Goal: Communication & Community: Answer question/provide support

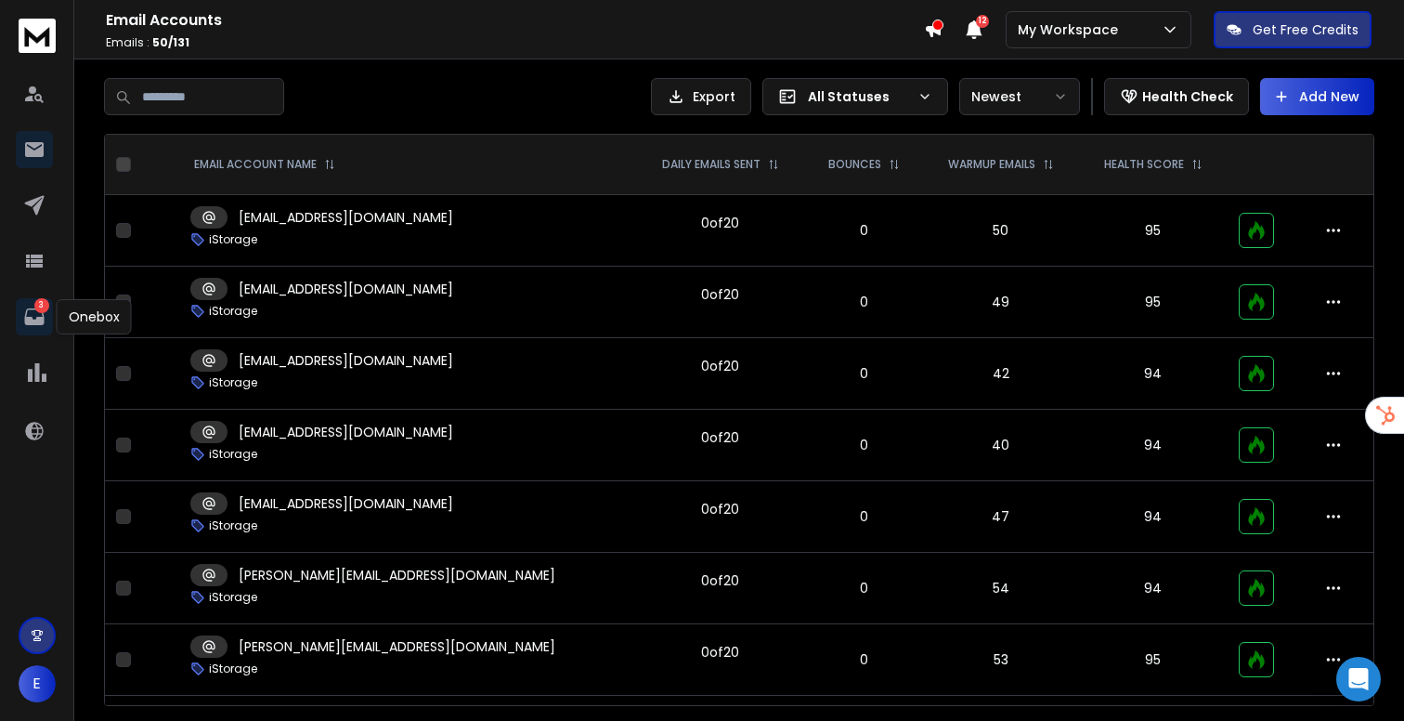
click at [43, 325] on icon at bounding box center [34, 317] width 22 height 22
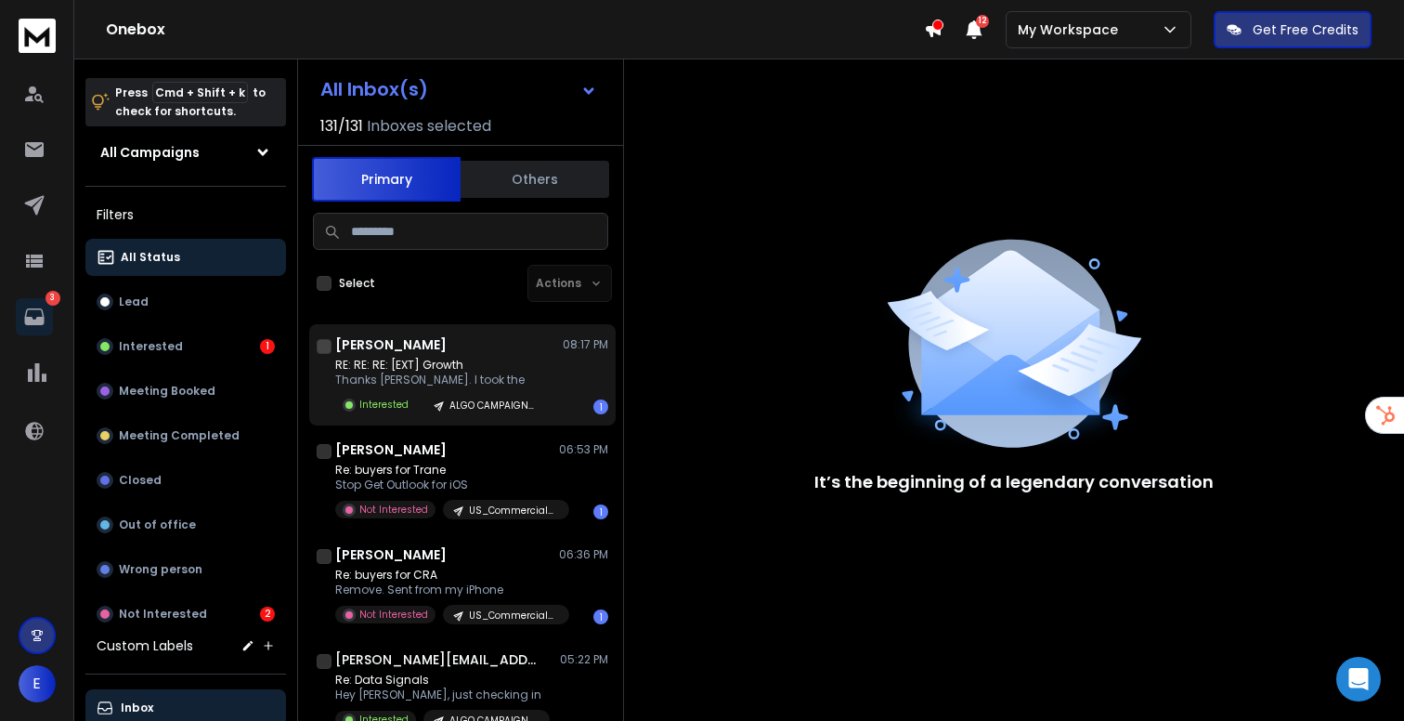
click at [505, 352] on div "[PERSON_NAME] 08:17 PM" at bounding box center [471, 344] width 273 height 19
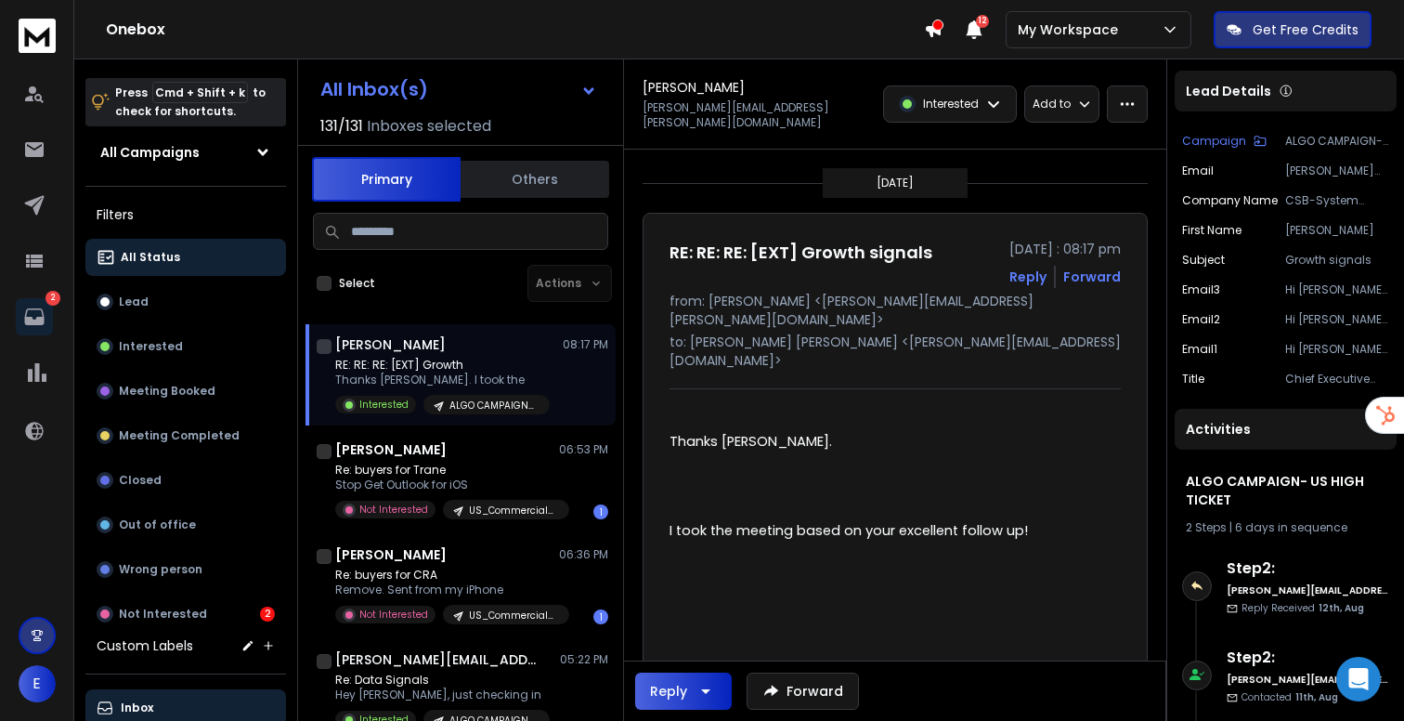
click at [927, 99] on p "Interested" at bounding box center [951, 104] width 56 height 15
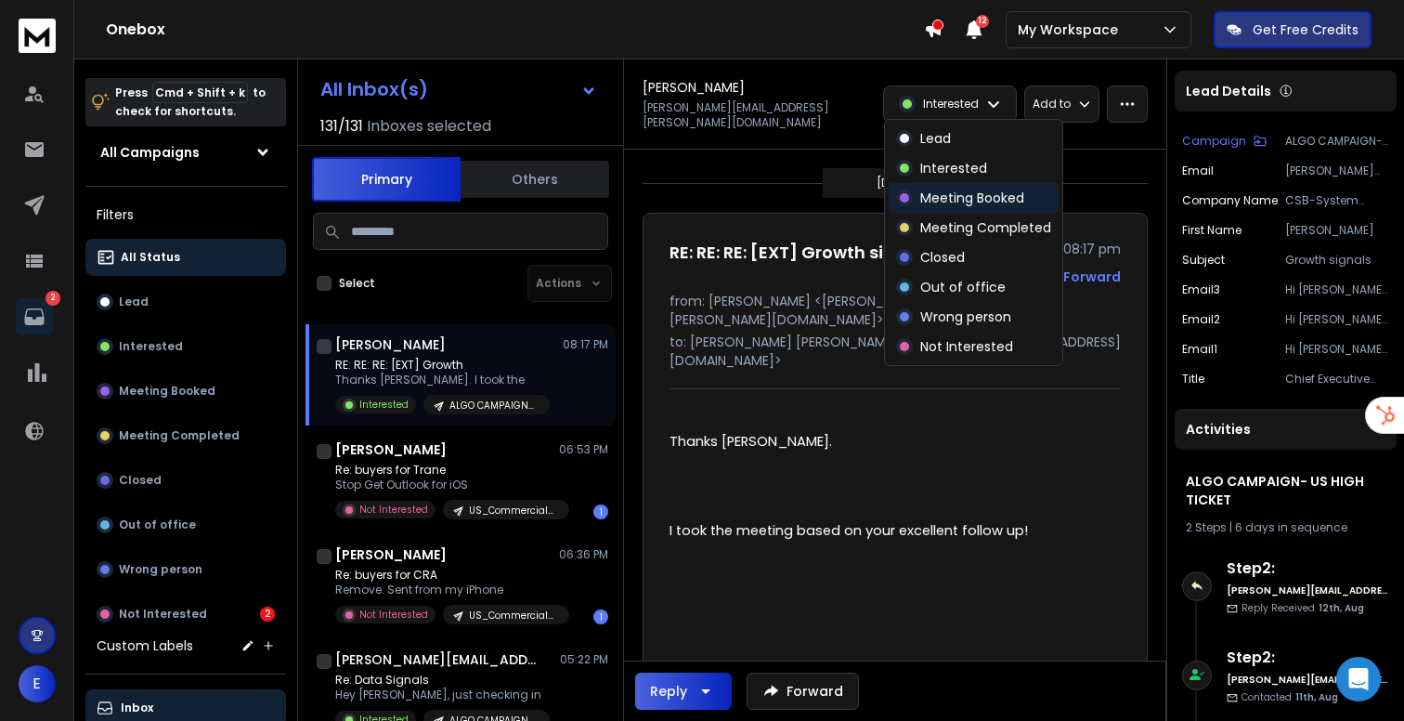
click at [978, 192] on p "Meeting Booked" at bounding box center [972, 198] width 104 height 19
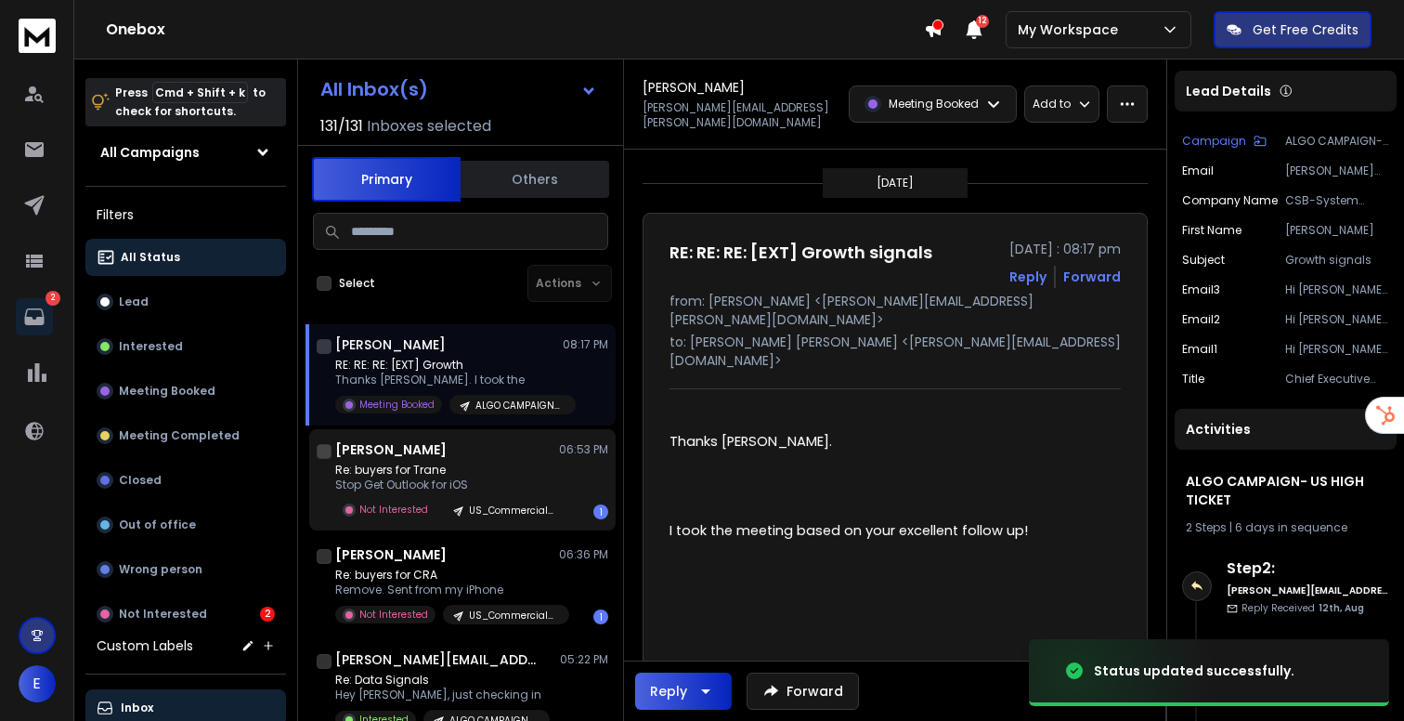
click at [502, 472] on p "Re: buyers for Trane" at bounding box center [446, 469] width 223 height 15
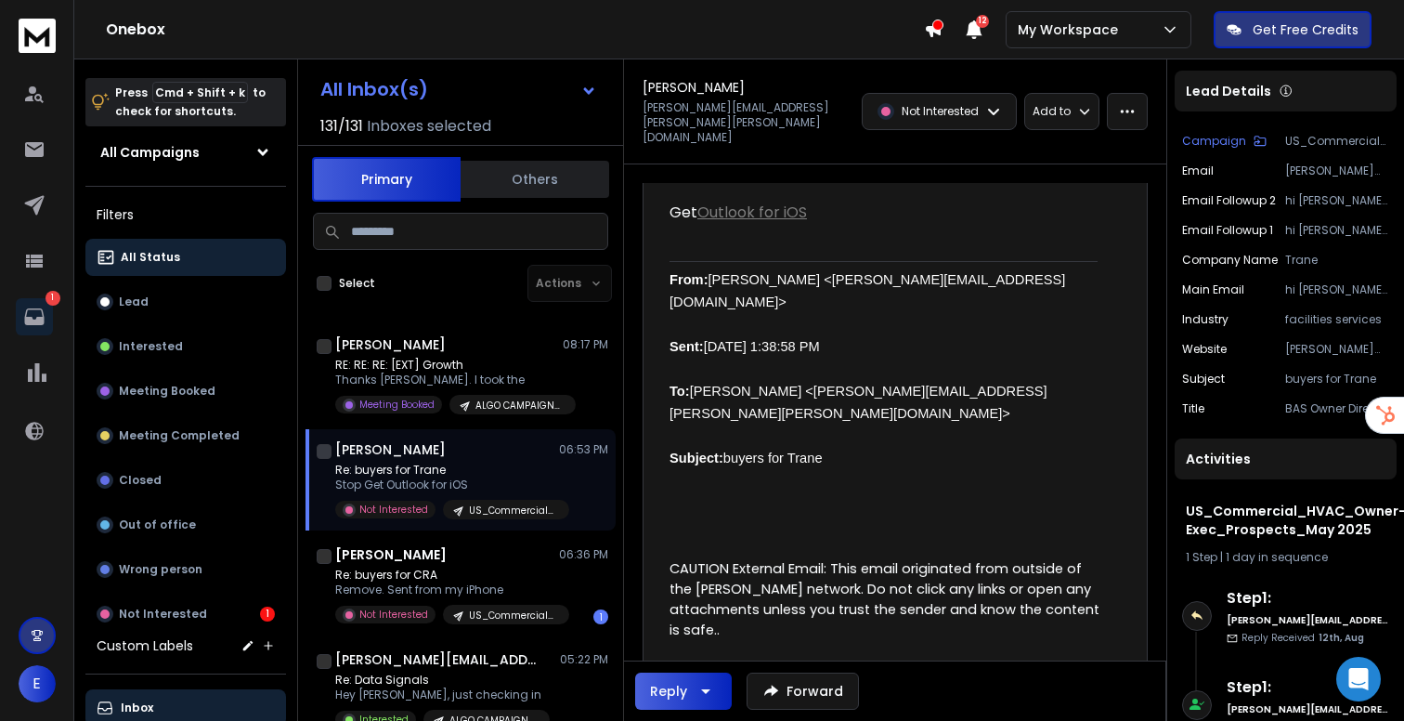
scroll to position [683, 0]
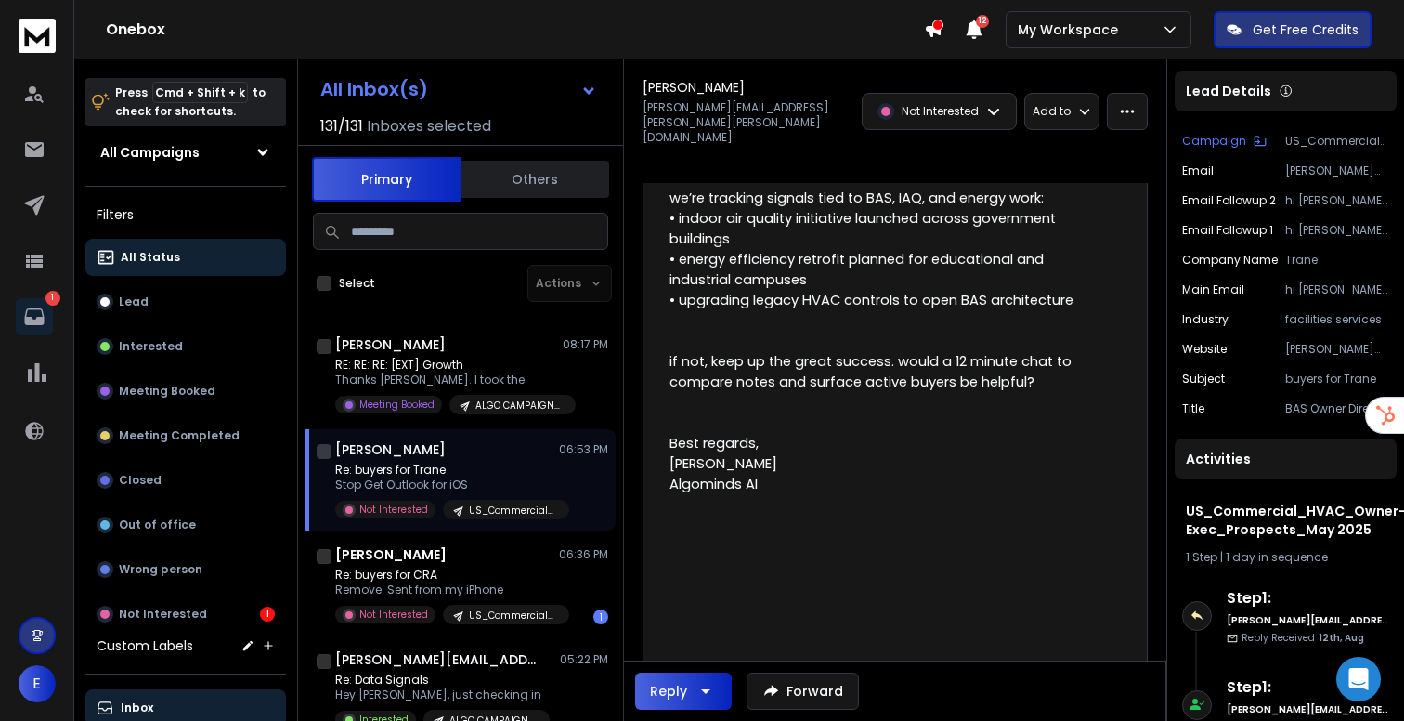
click at [816, 373] on div "CAUTION External Email: This email originated from outside of the [PERSON_NAME]…" at bounding box center [888, 188] width 436 height 654
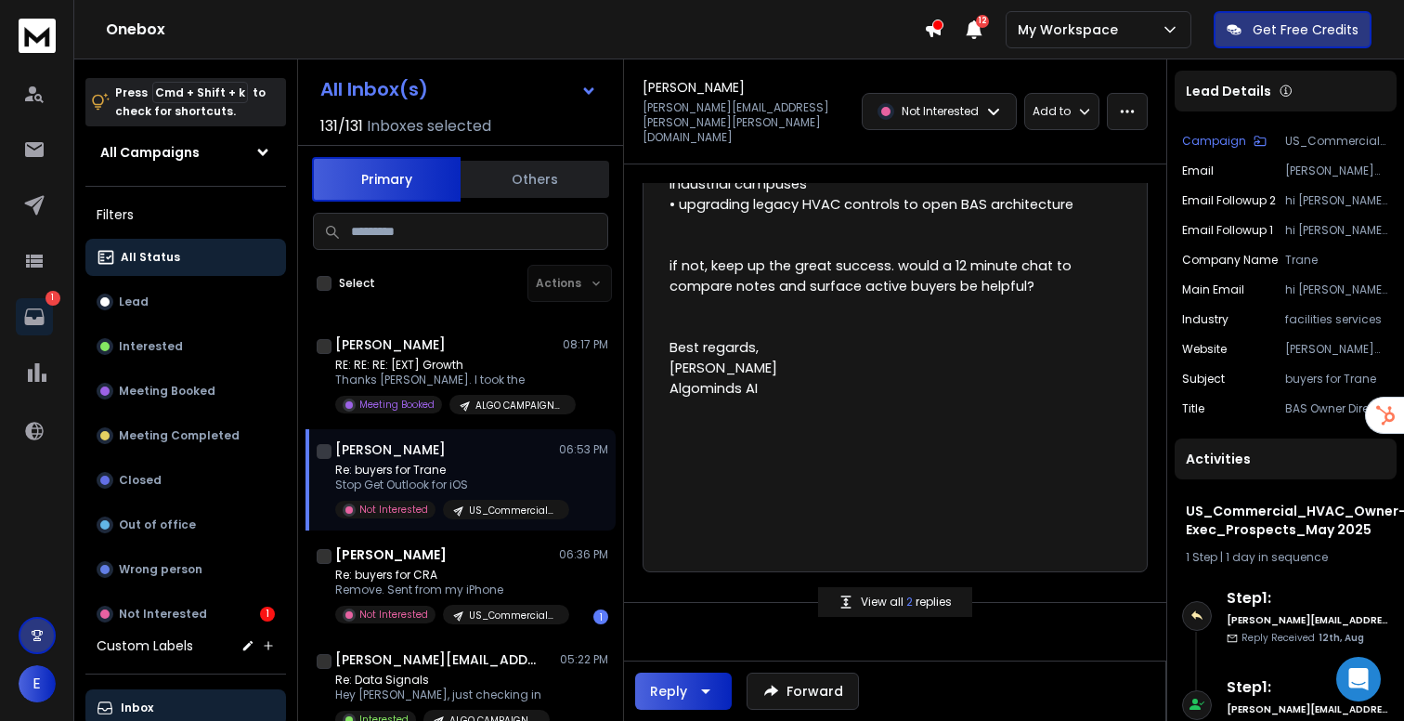
click at [898, 600] on p "View all 2 replies" at bounding box center [906, 601] width 91 height 15
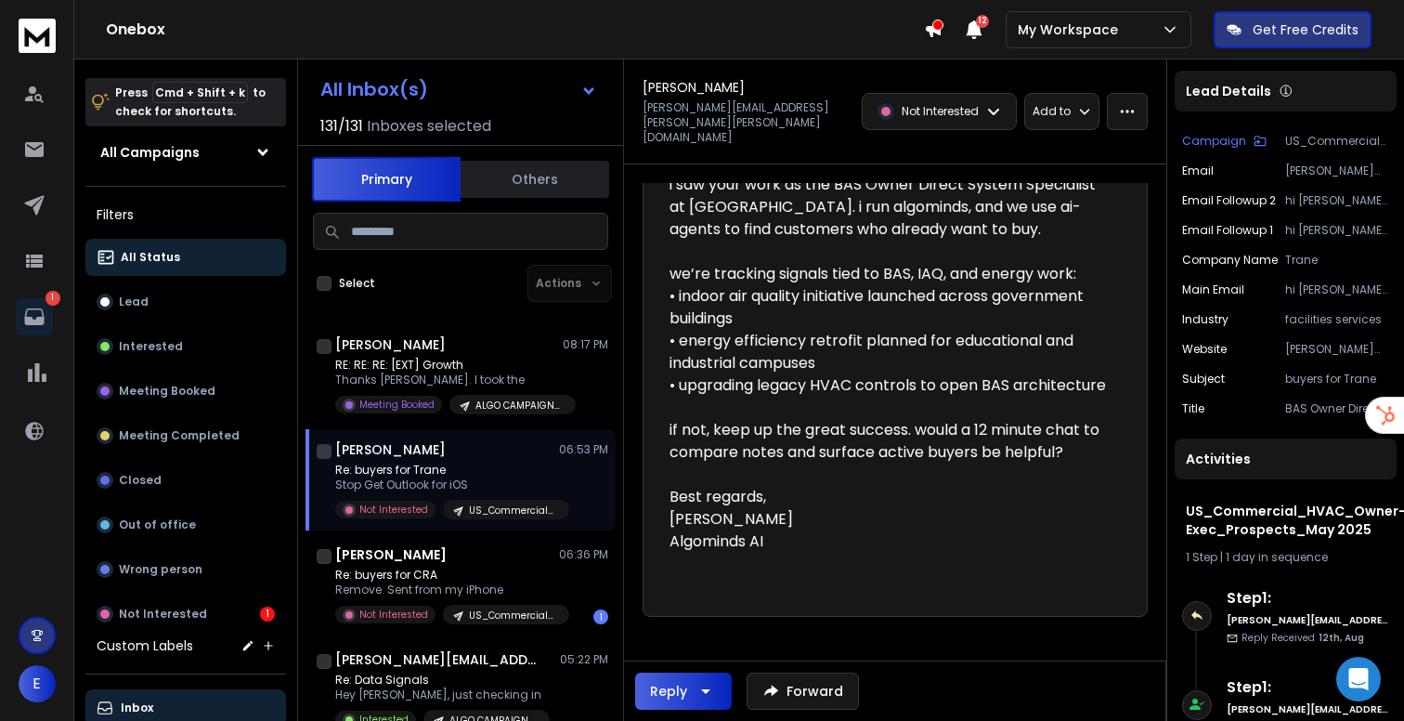
scroll to position [2656, 0]
click at [866, 419] on div "hi [PERSON_NAME], i saw your work as the BAS Owner Direct System Specialist at …" at bounding box center [895, 359] width 451 height 461
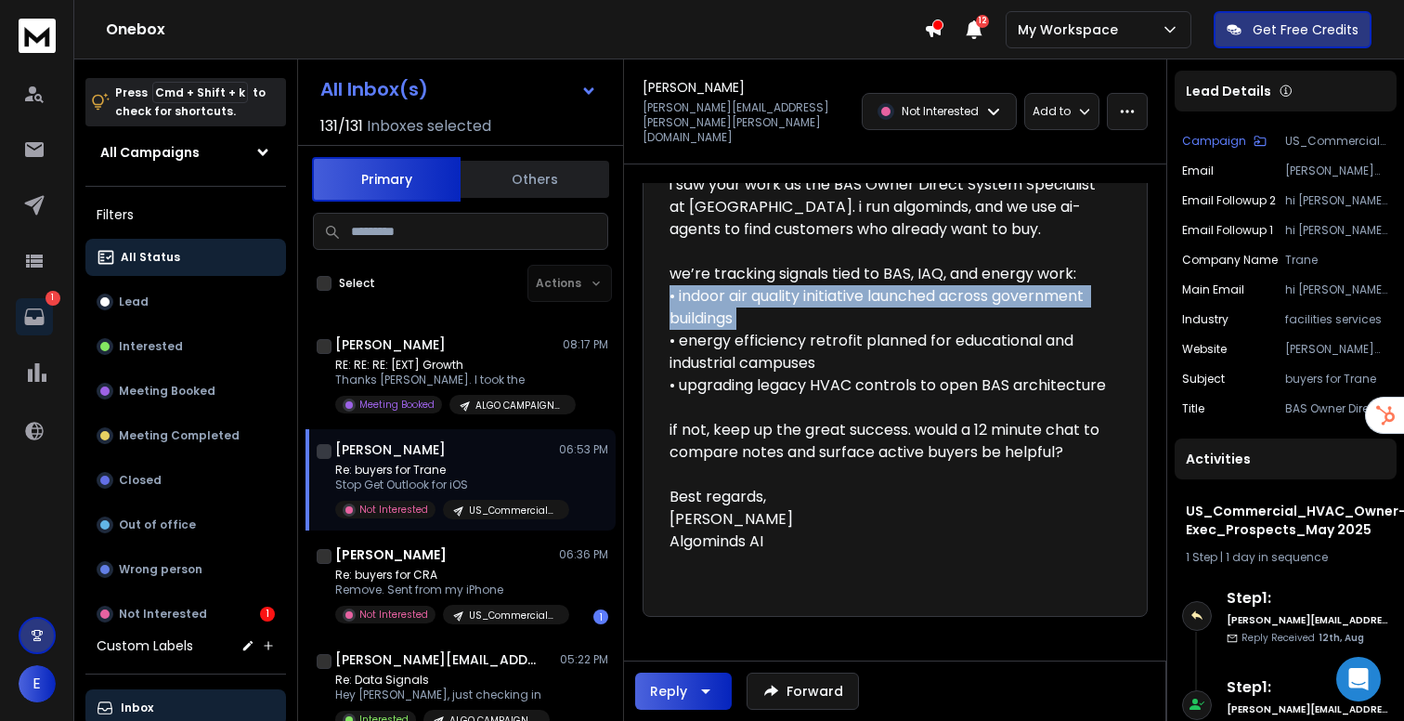
click at [866, 419] on div "hi [PERSON_NAME], i saw your work as the BAS Owner Direct System Specialist at …" at bounding box center [895, 359] width 451 height 461
click at [867, 418] on div "hi [PERSON_NAME], i saw your work as the BAS Owner Direct System Specialist at …" at bounding box center [895, 359] width 451 height 461
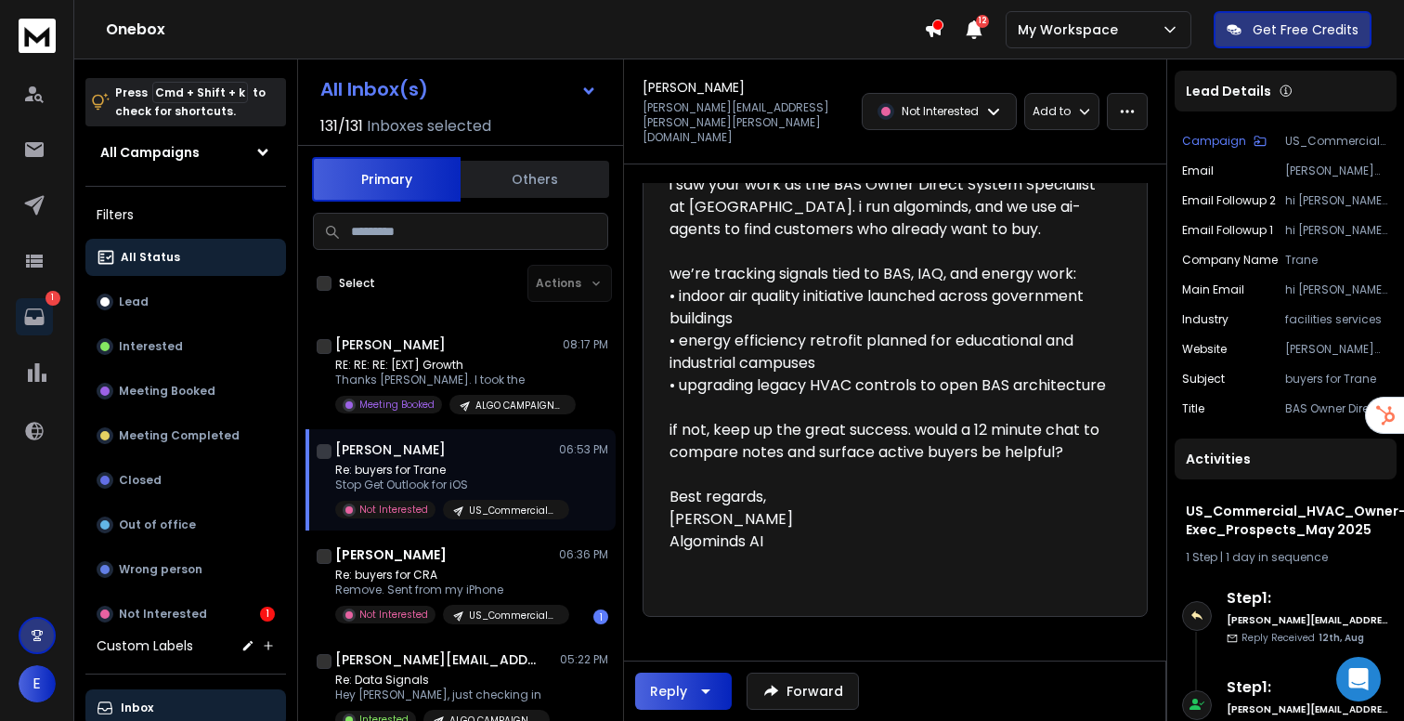
scroll to position [2779, 0]
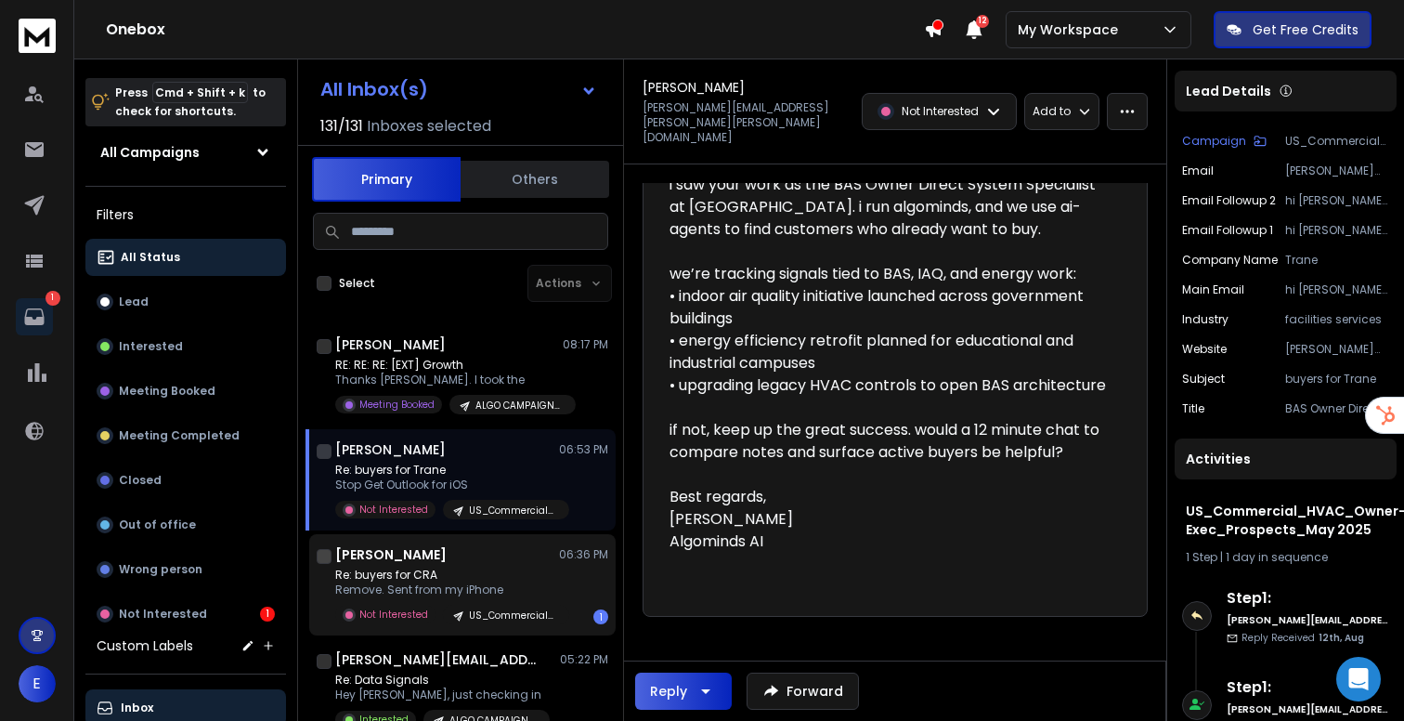
click at [504, 565] on div "[PERSON_NAME] 06:36 PM Re: buyers for CRA Remove. Sent from my iPhone Not Inter…" at bounding box center [471, 584] width 273 height 79
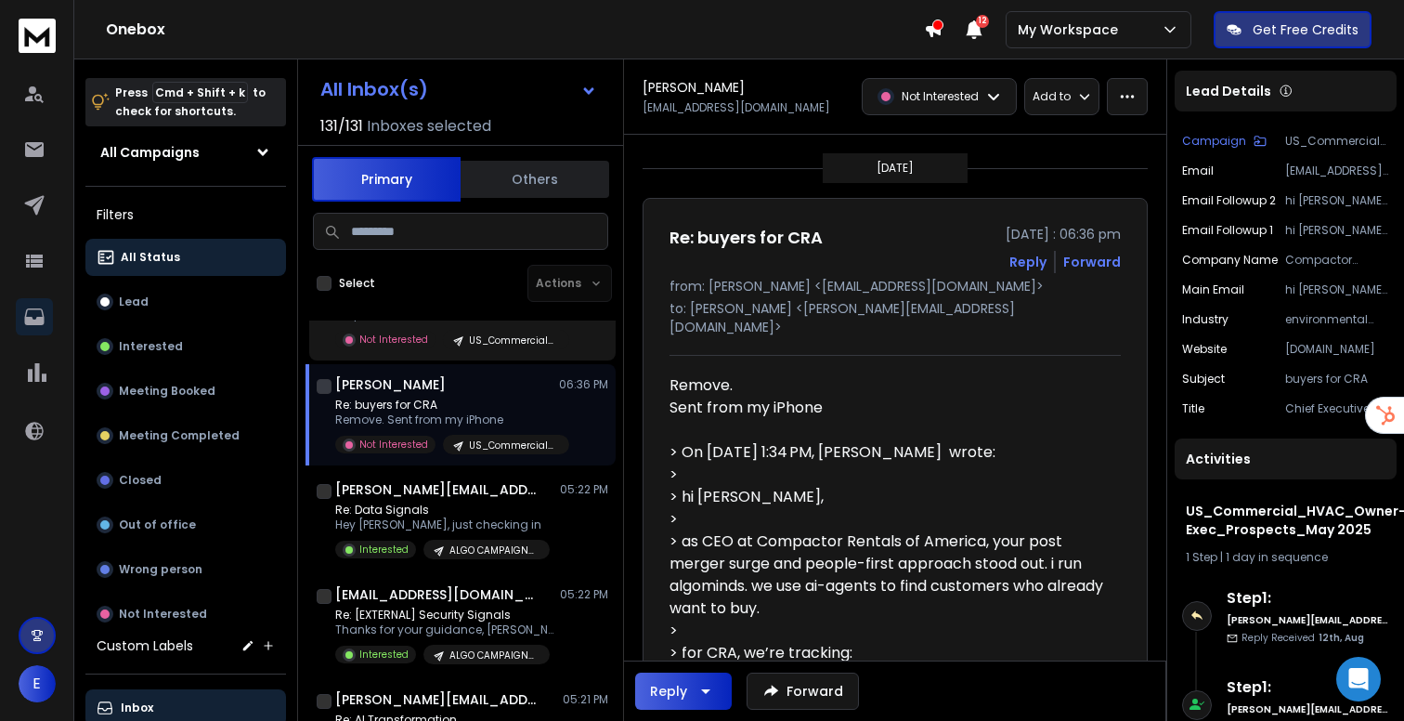
scroll to position [171, 0]
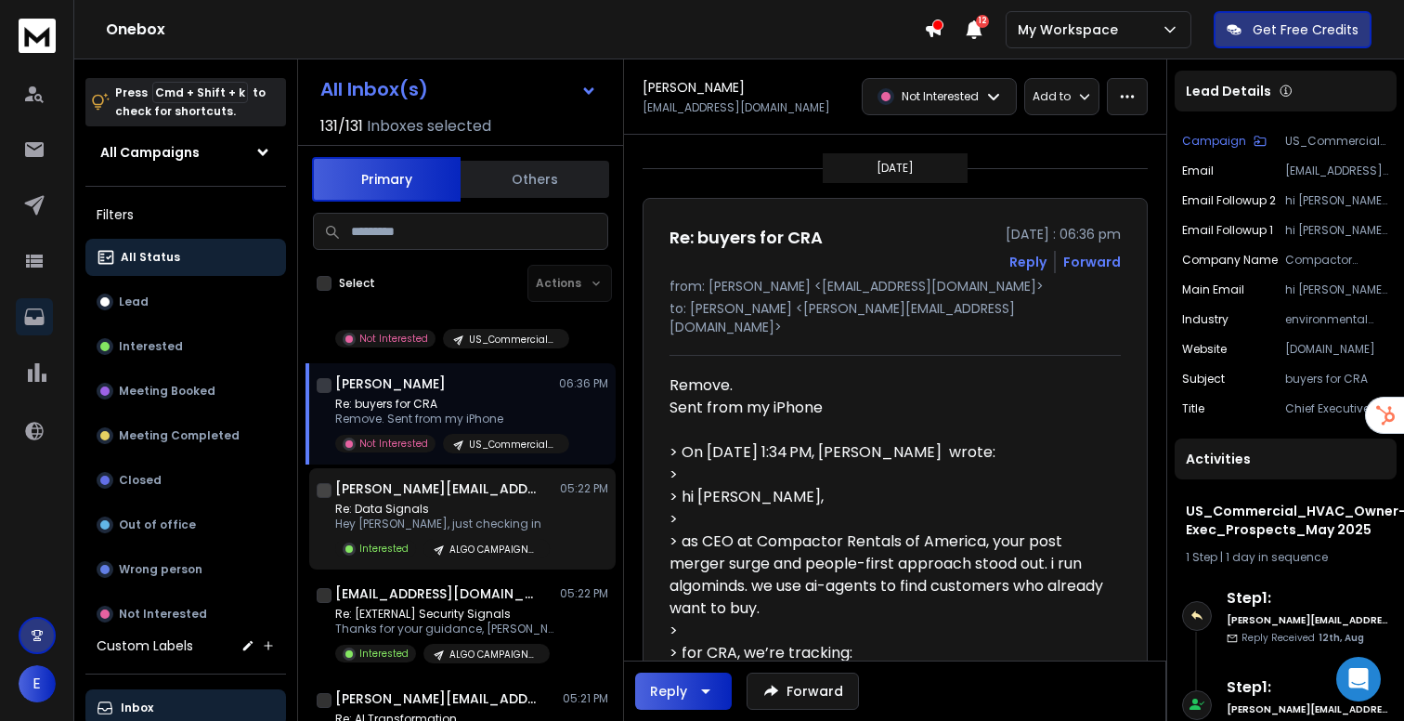
click at [443, 497] on h1 "[PERSON_NAME][EMAIL_ADDRESS][DOMAIN_NAME]" at bounding box center [437, 488] width 204 height 19
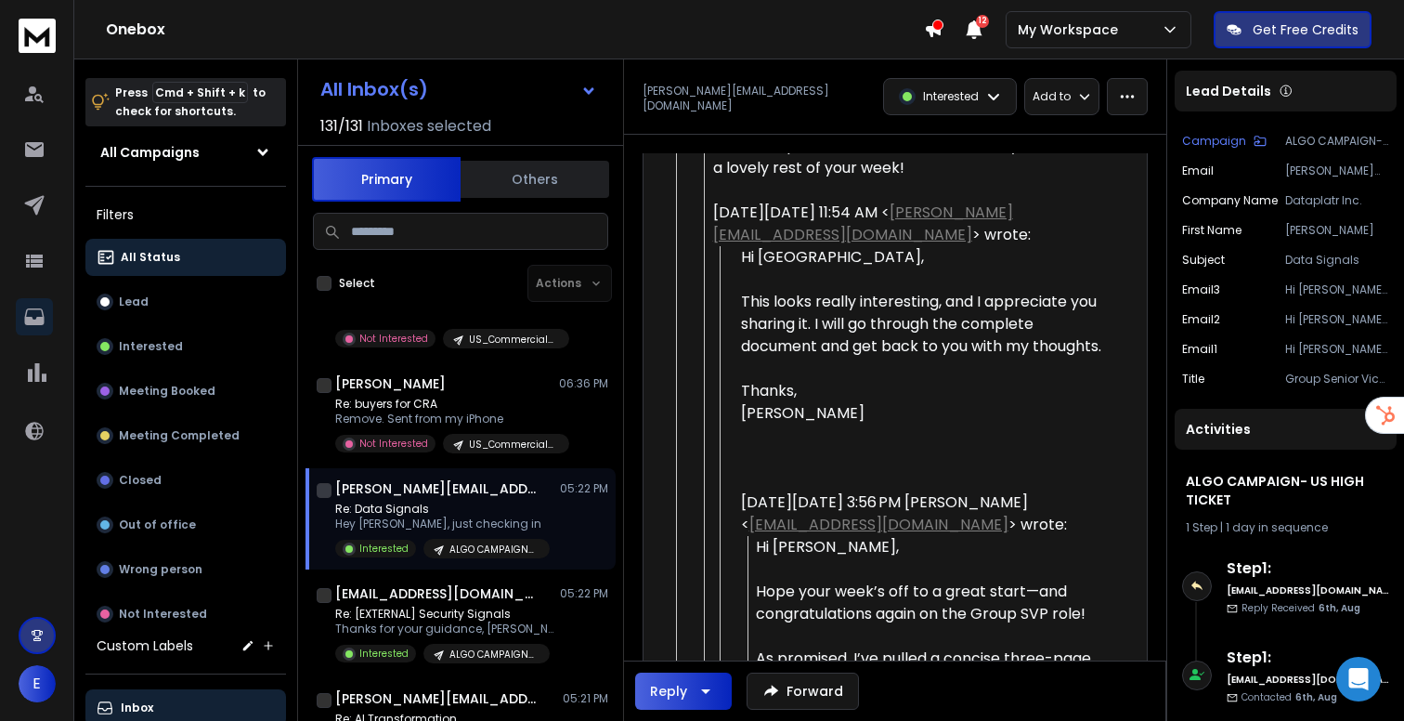
scroll to position [730, 0]
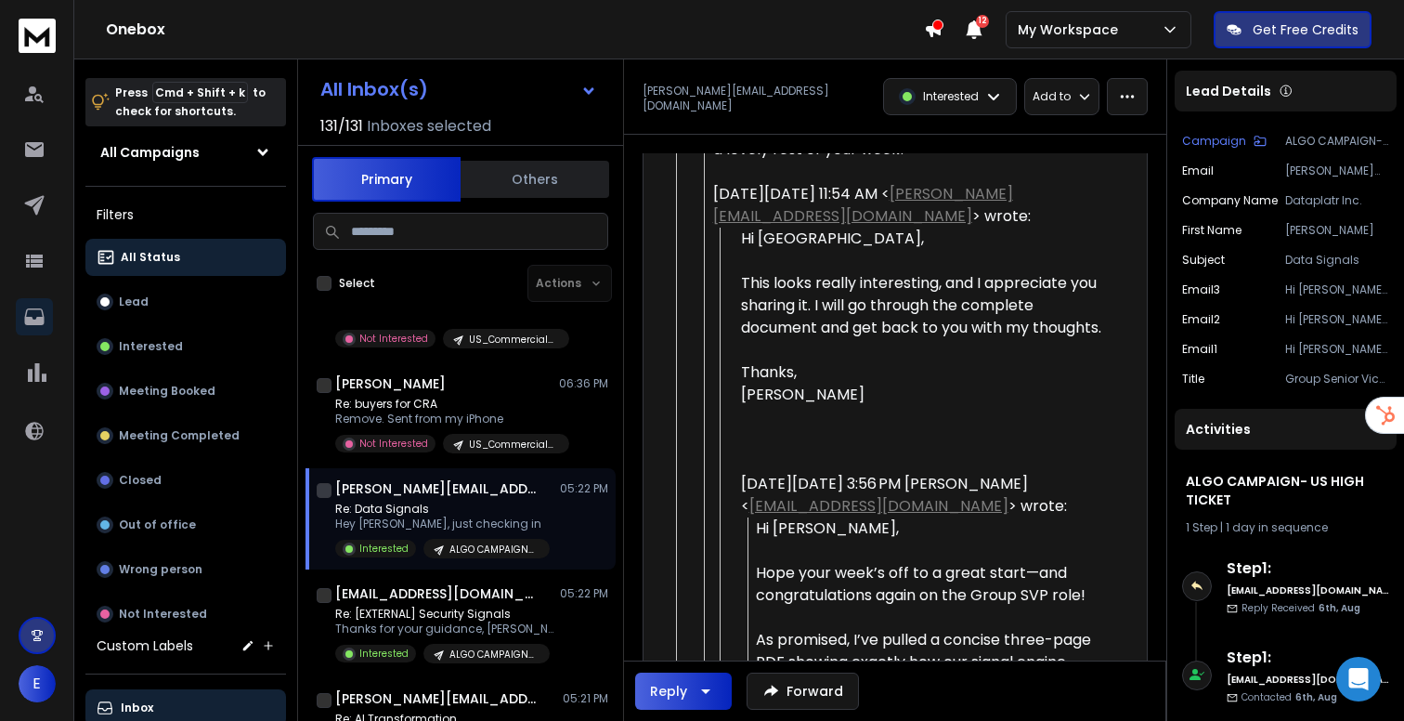
click at [1040, 339] on div "This looks really interesting, and I appreciate you sharing it. I will go throu…" at bounding box center [923, 305] width 365 height 67
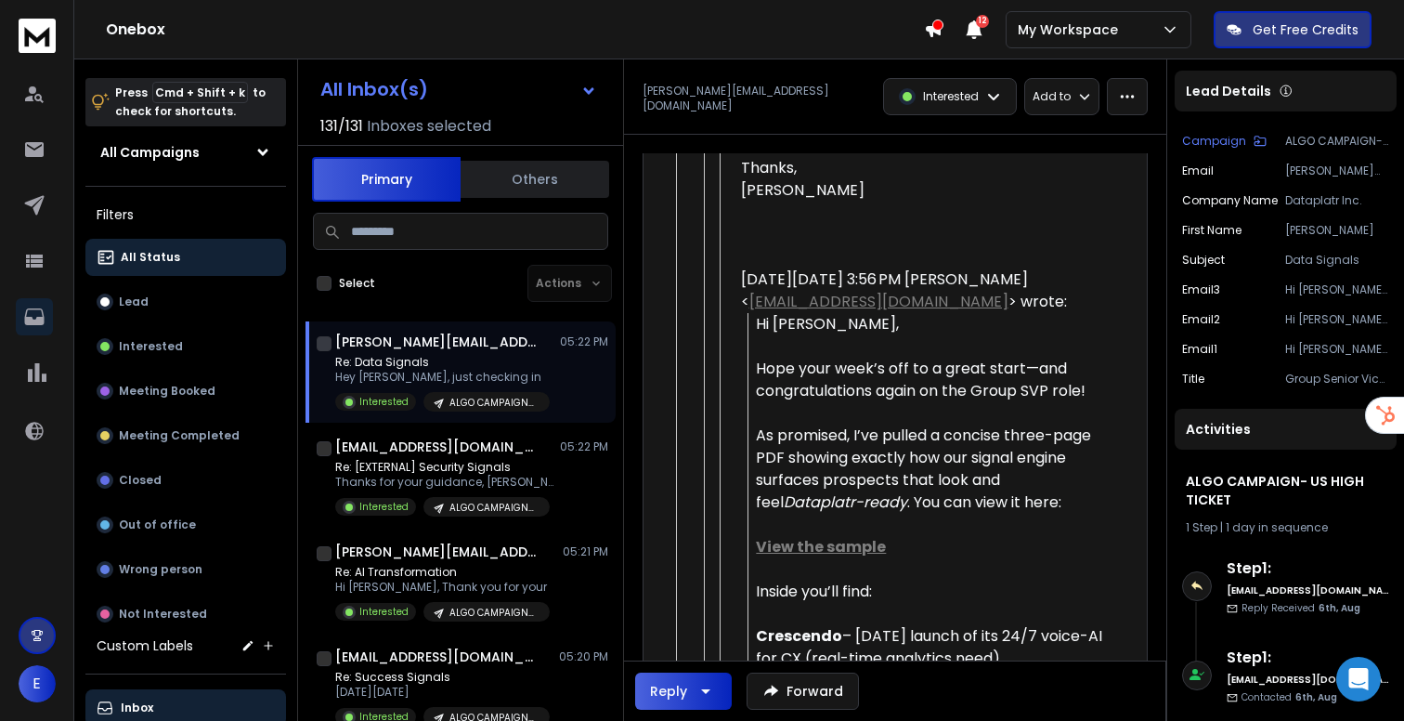
scroll to position [319, 0]
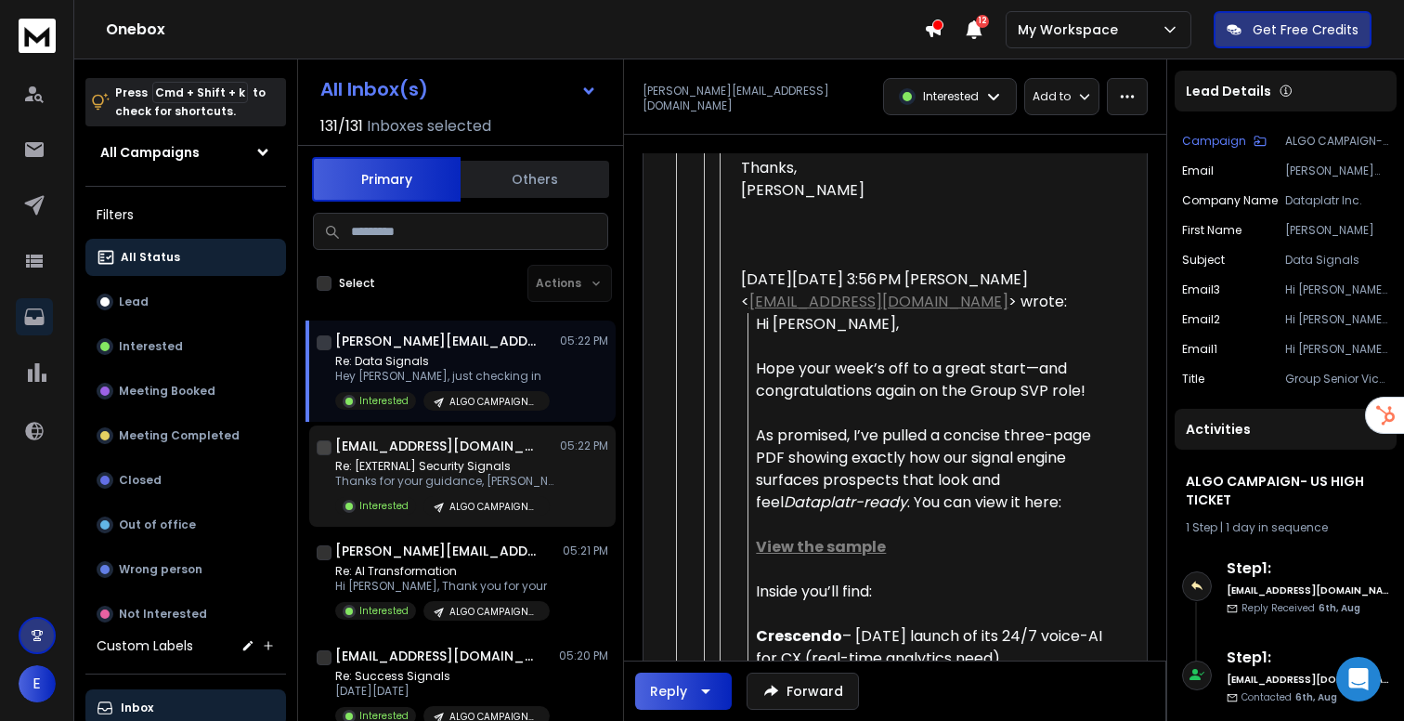
click at [451, 455] on div "[EMAIL_ADDRESS][DOMAIN_NAME] 05:22 PM Re: [EXTERNAL] Security Signals Thanks fo…" at bounding box center [471, 475] width 273 height 79
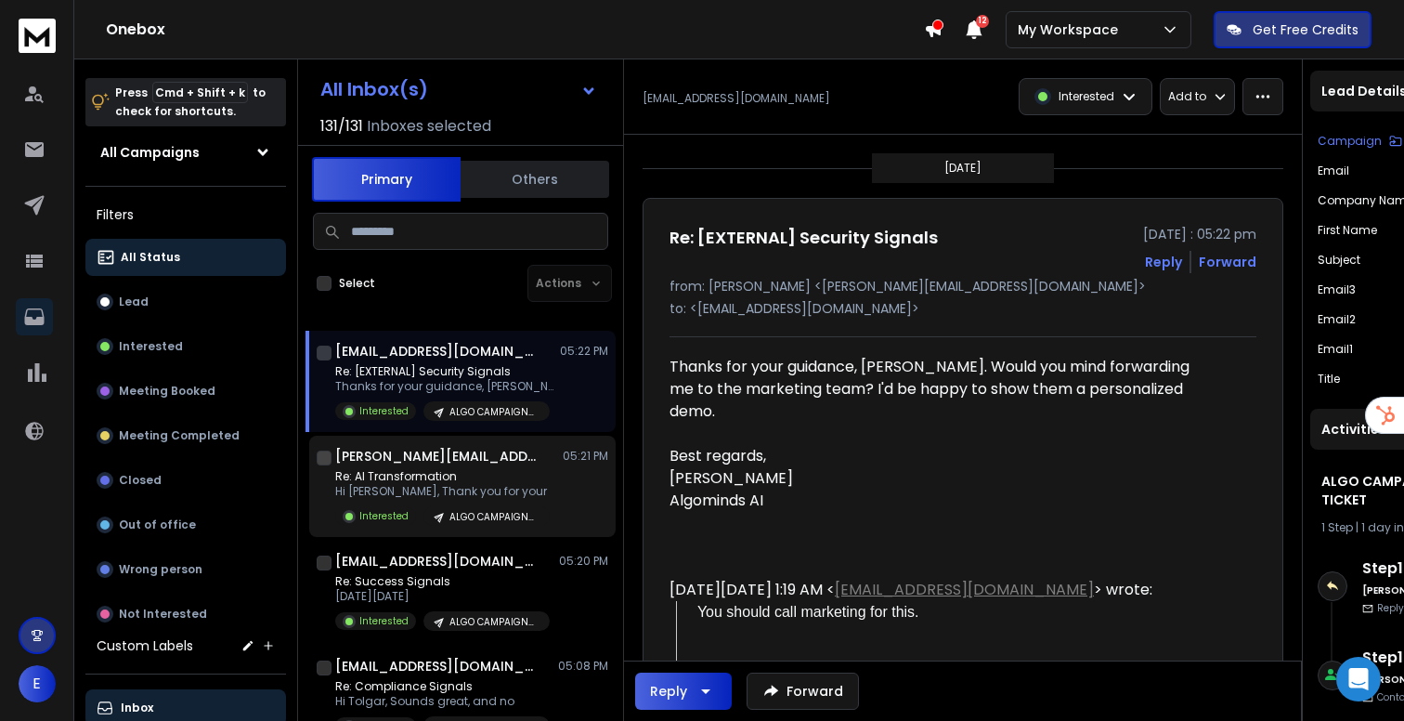
click at [449, 483] on p "Re: AI Transformation" at bounding box center [442, 476] width 215 height 15
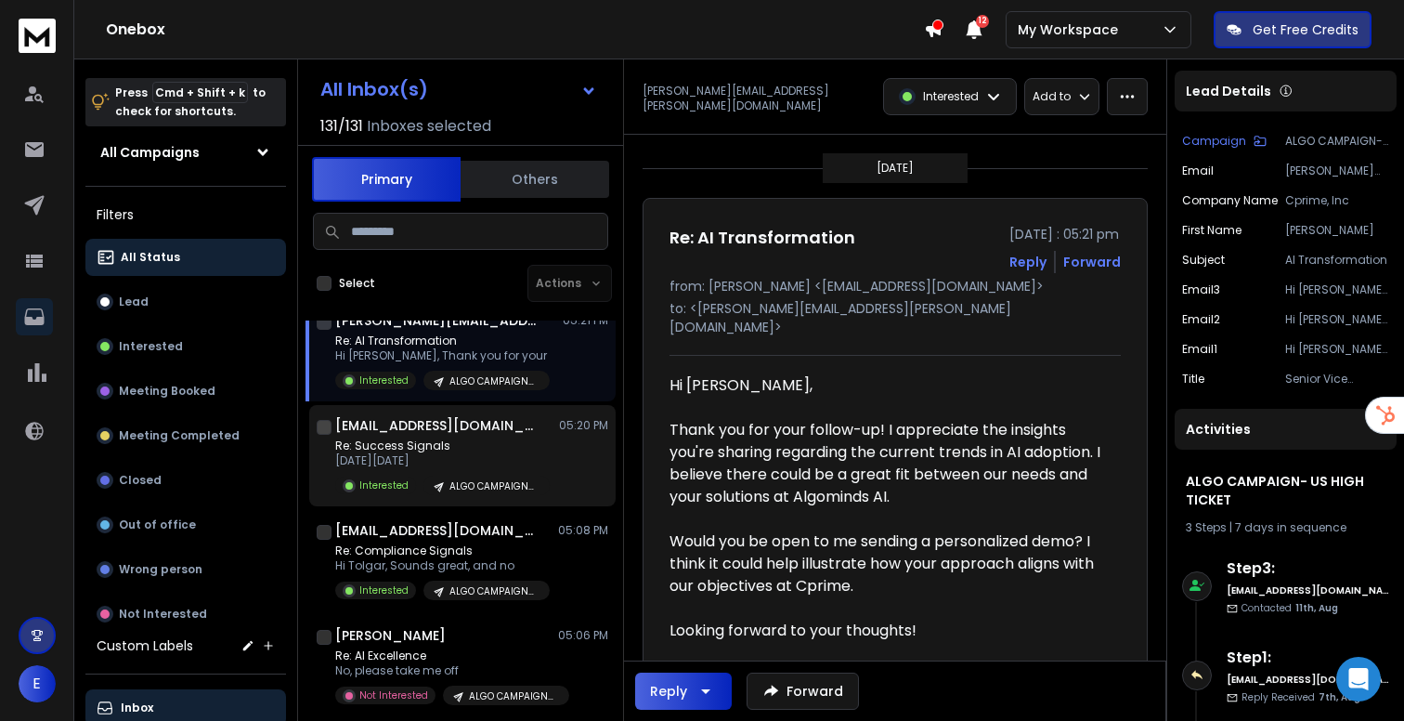
scroll to position [557, 0]
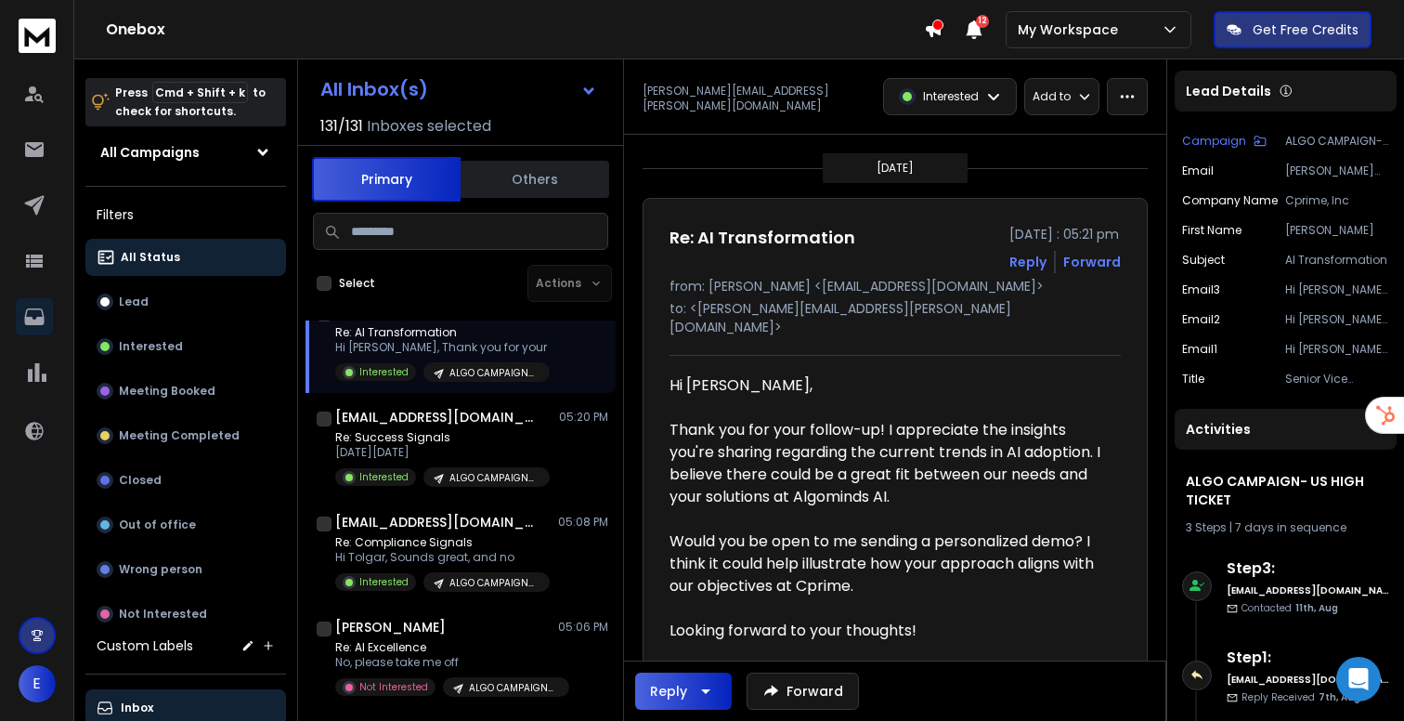
click at [457, 229] on input at bounding box center [460, 231] width 295 height 37
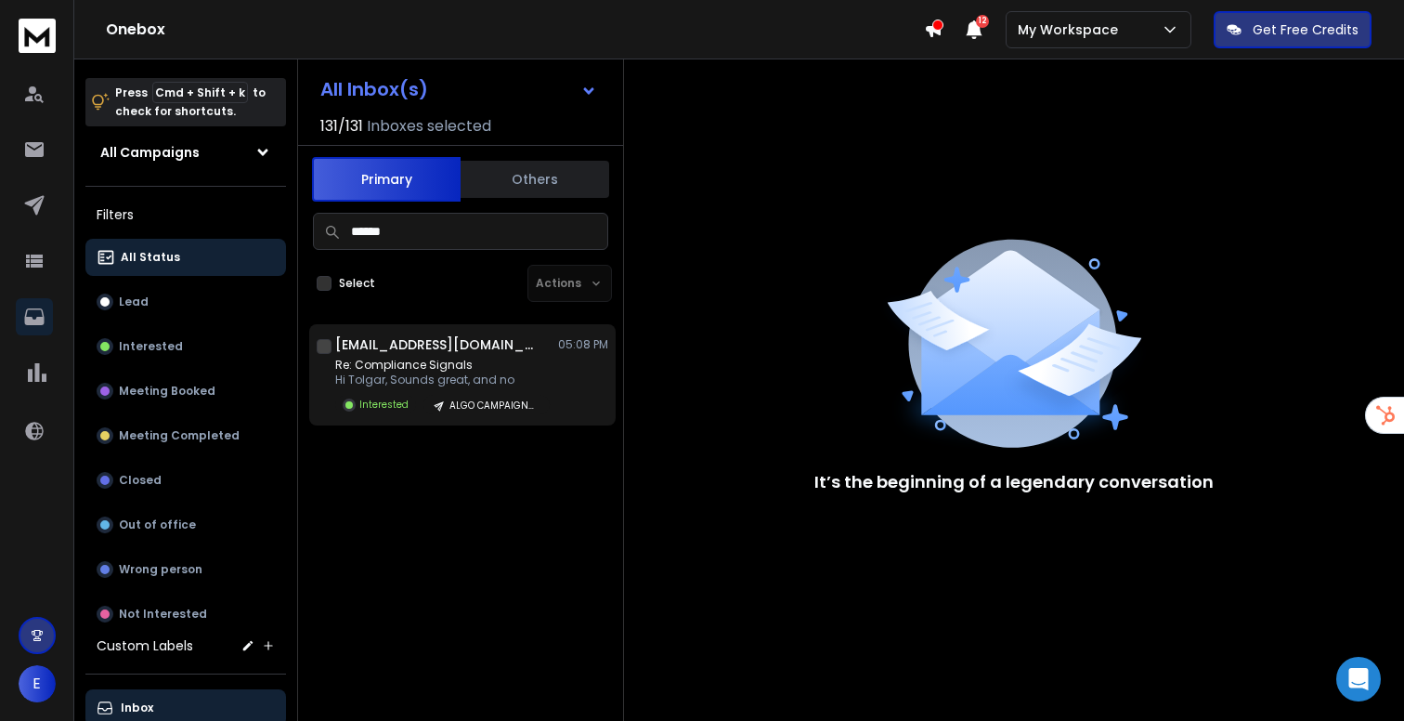
click at [507, 344] on div "[EMAIL_ADDRESS][DOMAIN_NAME] 05:08 PM" at bounding box center [471, 344] width 273 height 19
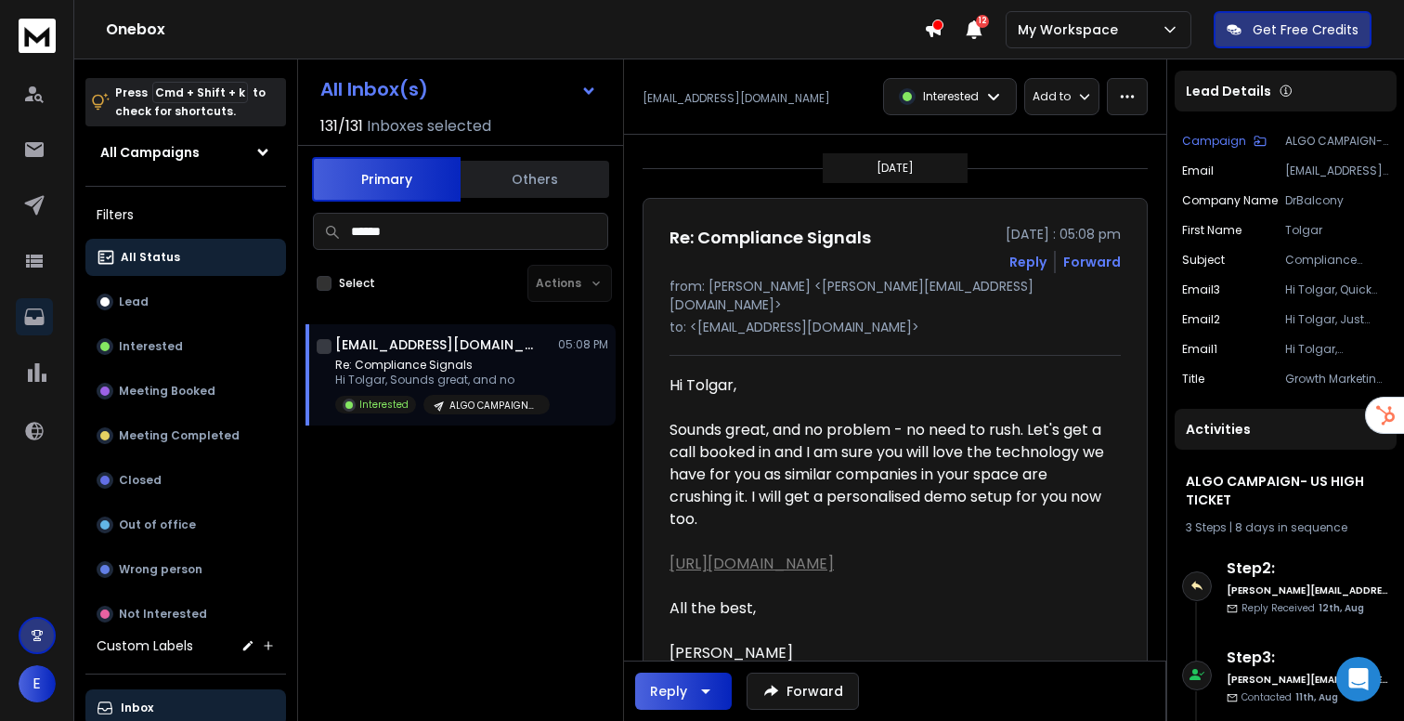
click at [957, 98] on p "Interested" at bounding box center [951, 96] width 56 height 15
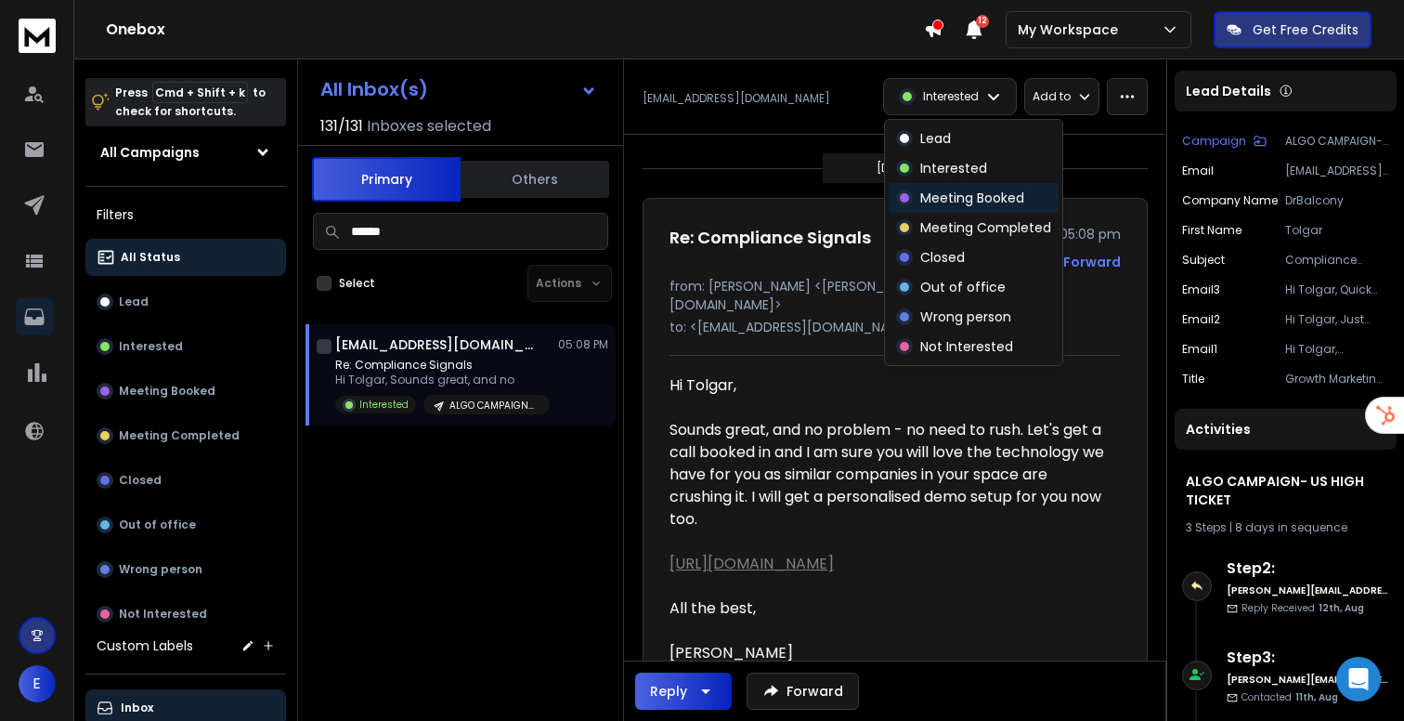
click at [1001, 197] on p "Meeting Booked" at bounding box center [972, 198] width 104 height 19
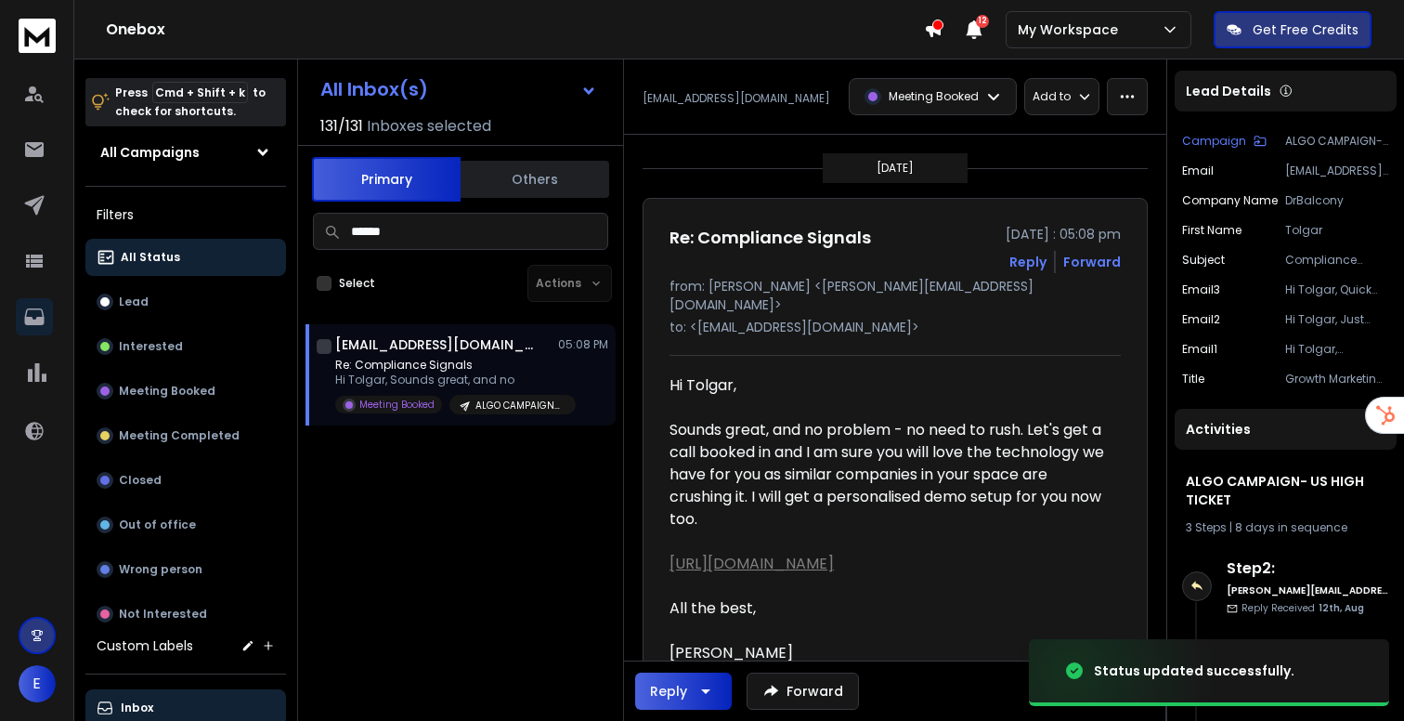
click at [408, 247] on input "******" at bounding box center [460, 231] width 295 height 37
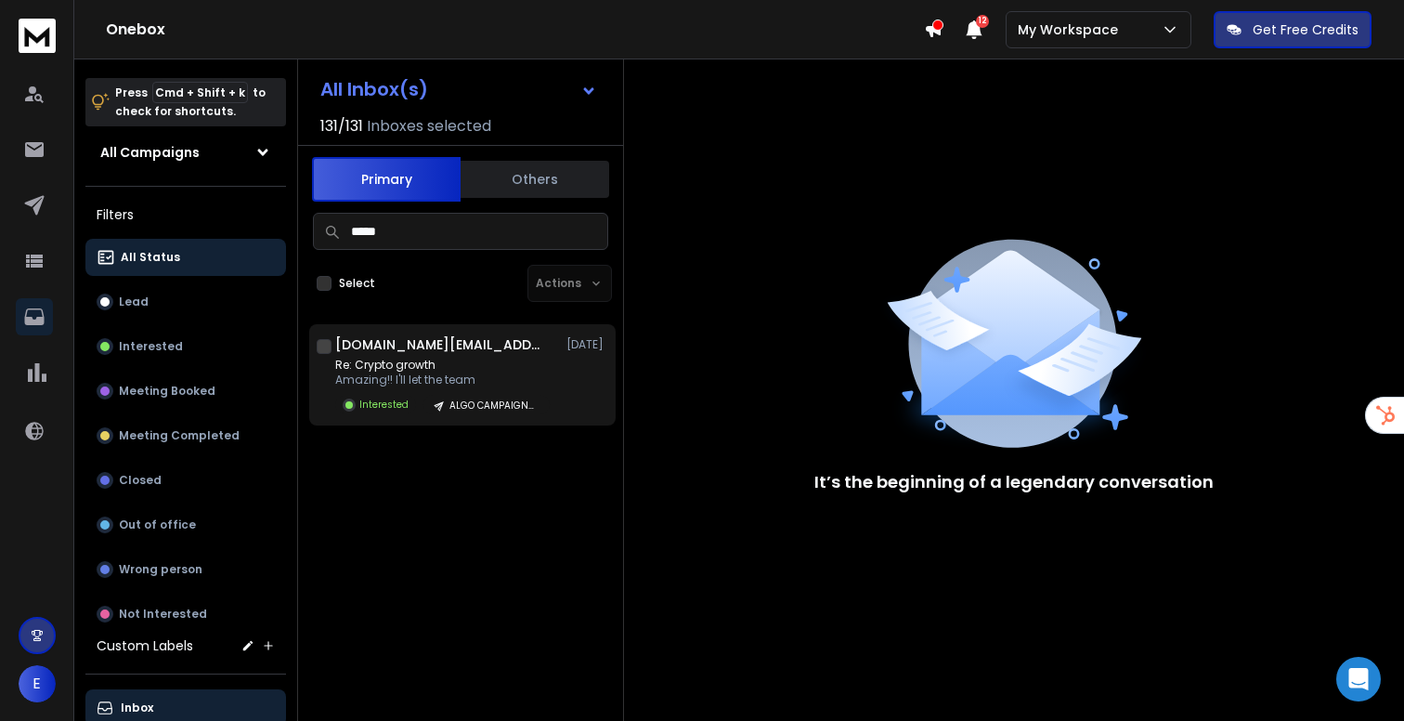
click at [492, 346] on h1 "[DOMAIN_NAME][EMAIL_ADDRESS][DOMAIN_NAME]" at bounding box center [437, 344] width 204 height 19
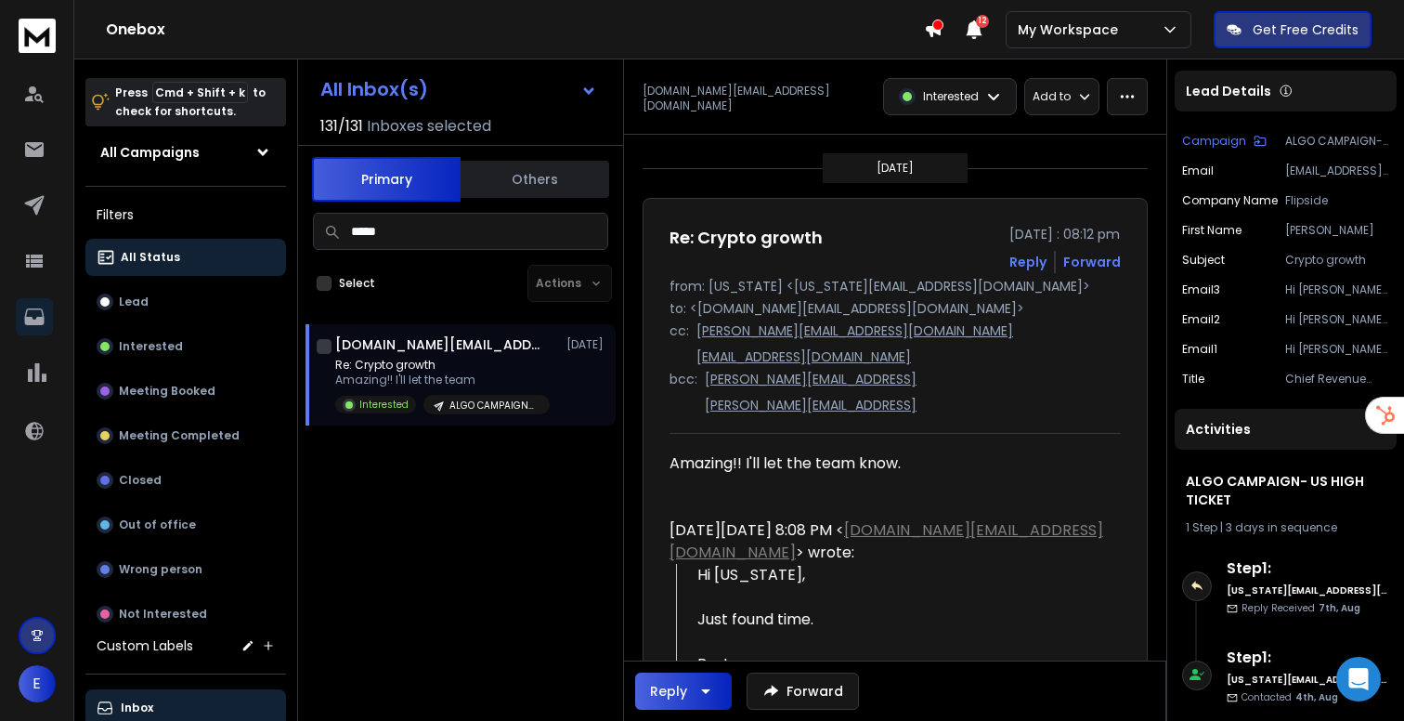
click at [976, 101] on p "Interested" at bounding box center [951, 96] width 56 height 15
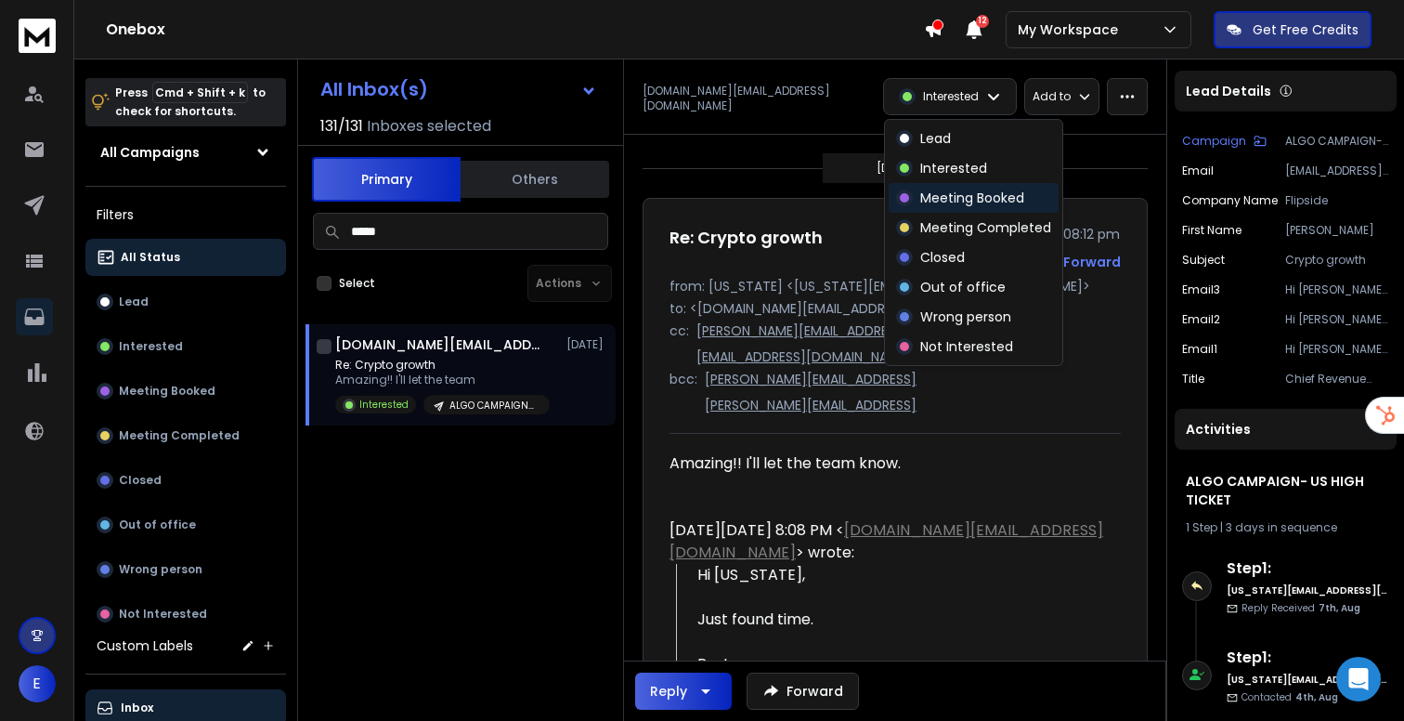
click at [965, 195] on p "Meeting Booked" at bounding box center [972, 198] width 104 height 19
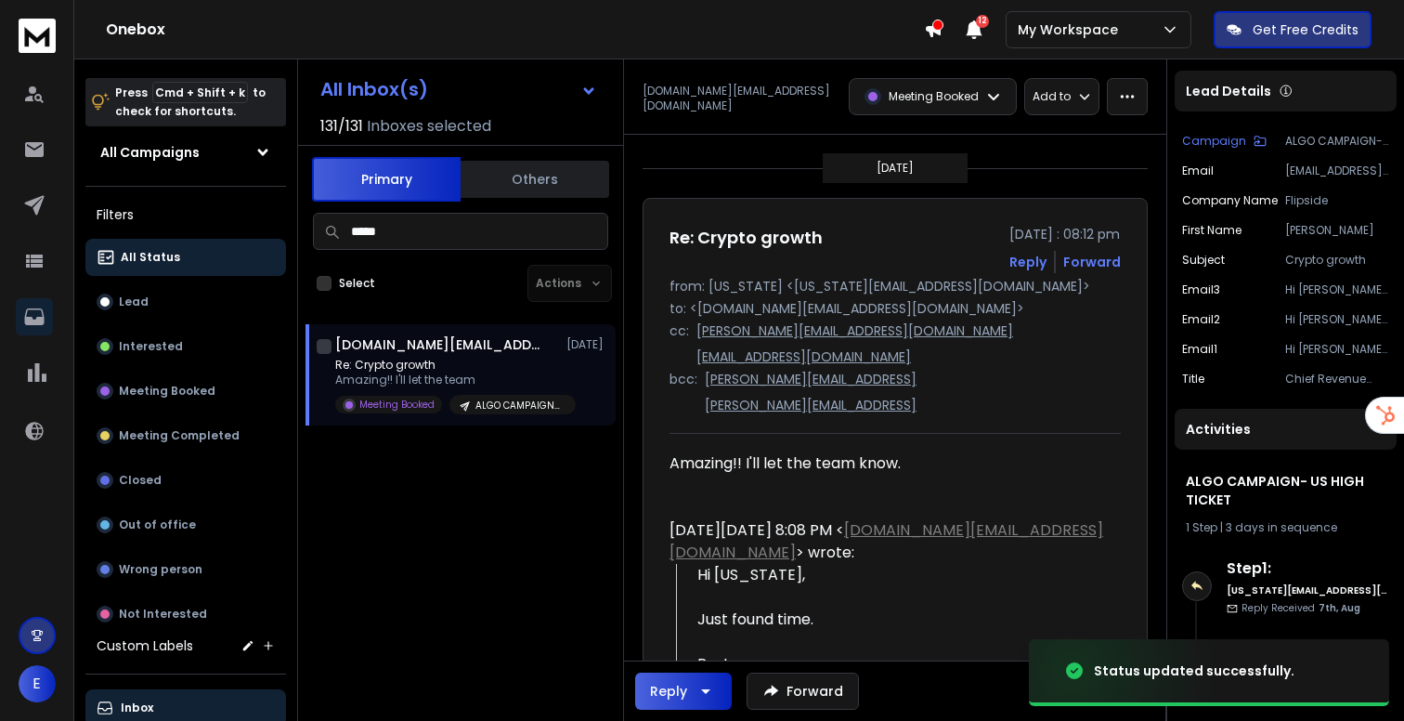
click at [473, 249] on input "*****" at bounding box center [460, 231] width 295 height 37
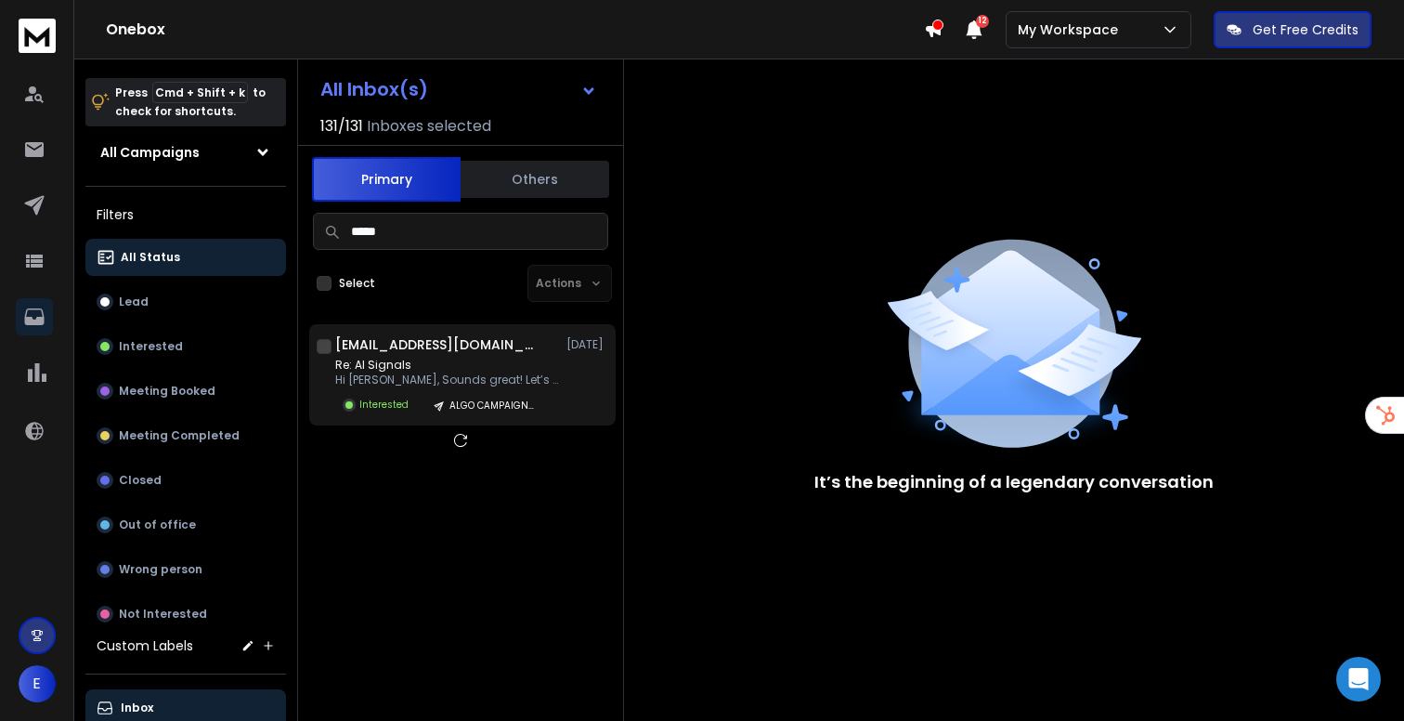
click at [555, 358] on div "Re: AI Signals Hi [PERSON_NAME], Sounds great! Let’s get Interested ALGO CAMPAI…" at bounding box center [471, 386] width 273 height 57
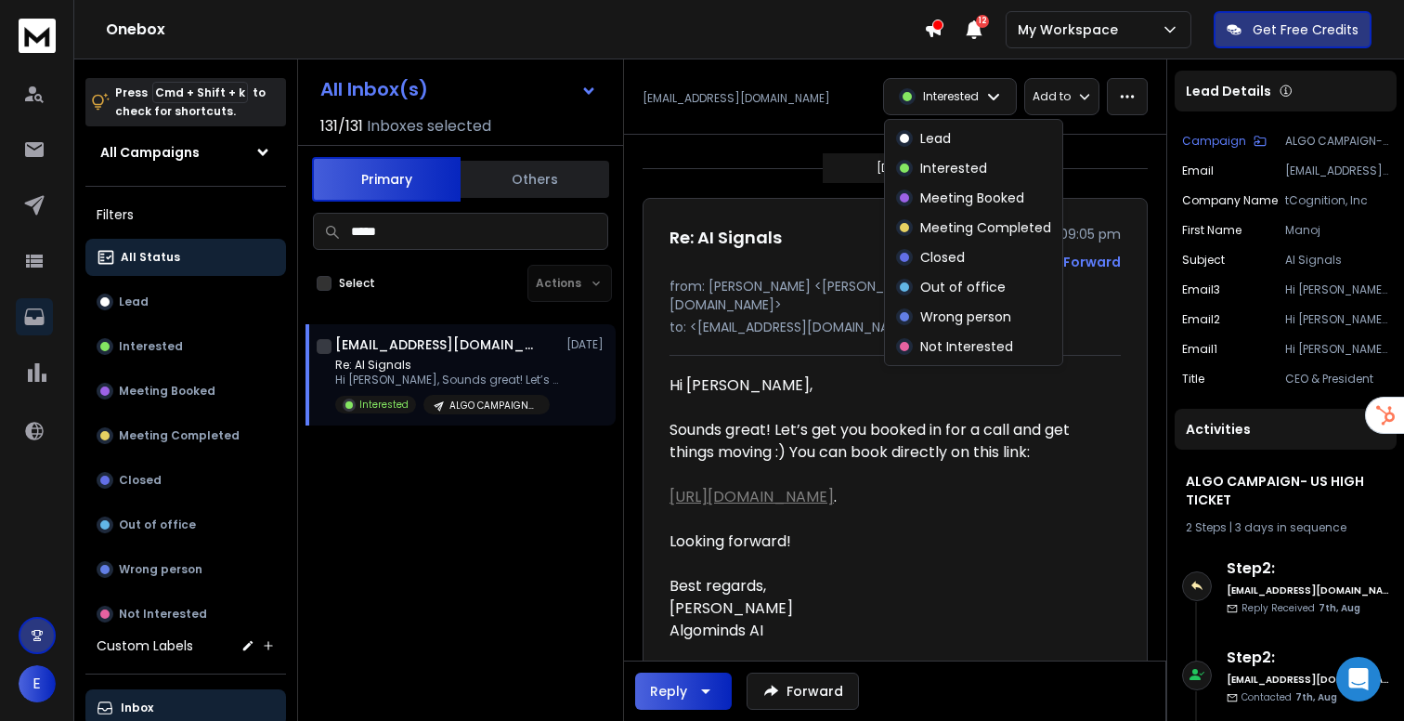
click at [1000, 86] on div "Interested" at bounding box center [950, 96] width 132 height 35
click at [1015, 207] on div "Meeting Booked" at bounding box center [974, 198] width 170 height 30
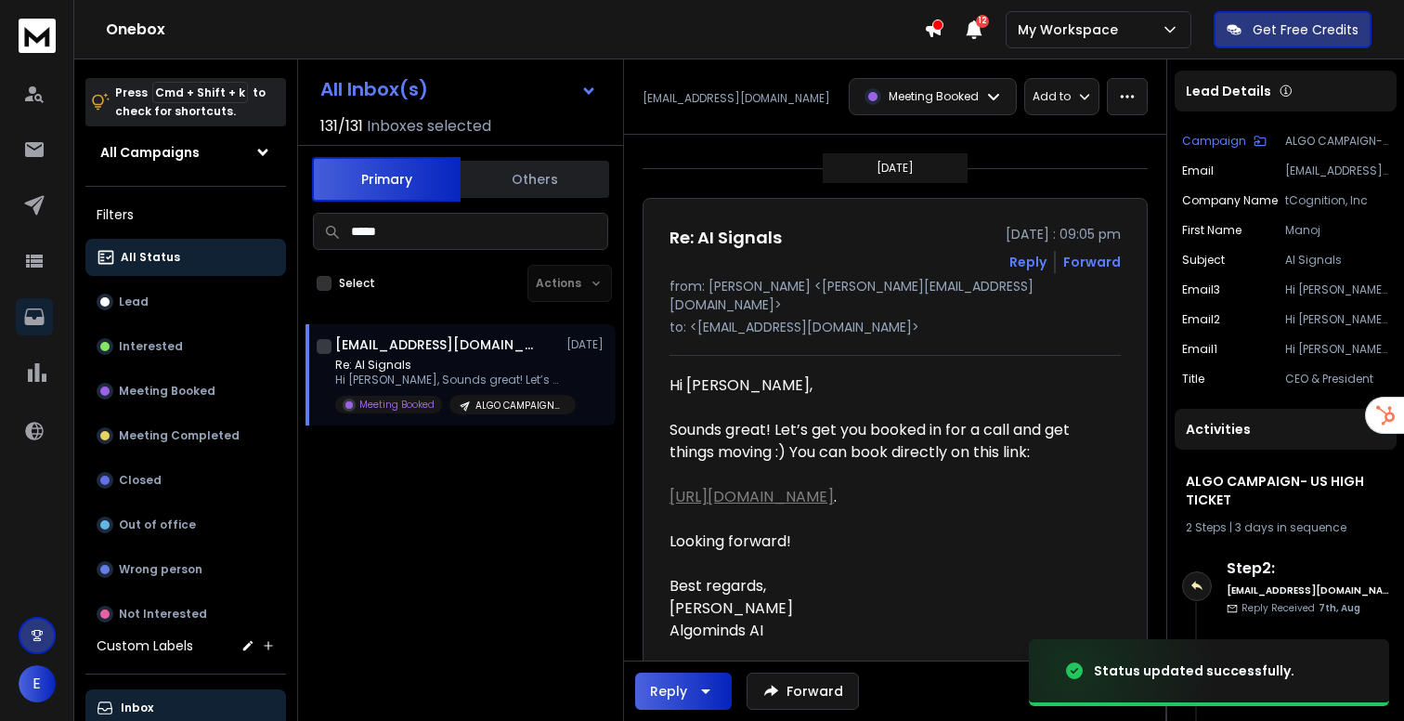
click at [528, 240] on input "*****" at bounding box center [460, 231] width 295 height 37
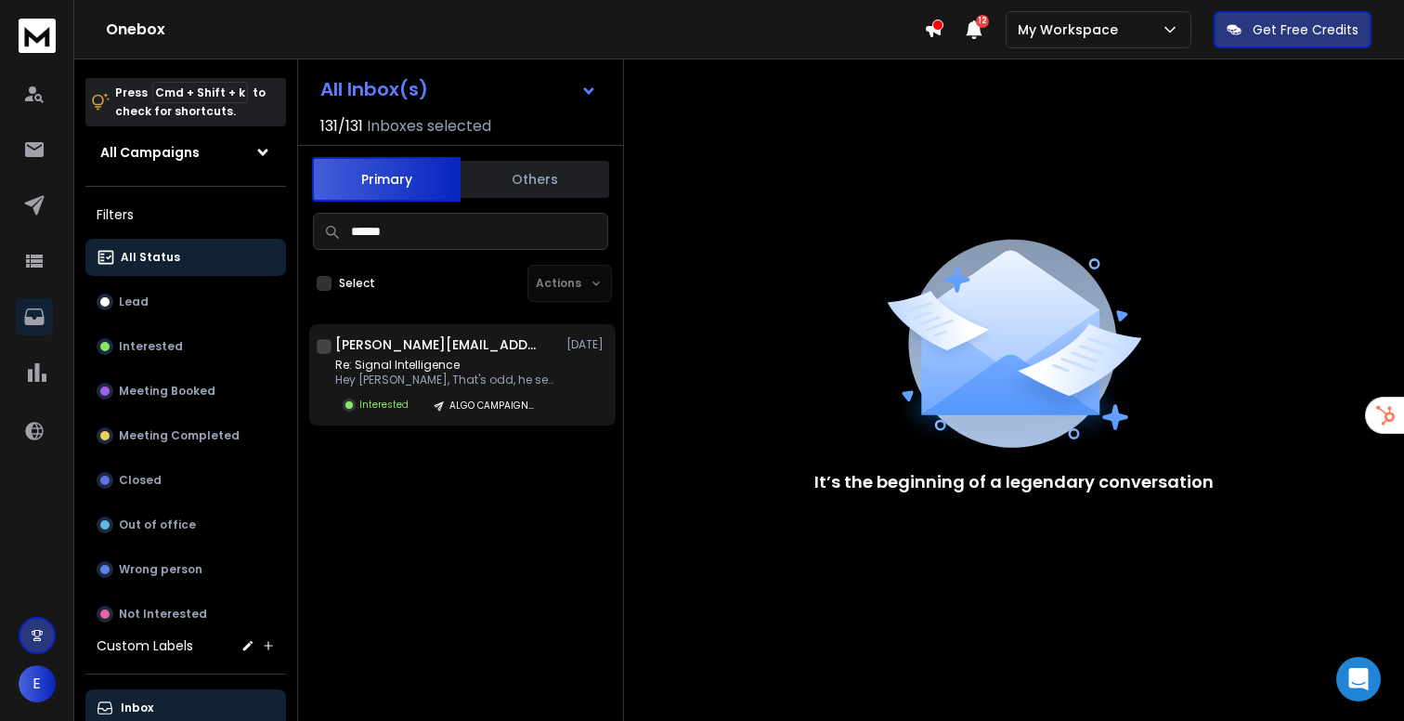
type input "******"
click at [489, 364] on p "Re: Signal Intelligence" at bounding box center [446, 365] width 223 height 15
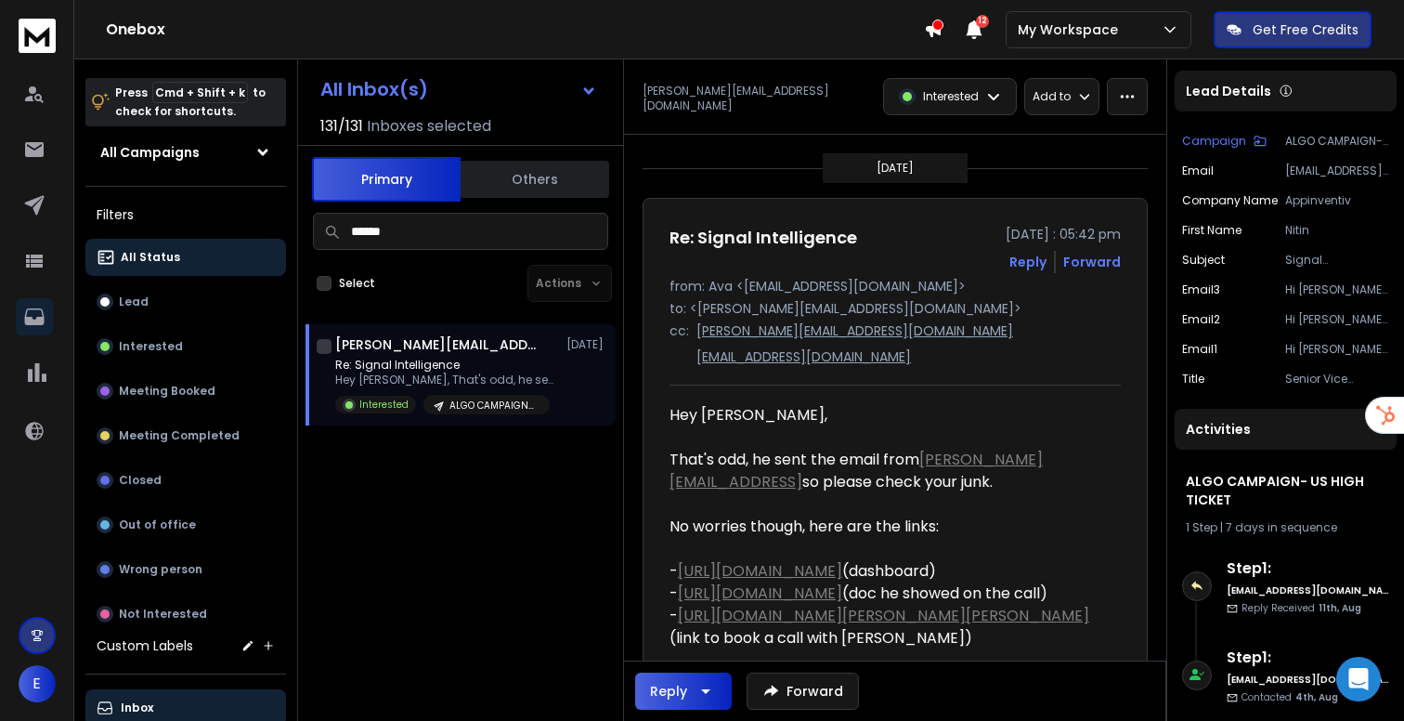
click at [975, 86] on div "Interested" at bounding box center [950, 96] width 132 height 35
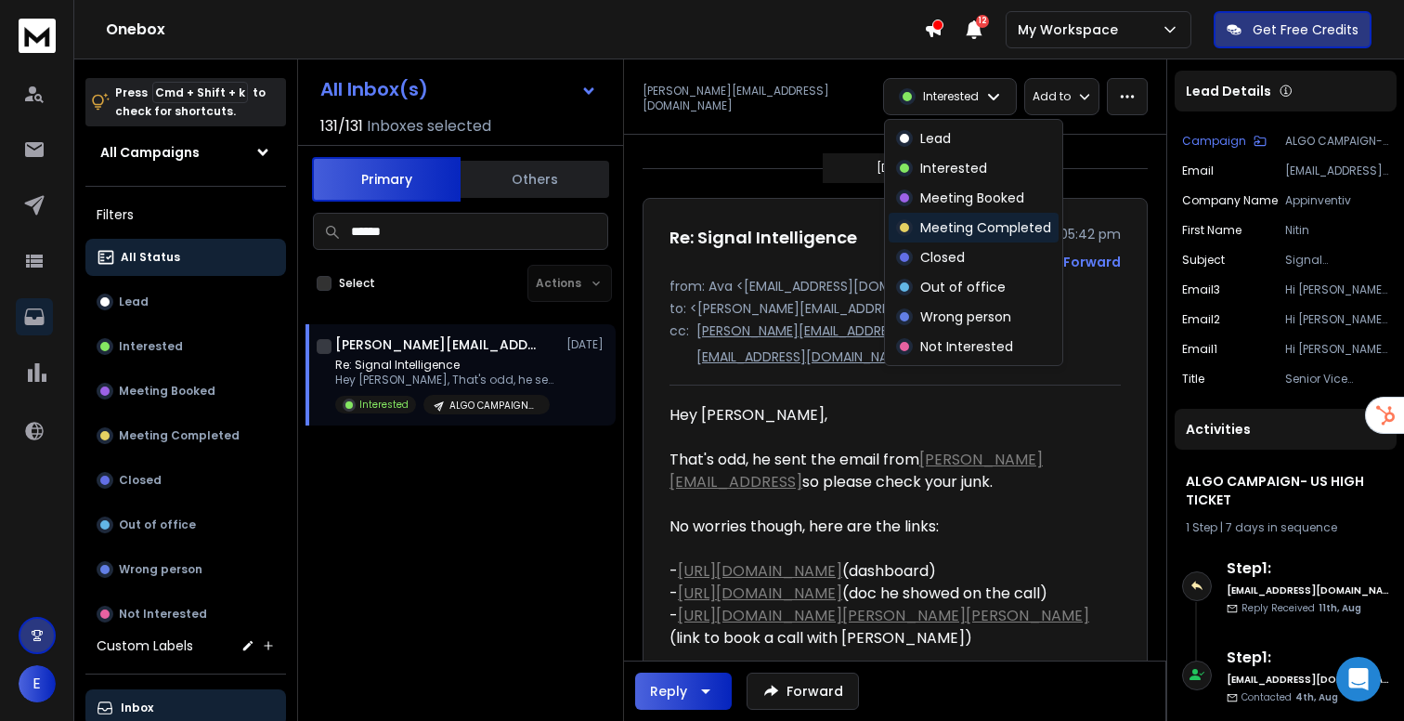
click at [992, 229] on p "Meeting Completed" at bounding box center [985, 227] width 131 height 19
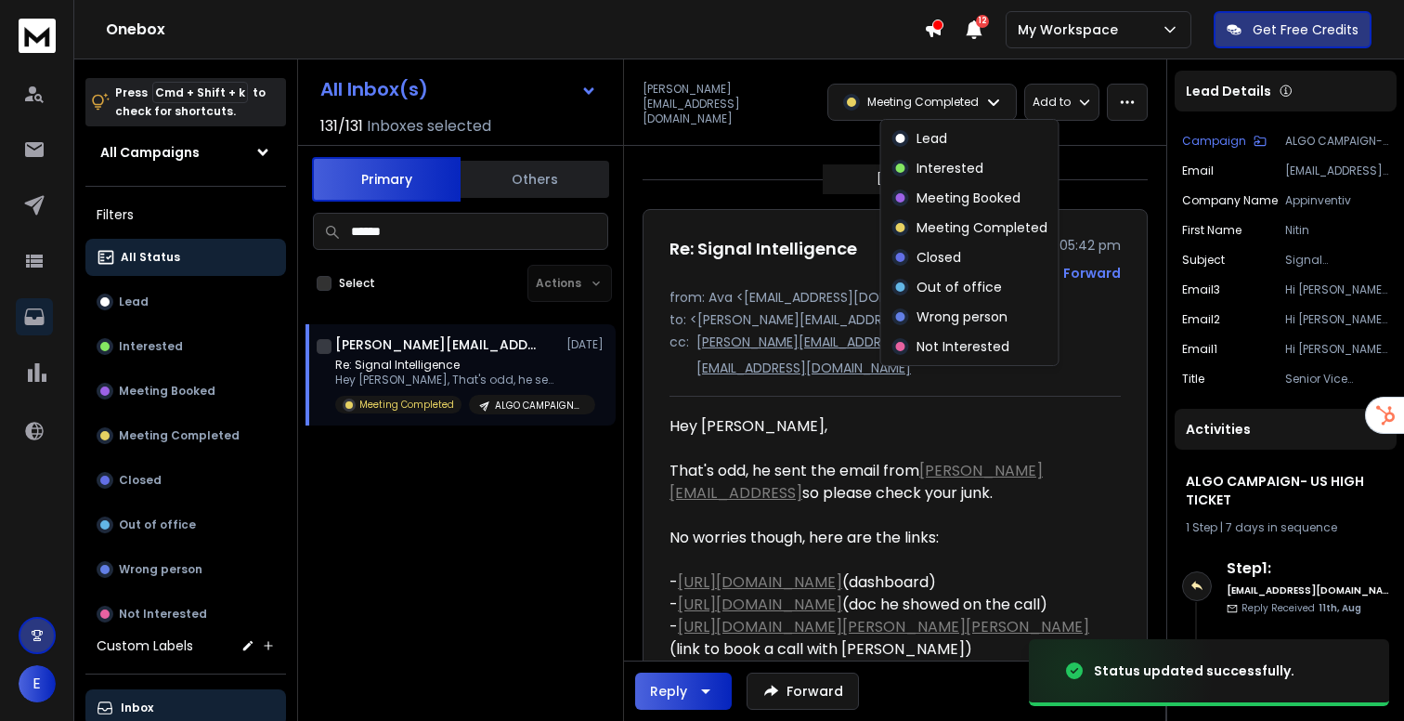
click at [979, 98] on p "Meeting Completed" at bounding box center [922, 102] width 111 height 15
click at [990, 191] on p "Meeting Booked" at bounding box center [969, 198] width 104 height 19
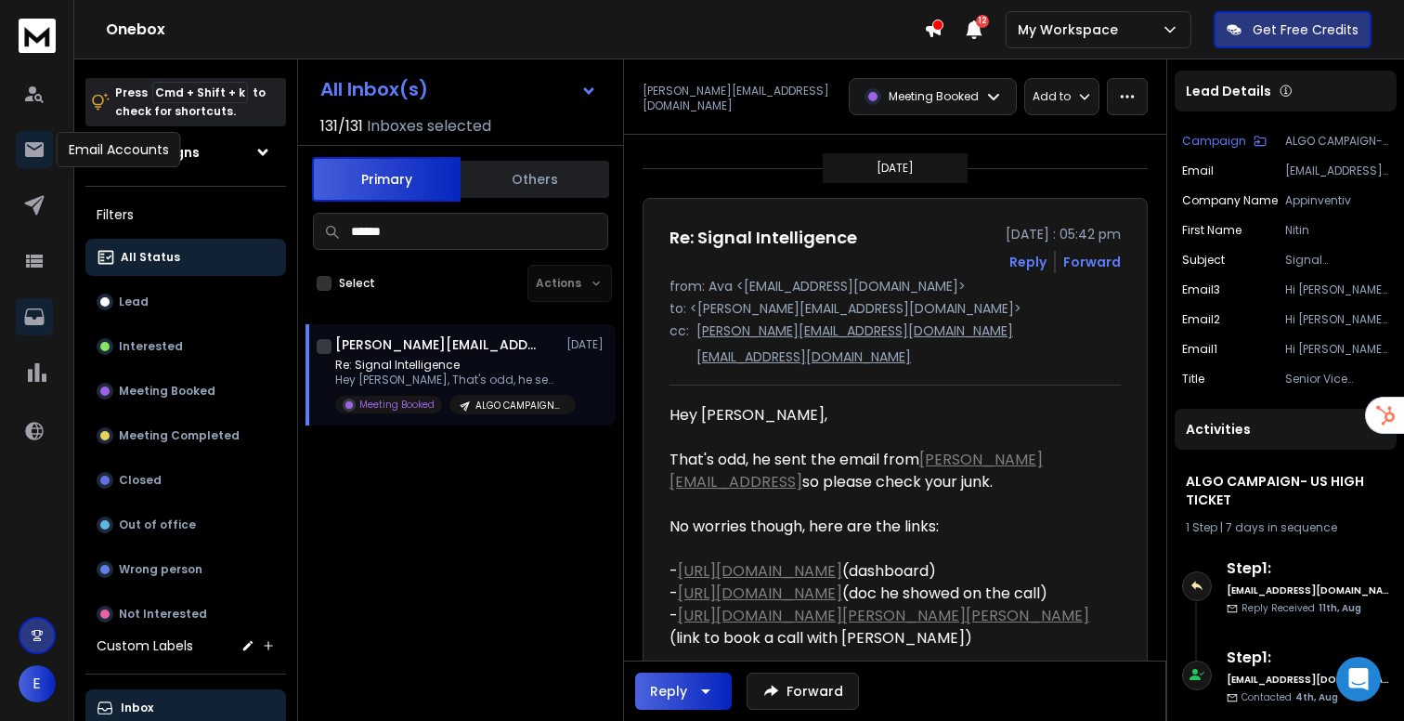
click at [45, 153] on link at bounding box center [34, 149] width 37 height 37
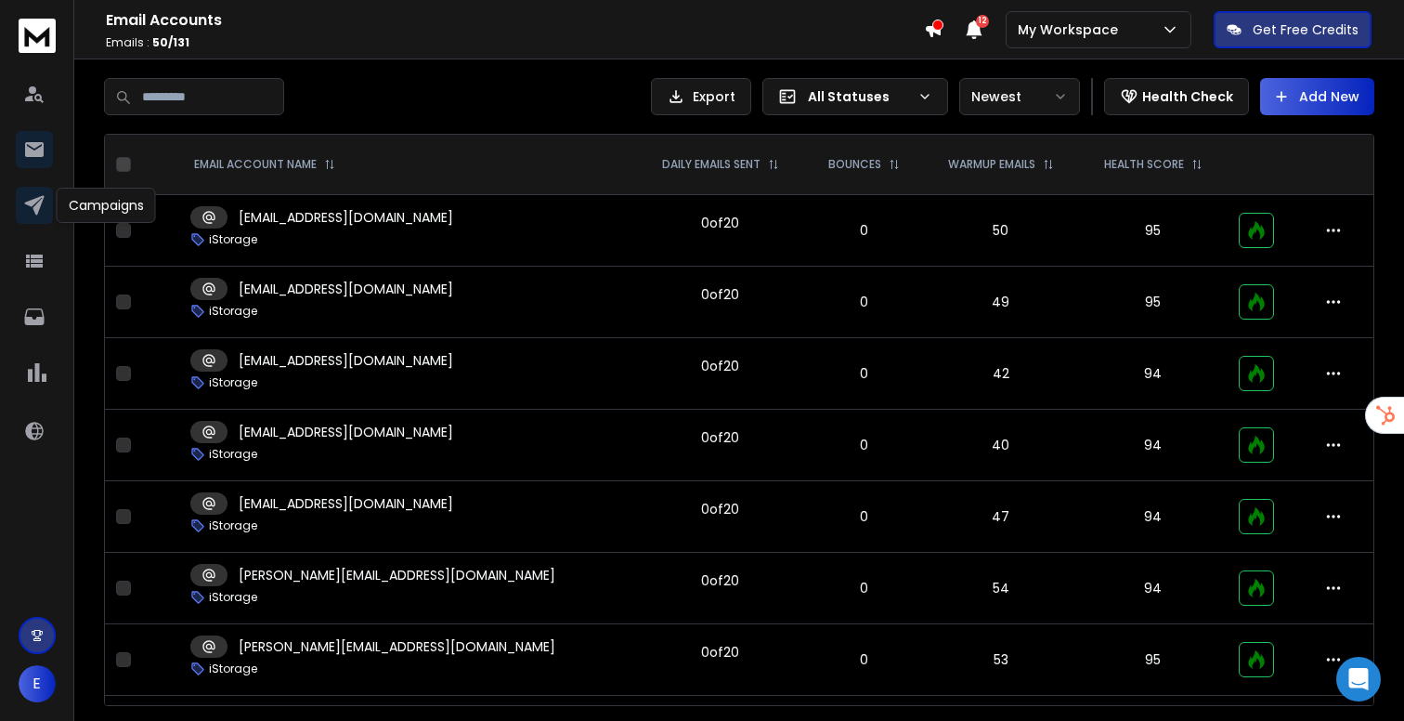
click at [43, 204] on icon at bounding box center [34, 205] width 22 height 22
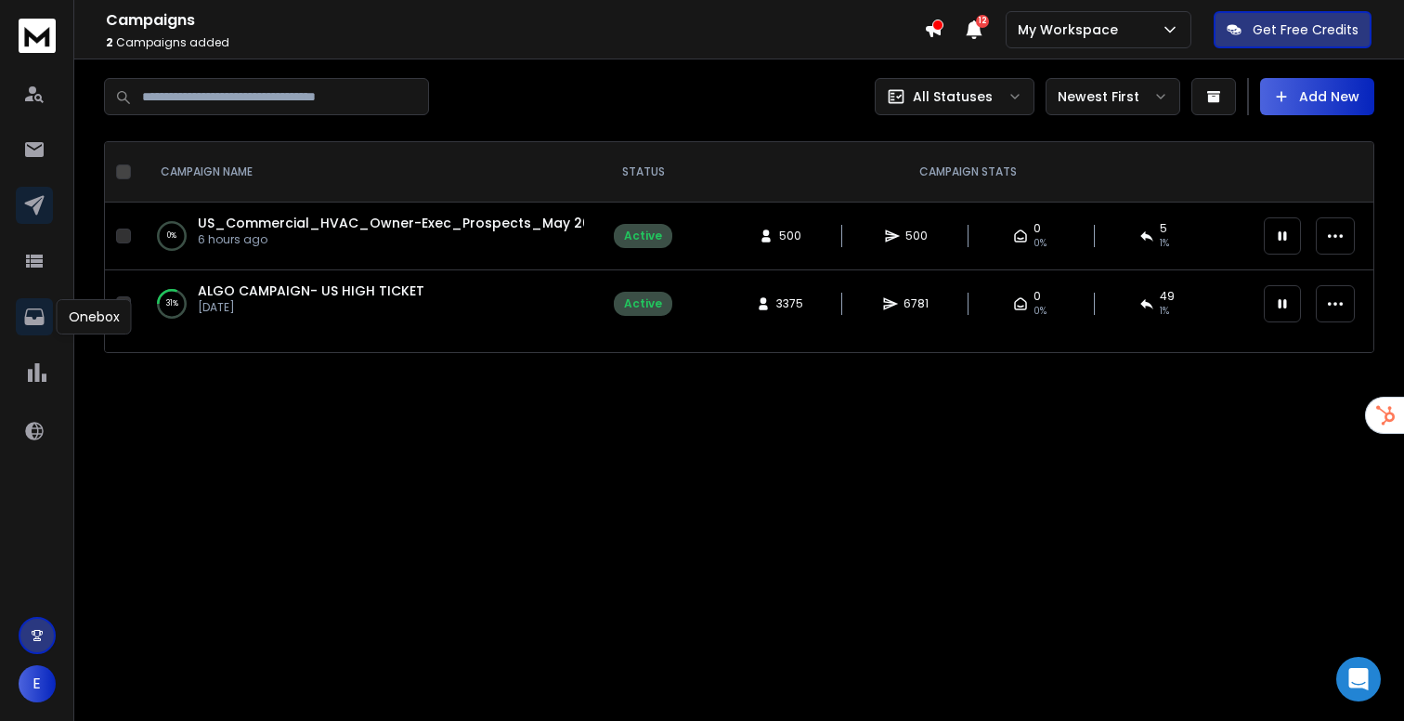
click at [38, 320] on icon at bounding box center [34, 316] width 20 height 17
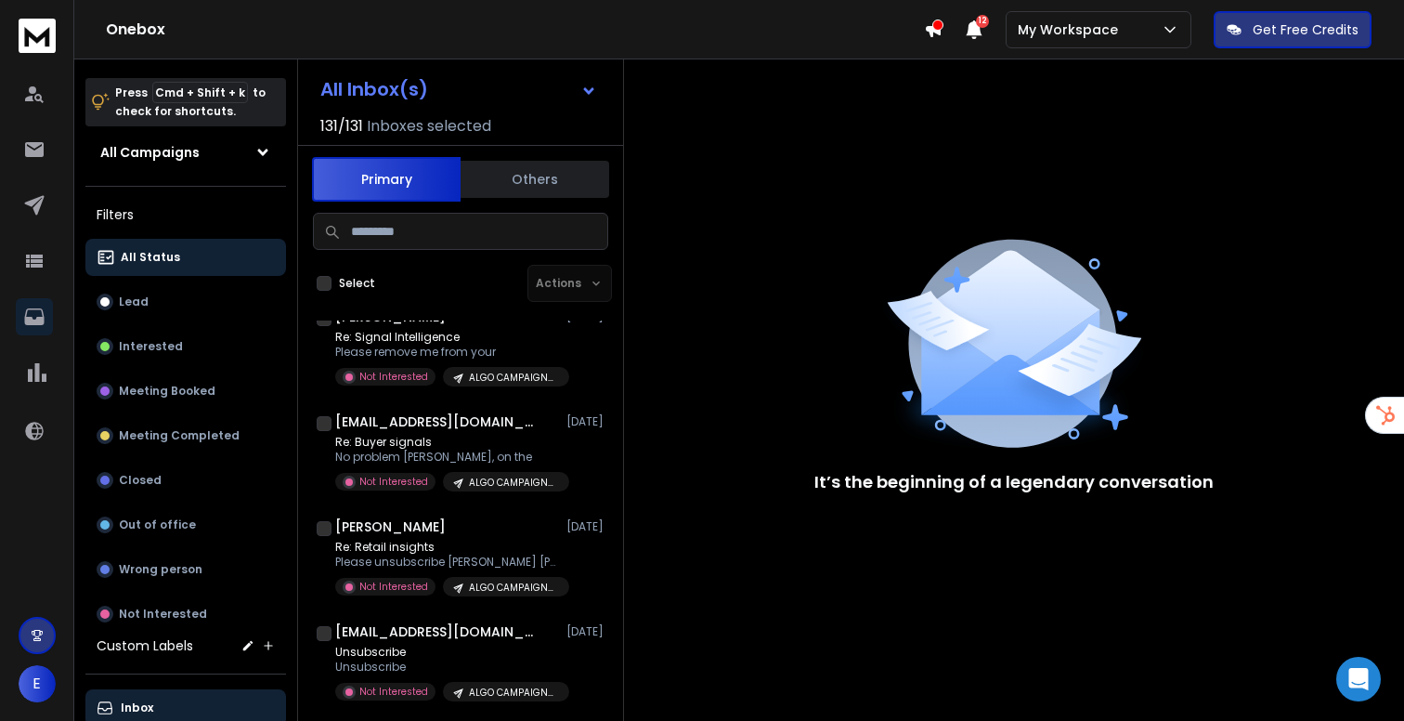
scroll to position [1793, 0]
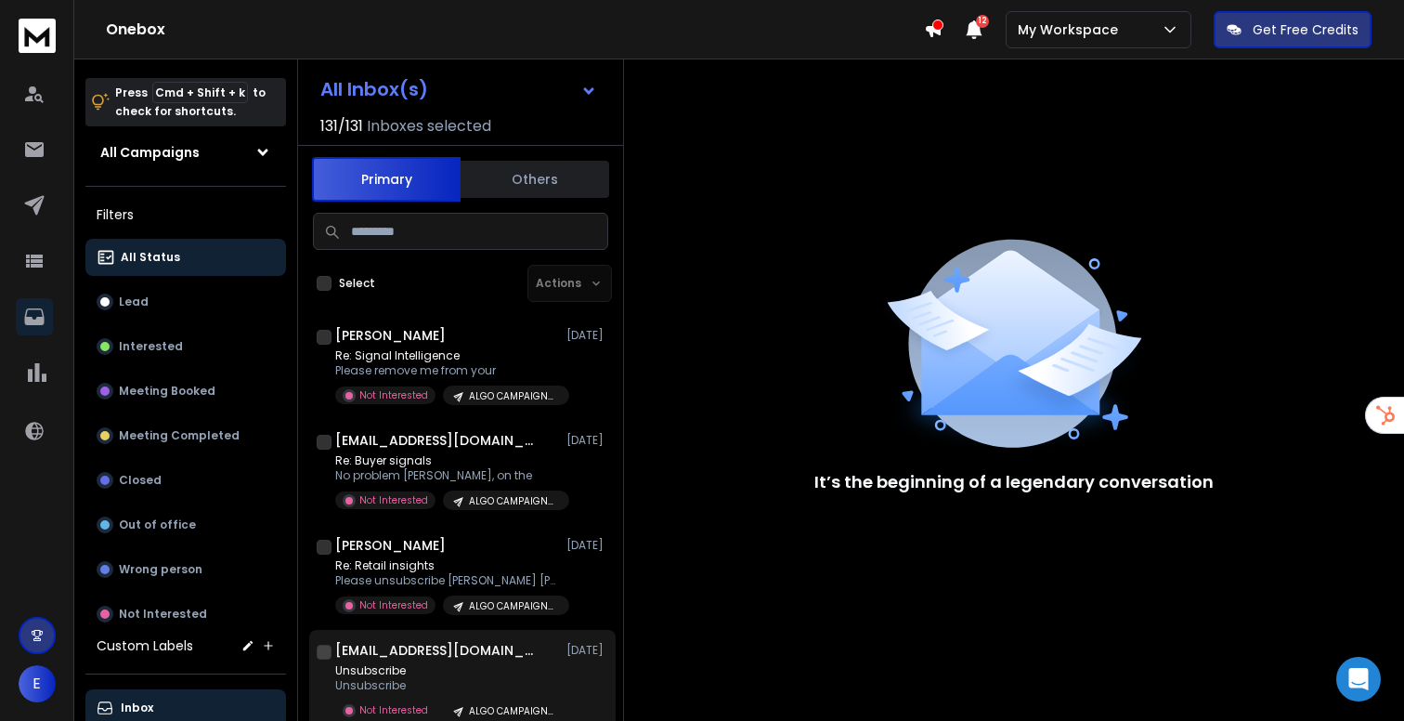
click at [495, 667] on p "Unsubscribe" at bounding box center [446, 670] width 223 height 15
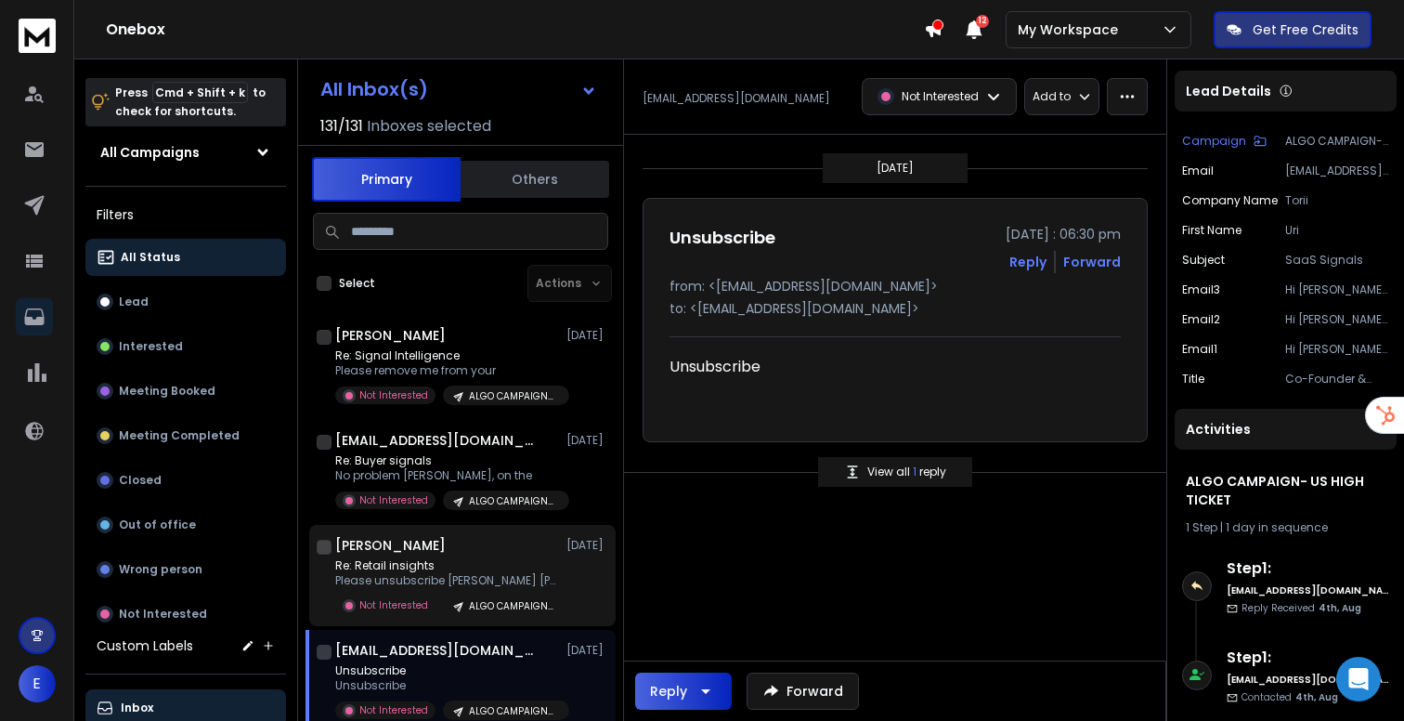
click at [467, 553] on div "[PERSON_NAME] [DATE]" at bounding box center [471, 545] width 273 height 19
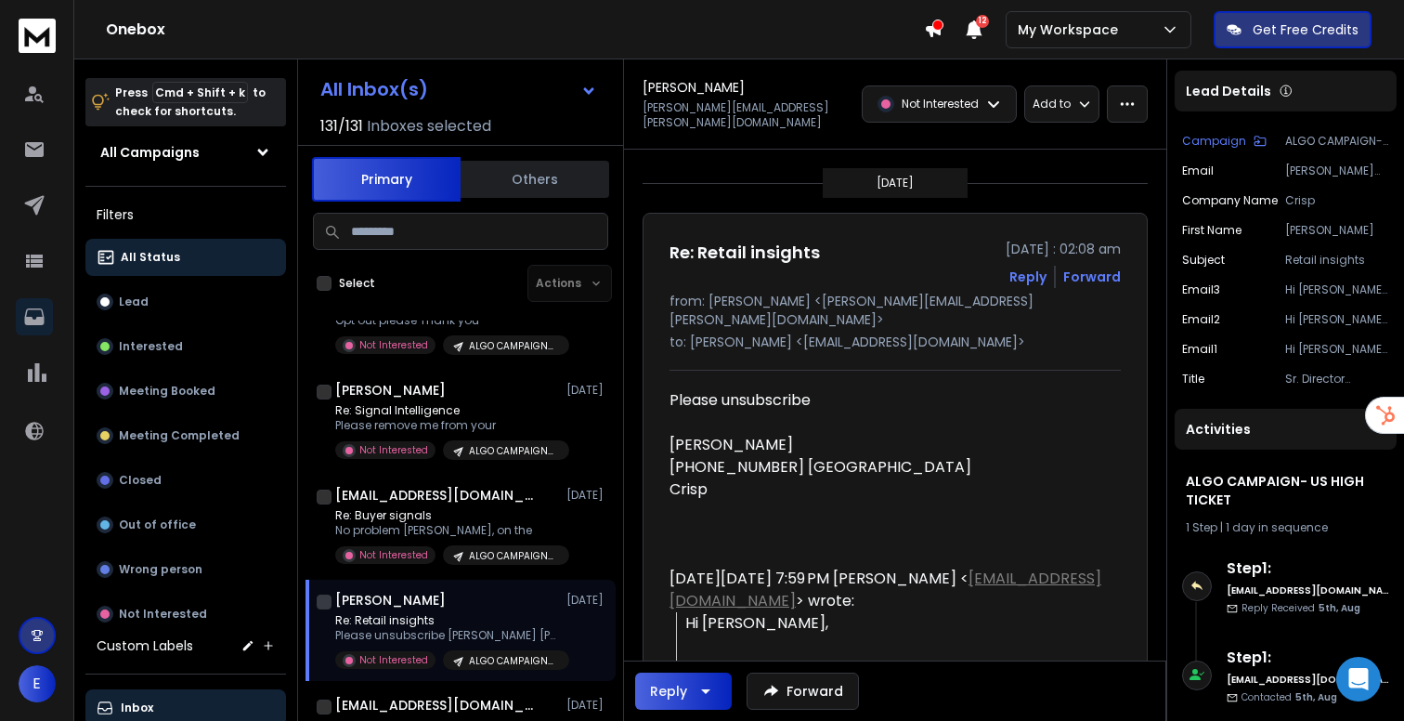
scroll to position [1734, 0]
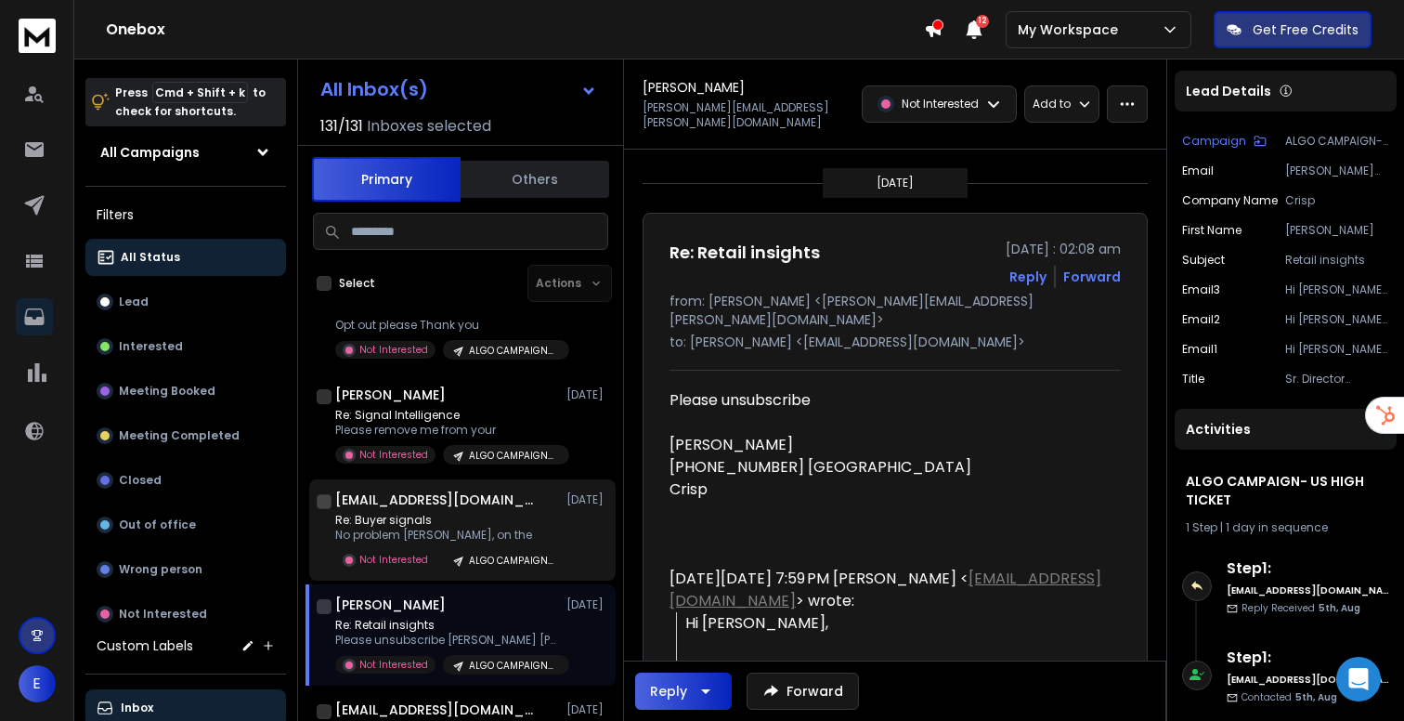
click at [480, 516] on p "Re: Buyer signals" at bounding box center [446, 520] width 223 height 15
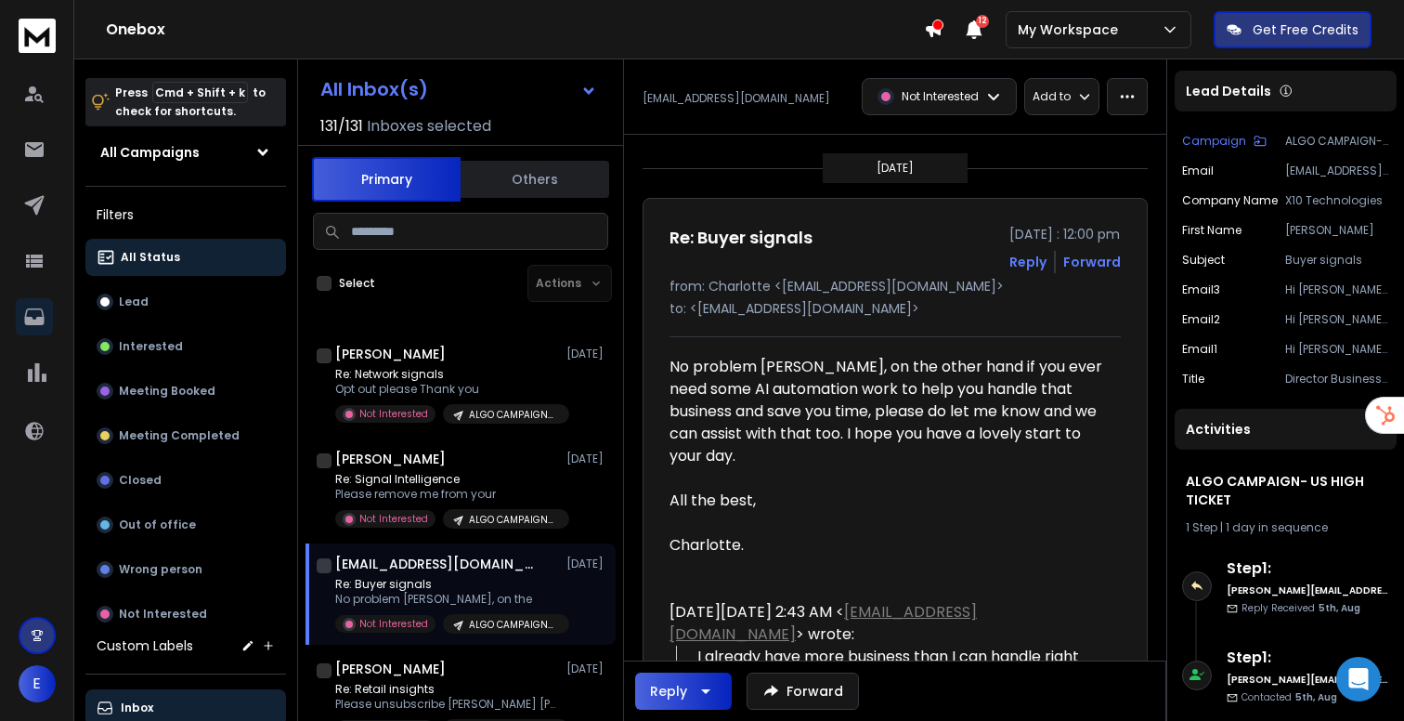
scroll to position [1668, 0]
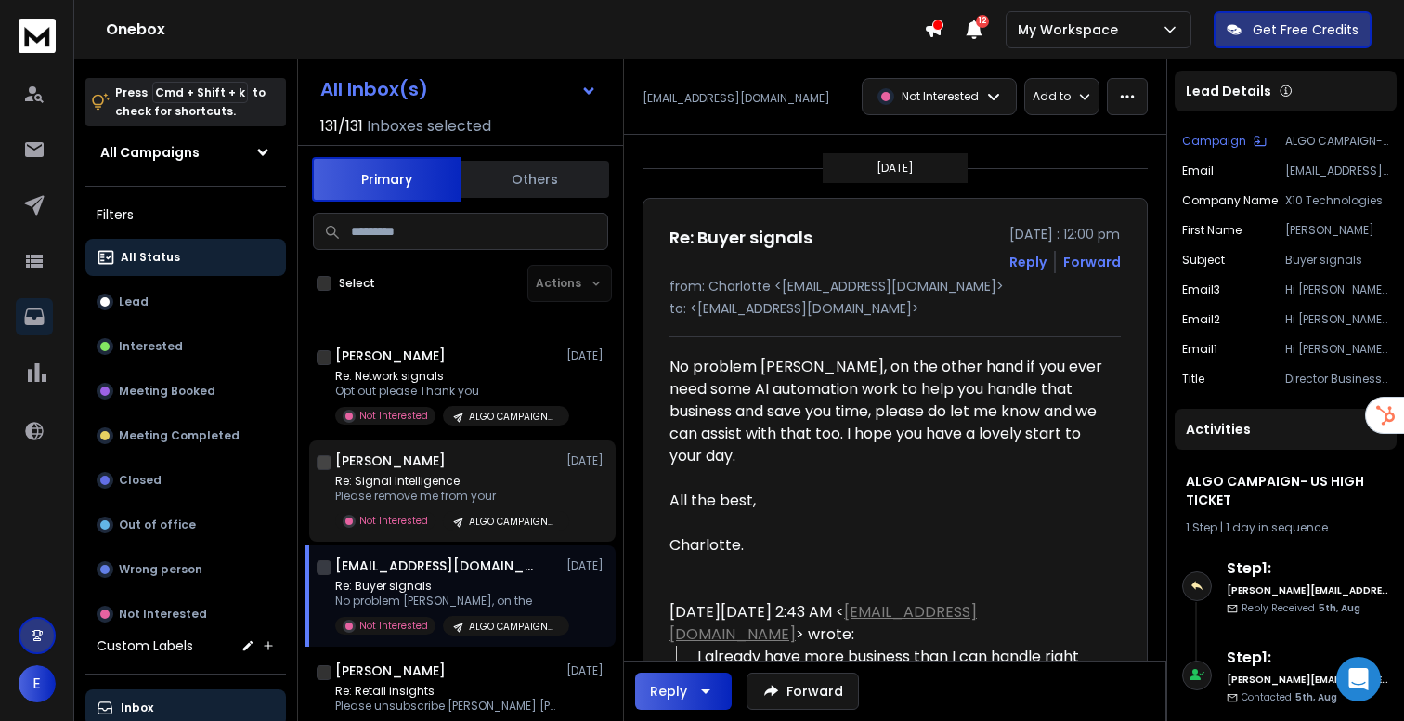
click at [466, 482] on p "Re: Signal Intelligence" at bounding box center [446, 481] width 223 height 15
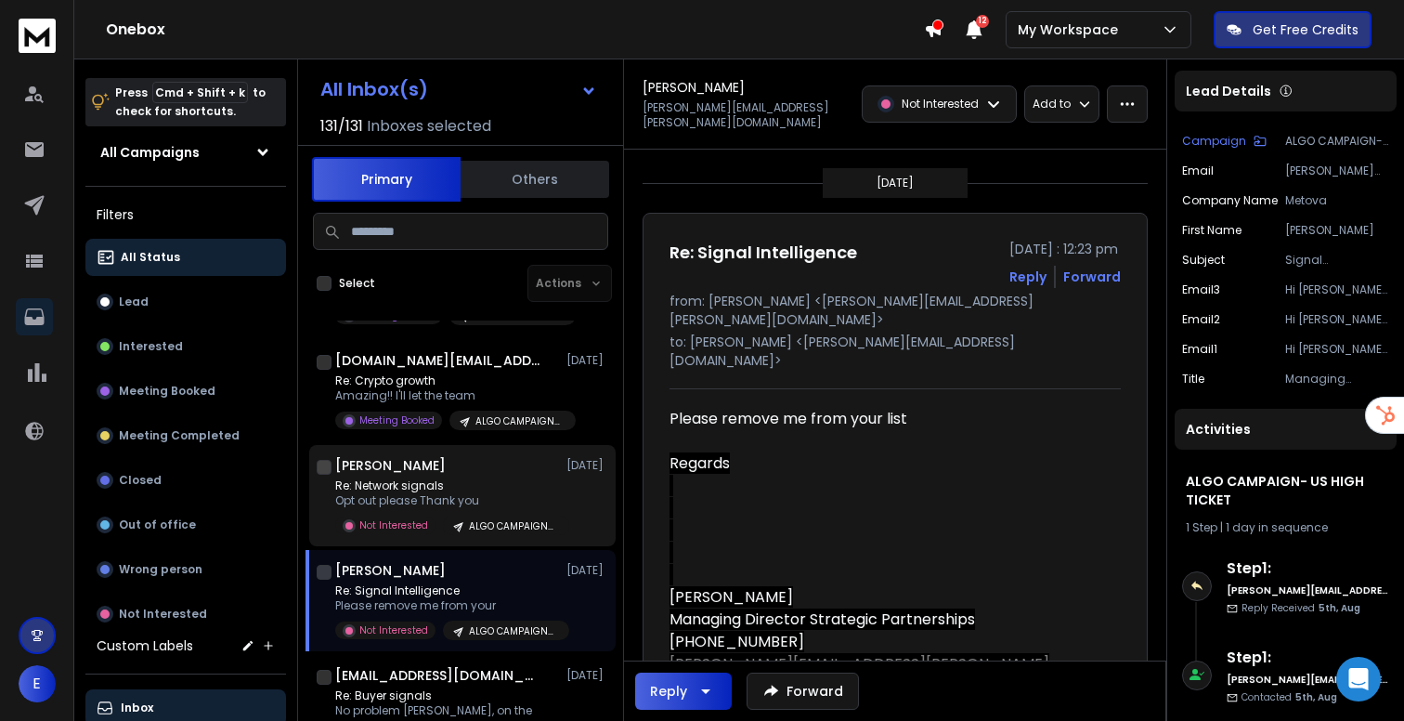
click at [487, 462] on div "[PERSON_NAME] [DATE]" at bounding box center [471, 465] width 273 height 19
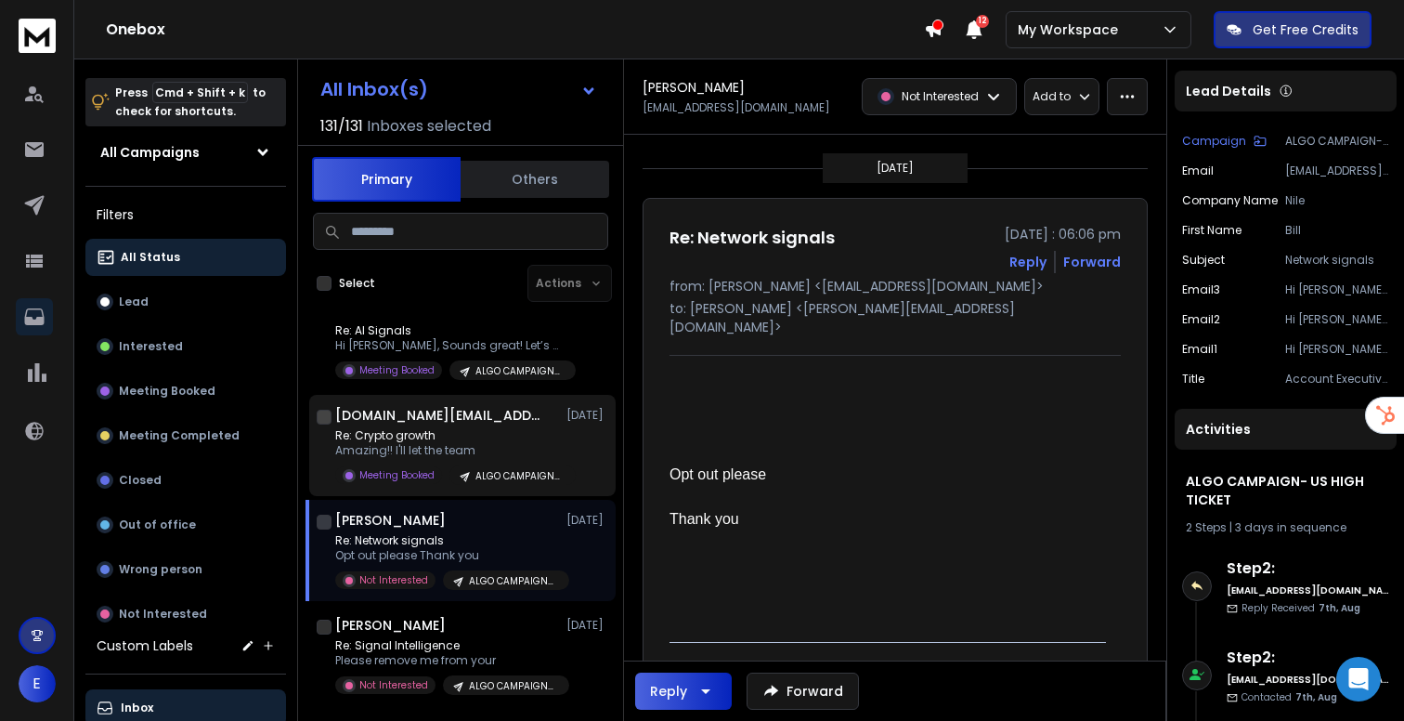
click at [502, 434] on p "Re: Crypto growth" at bounding box center [446, 435] width 223 height 15
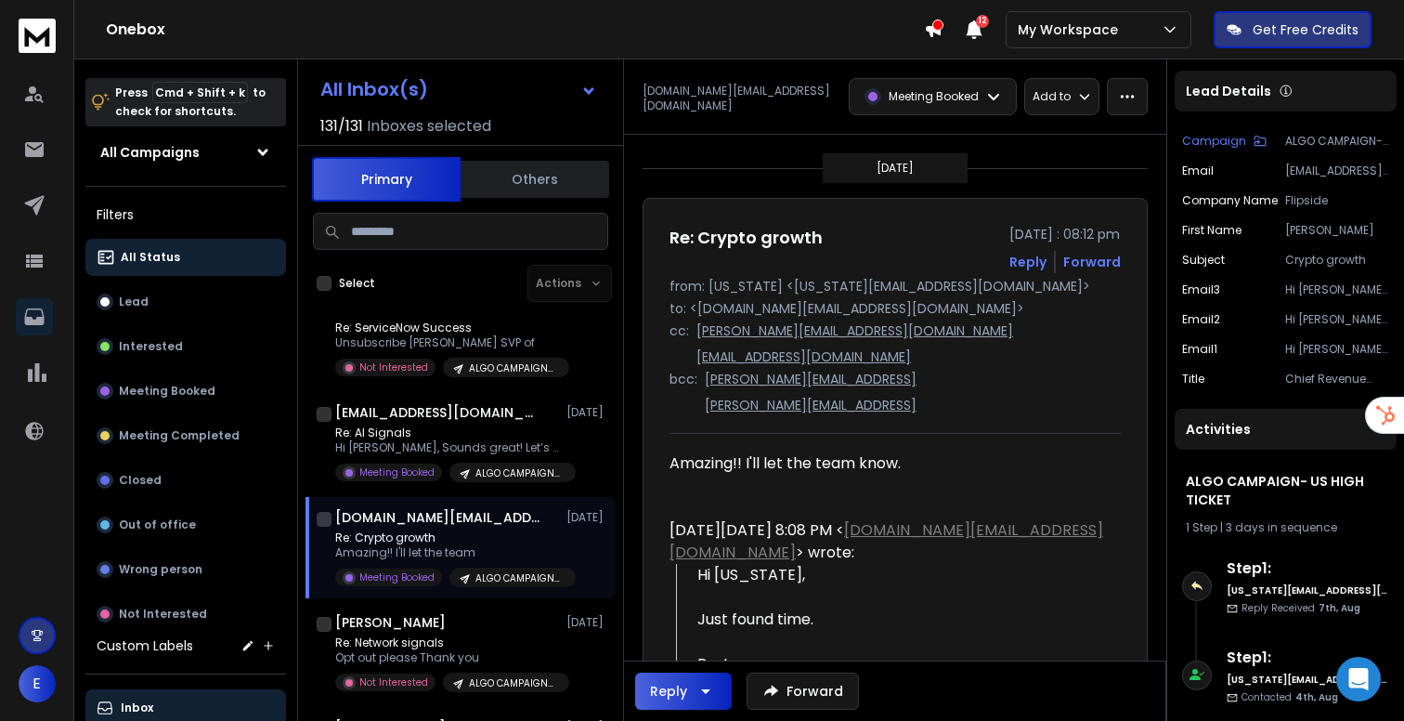
click at [502, 434] on p "Re: AI Signals" at bounding box center [446, 432] width 223 height 15
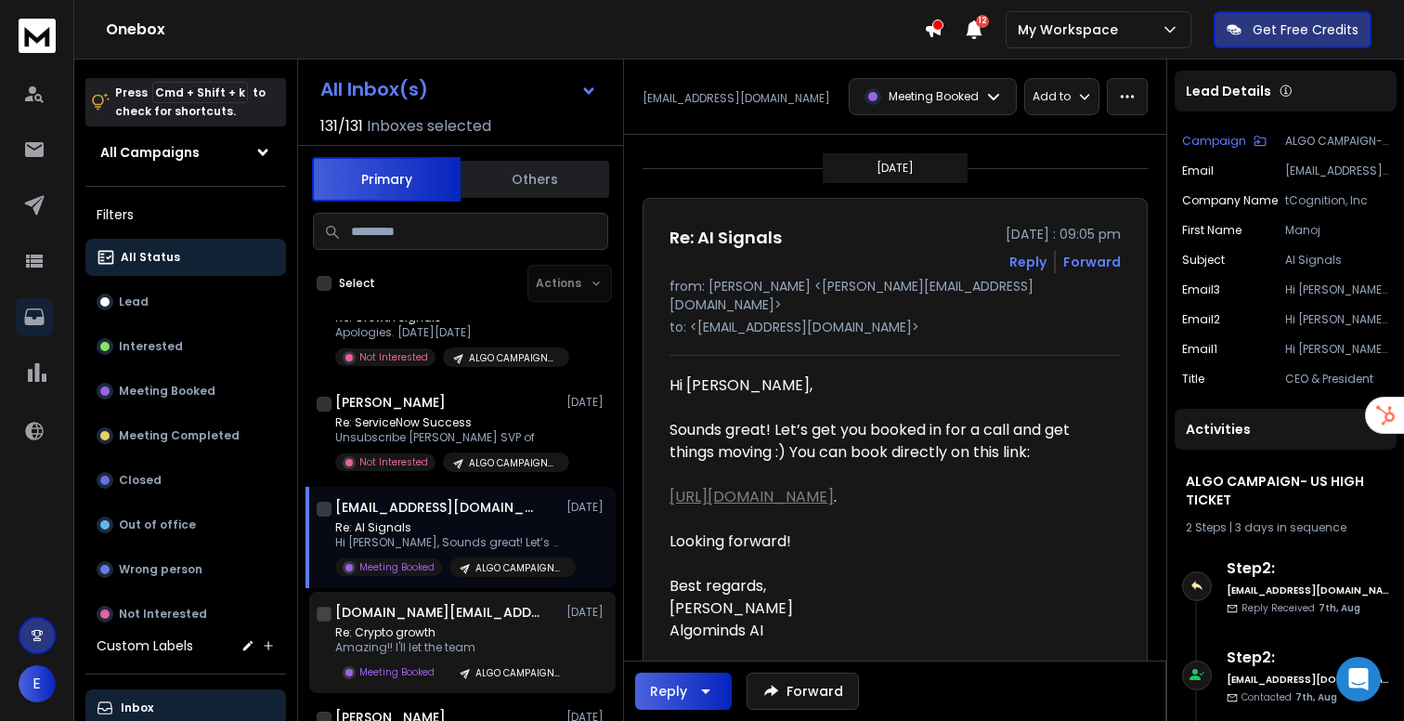
click at [502, 434] on p "Unsubscribe [PERSON_NAME] SVP of" at bounding box center [446, 437] width 223 height 15
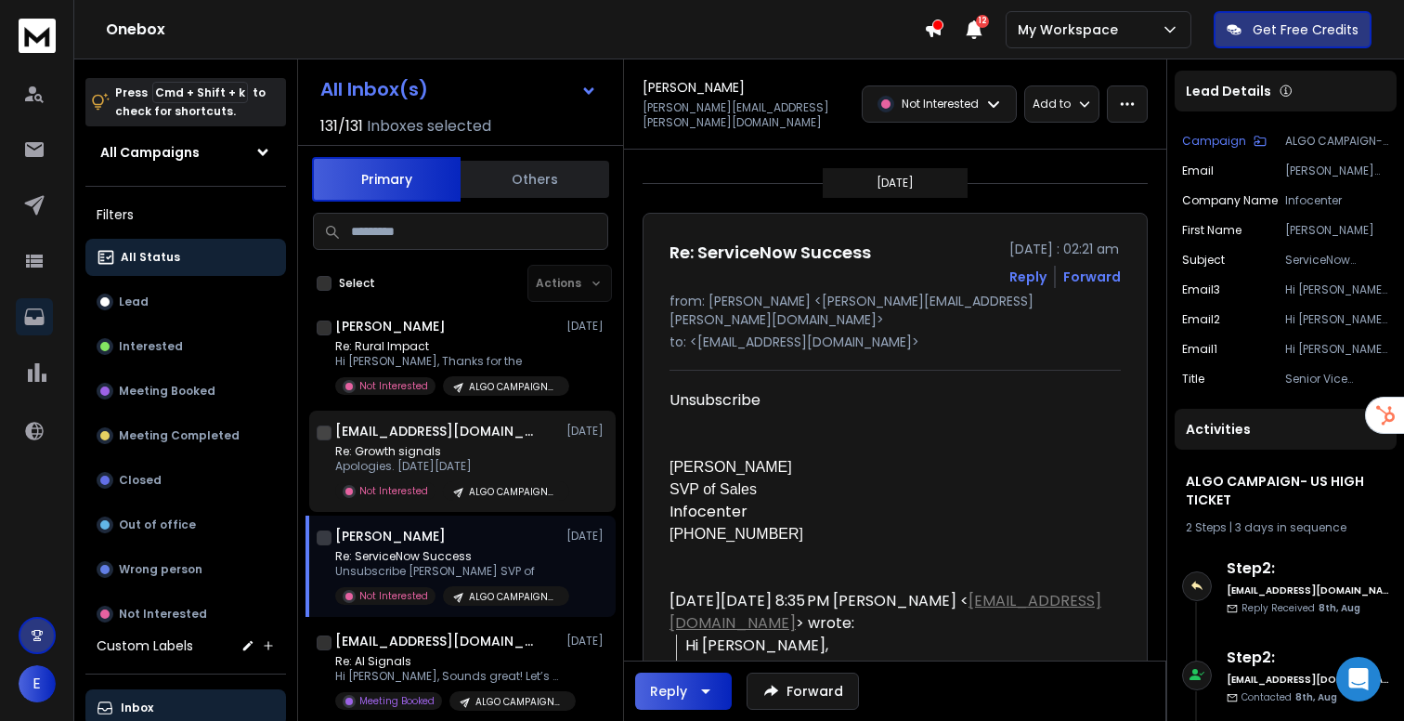
click at [501, 433] on h1 "[EMAIL_ADDRESS][DOMAIN_NAME] +1" at bounding box center [437, 431] width 204 height 19
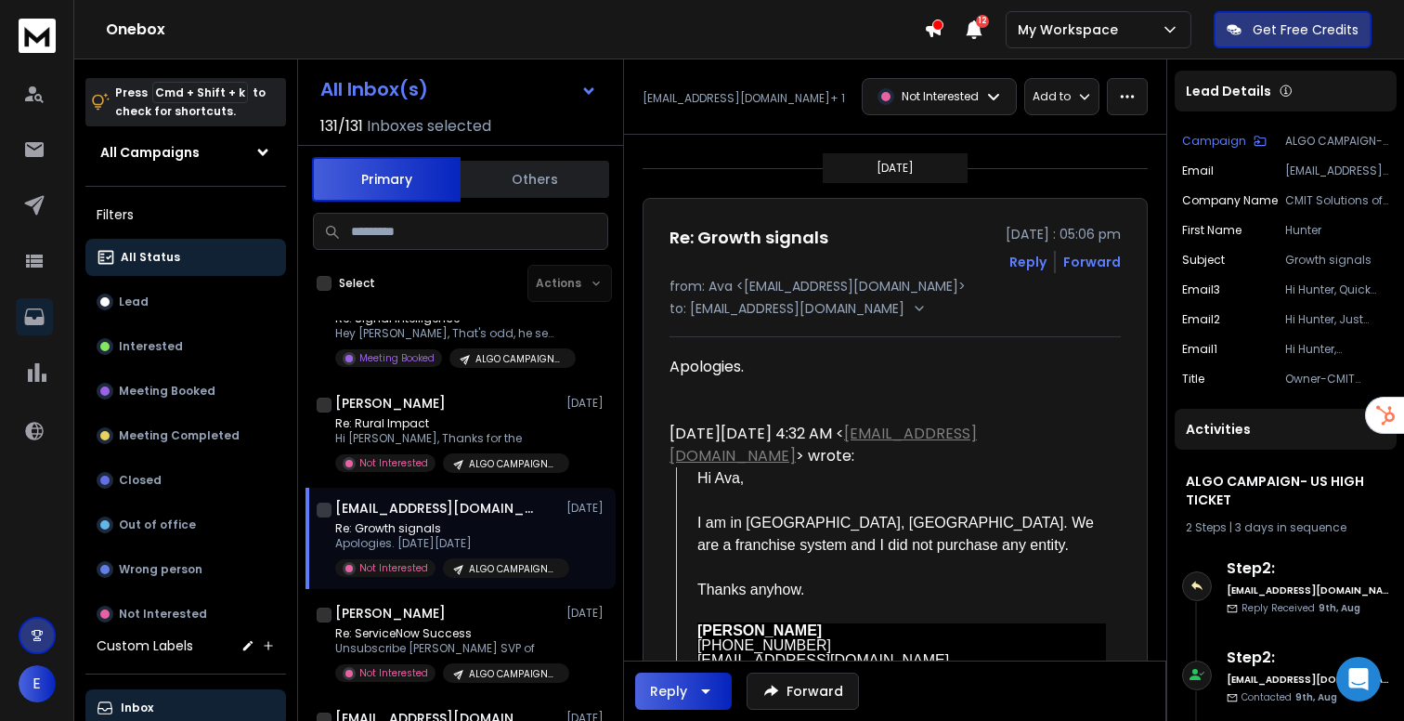
scroll to position [1095, 0]
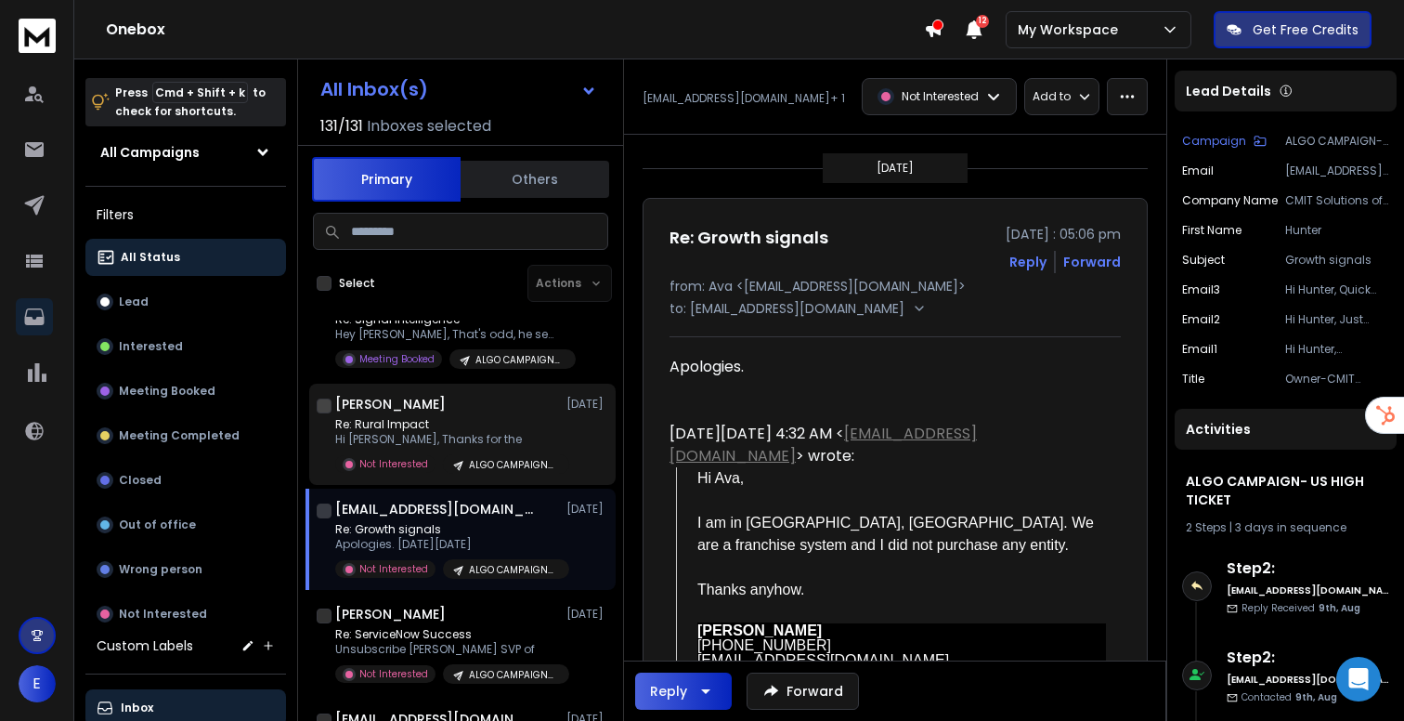
click at [511, 419] on p "Re: Rural Impact" at bounding box center [446, 424] width 223 height 15
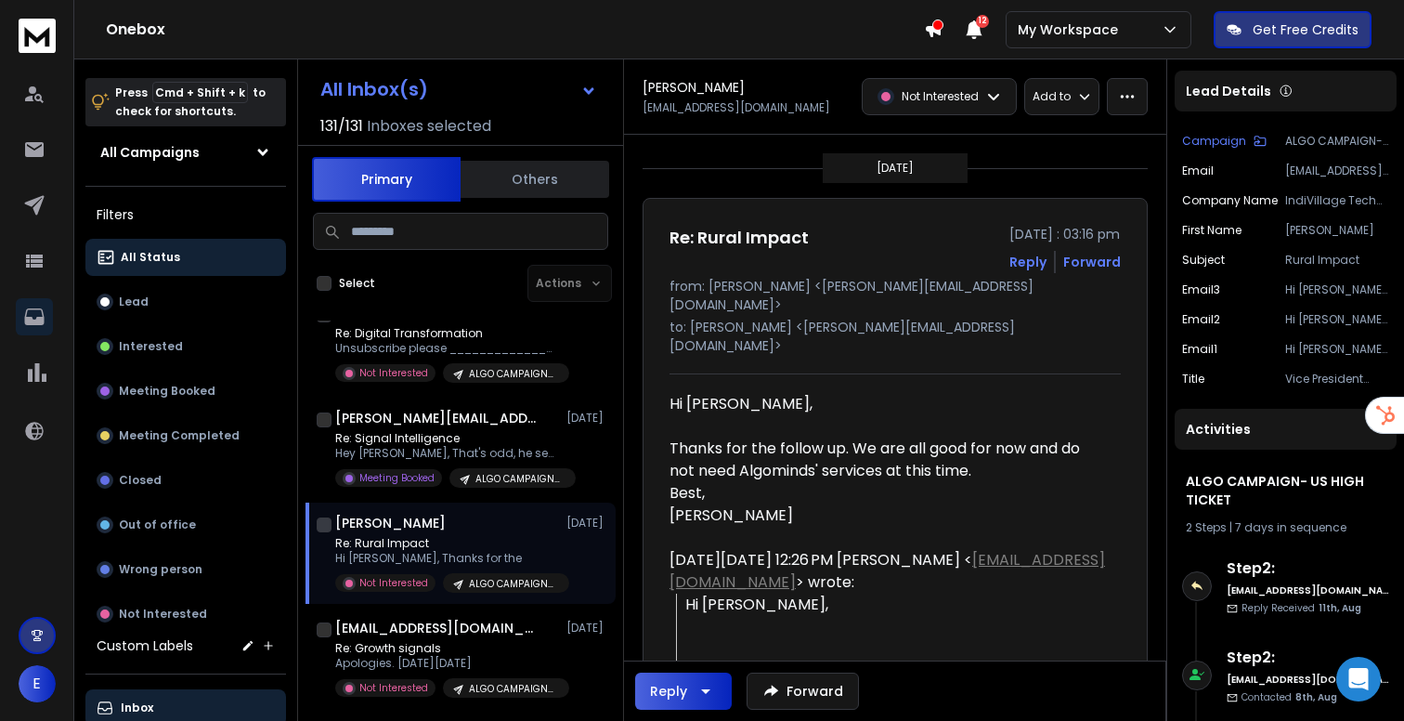
scroll to position [974, 0]
click at [711, 687] on icon "button" at bounding box center [706, 691] width 22 height 22
click at [714, 631] on p "Reply All" at bounding box center [679, 644] width 84 height 26
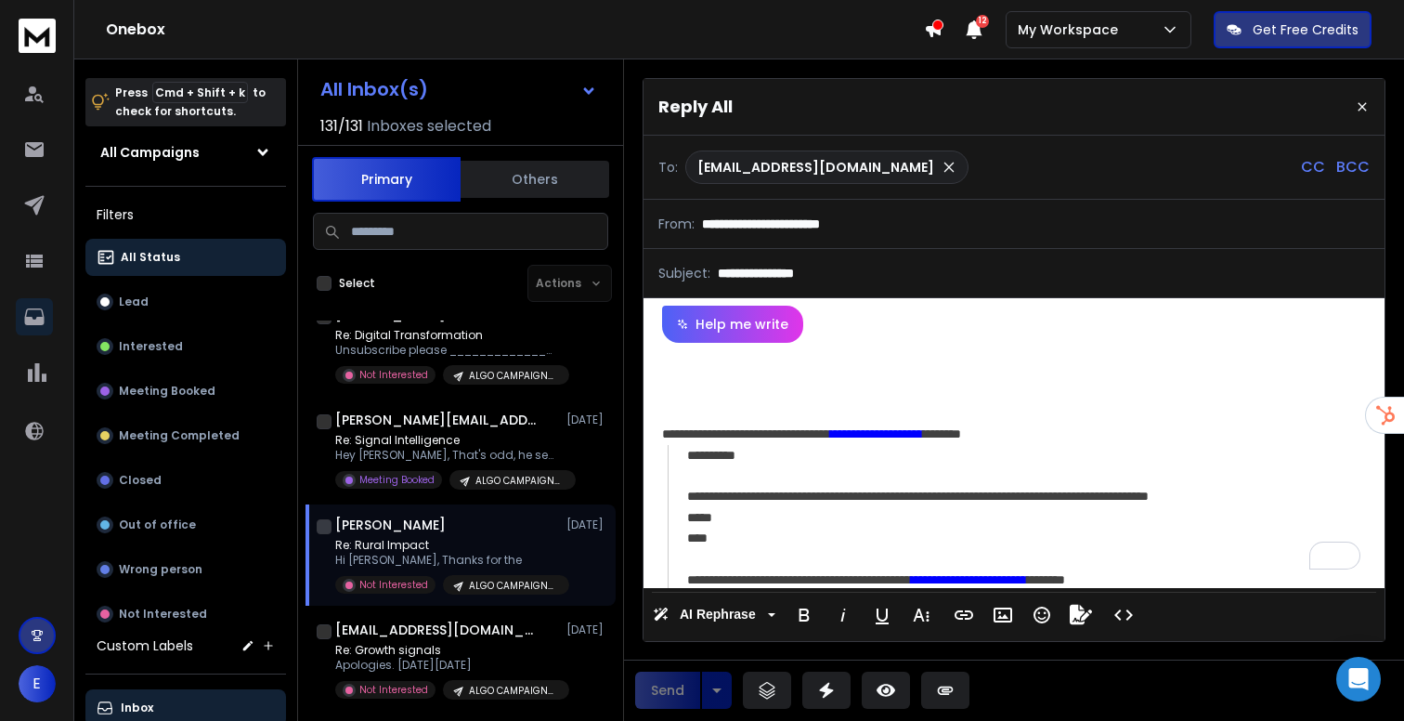
click at [734, 335] on button "Help me write" at bounding box center [732, 324] width 141 height 37
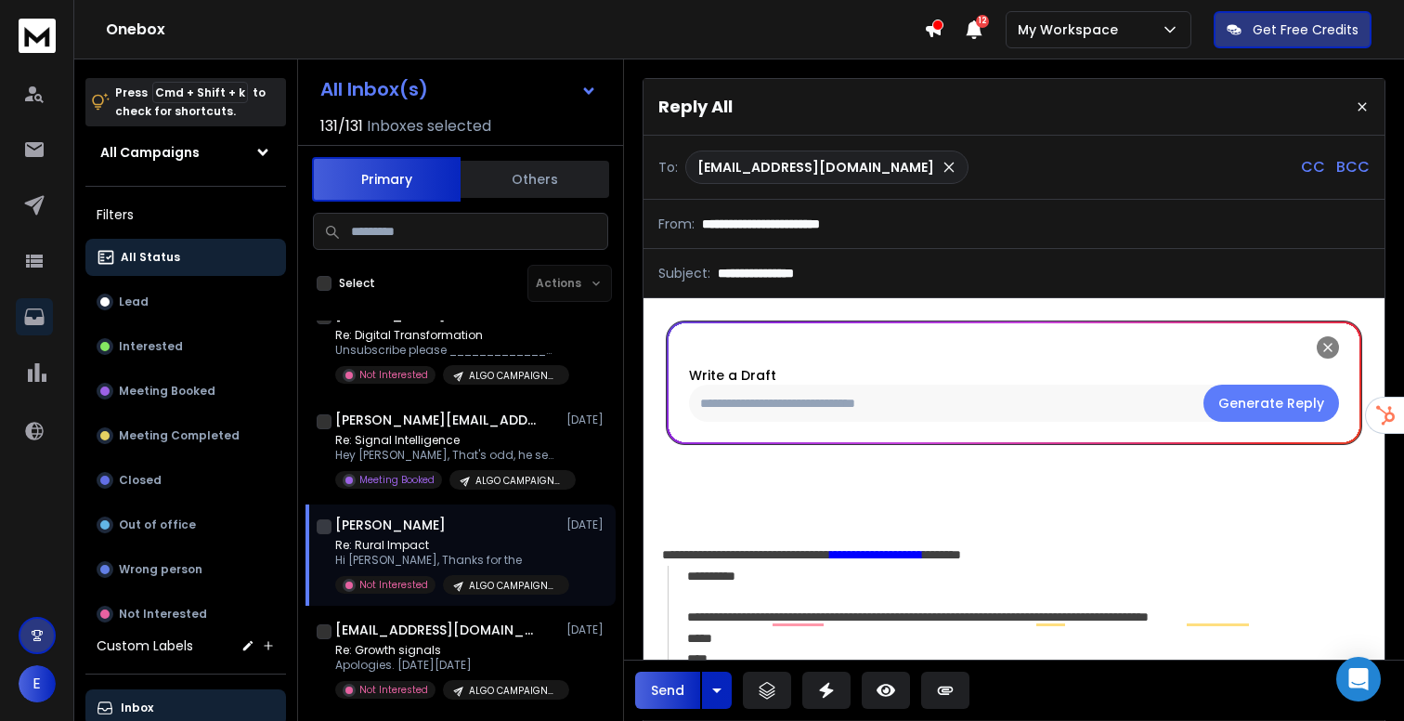
click at [765, 426] on div "Write a Draft Generate Reply" at bounding box center [1014, 382] width 696 height 124
click at [782, 397] on input "text" at bounding box center [1014, 402] width 650 height 37
type input "**********"
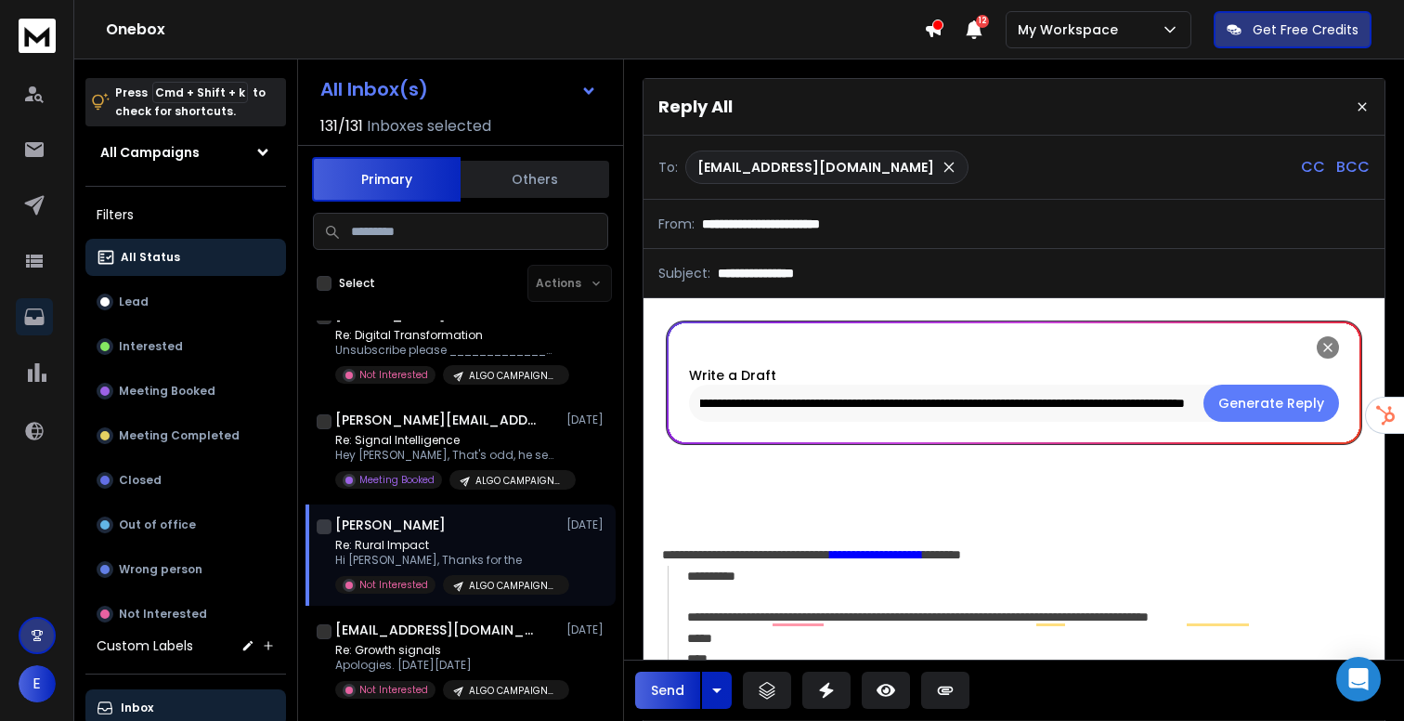
click button "Generate Reply" at bounding box center [1271, 402] width 136 height 37
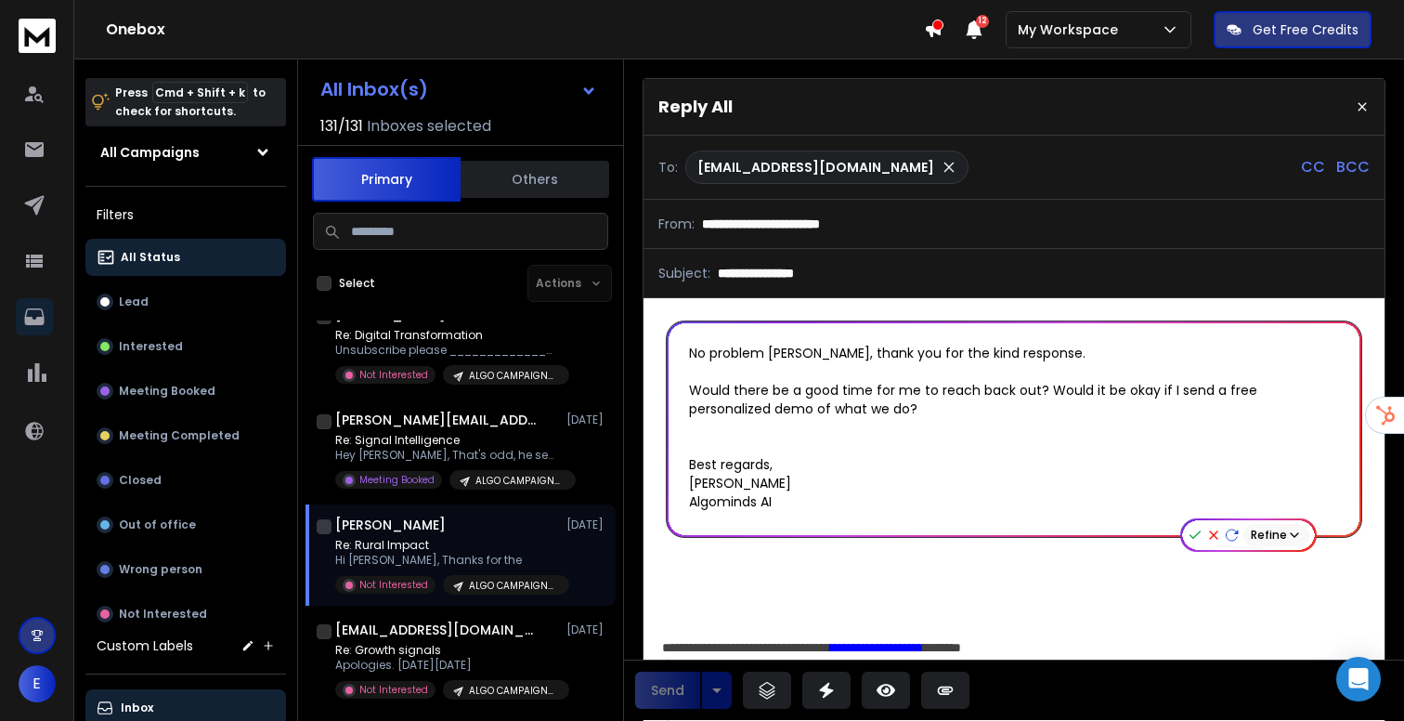
click at [960, 405] on div "No problem [PERSON_NAME], thank you for the kind response. Would there be a goo…" at bounding box center [1014, 381] width 650 height 74
click at [1067, 390] on div "No problem [PERSON_NAME], thank you for the kind response. Would there be a goo…" at bounding box center [1014, 381] width 650 height 74
click at [1190, 533] on icon at bounding box center [1195, 534] width 15 height 15
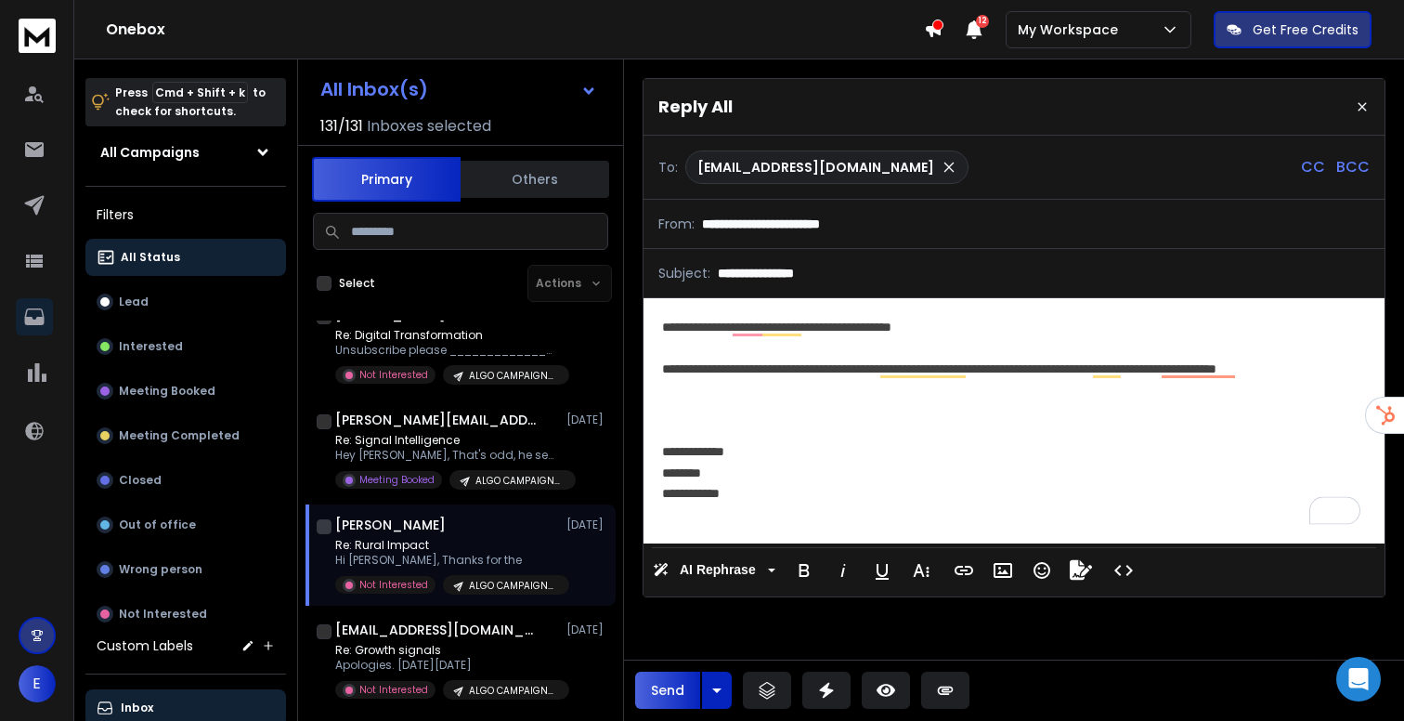
click at [991, 370] on div "**********" at bounding box center [1011, 359] width 698 height 84
click at [940, 401] on div "To enrich screen reader interactions, please activate Accessibility in Grammarl…" at bounding box center [1014, 410] width 704 height 20
click at [663, 685] on button "Send" at bounding box center [667, 689] width 65 height 37
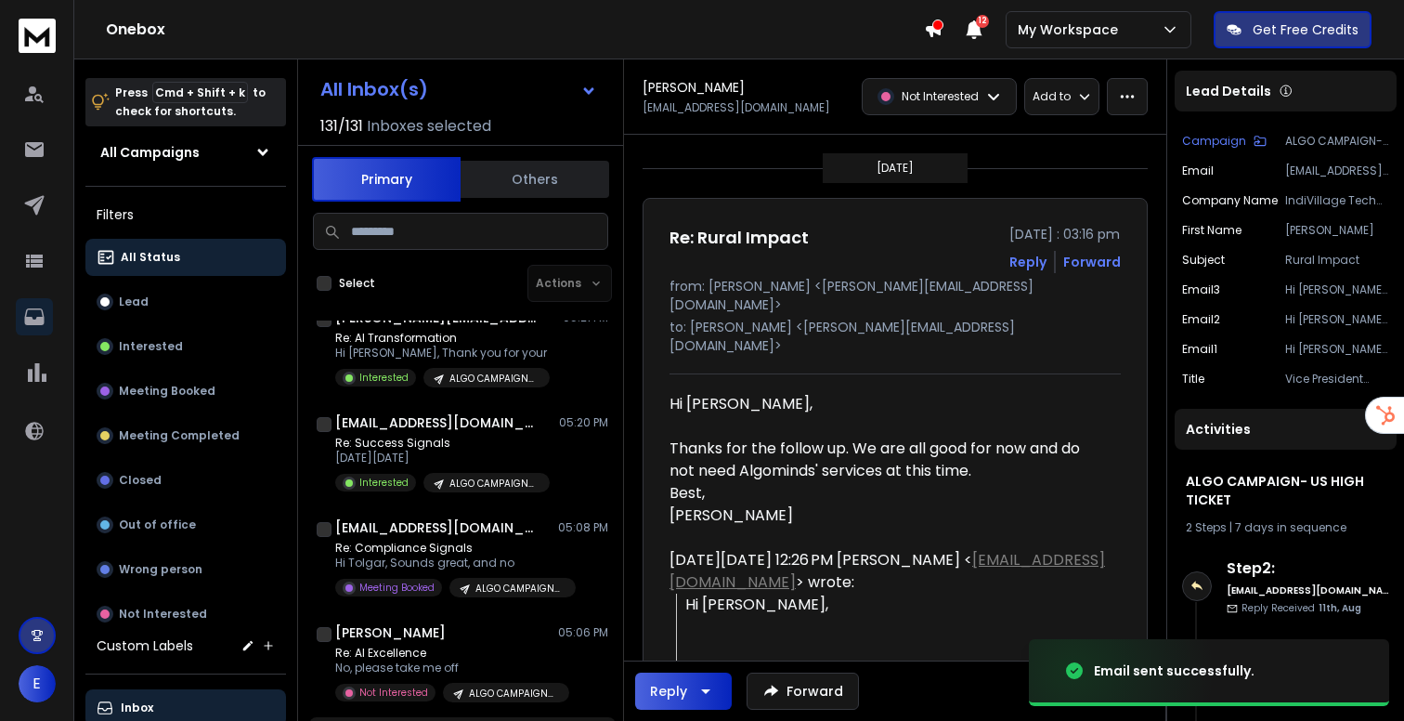
scroll to position [523, 0]
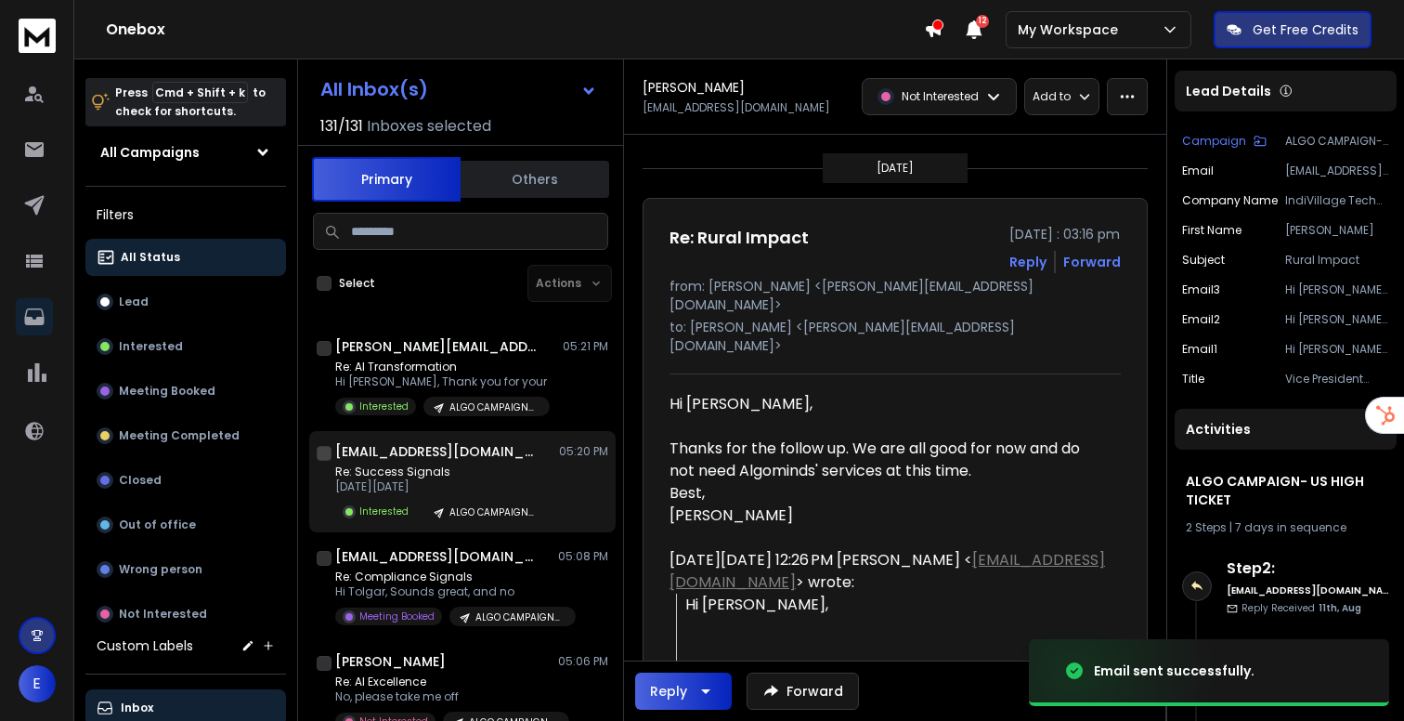
click at [492, 469] on p "Re: Success Signals" at bounding box center [442, 471] width 215 height 15
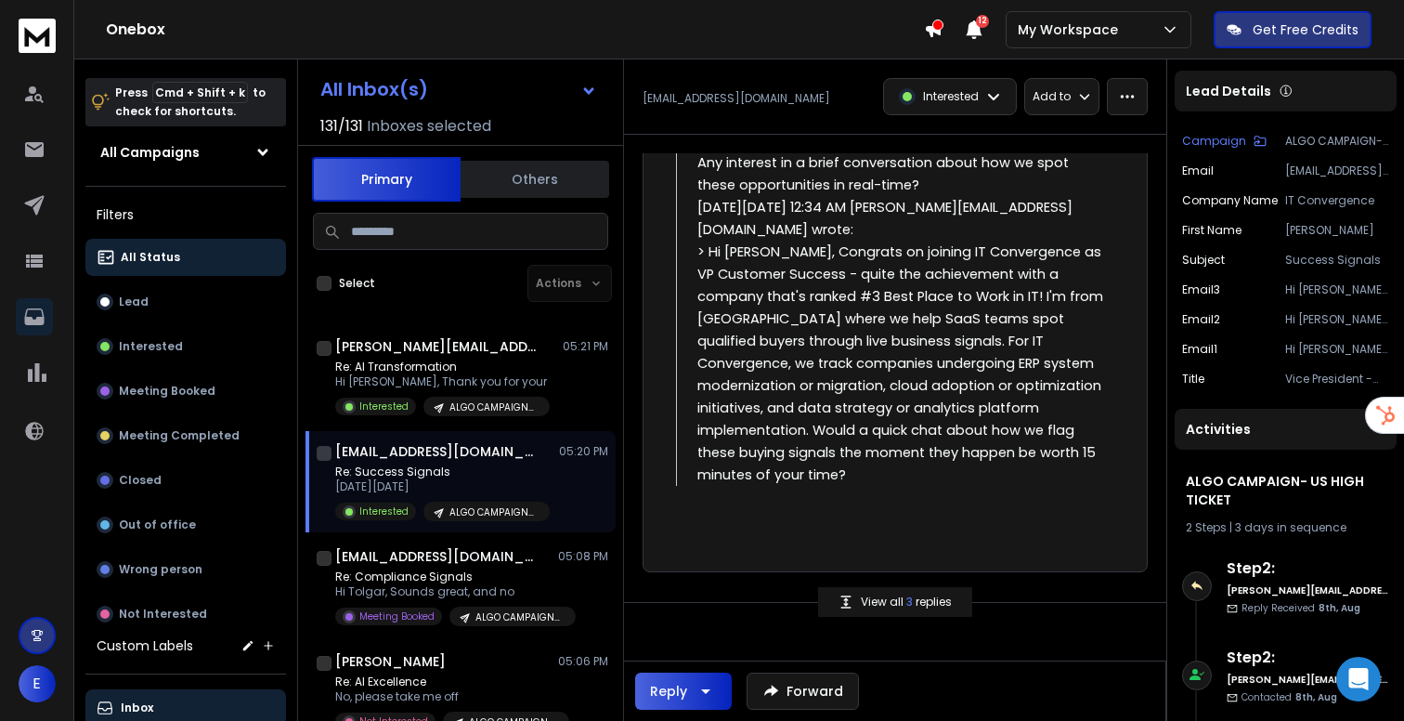
scroll to position [0, 0]
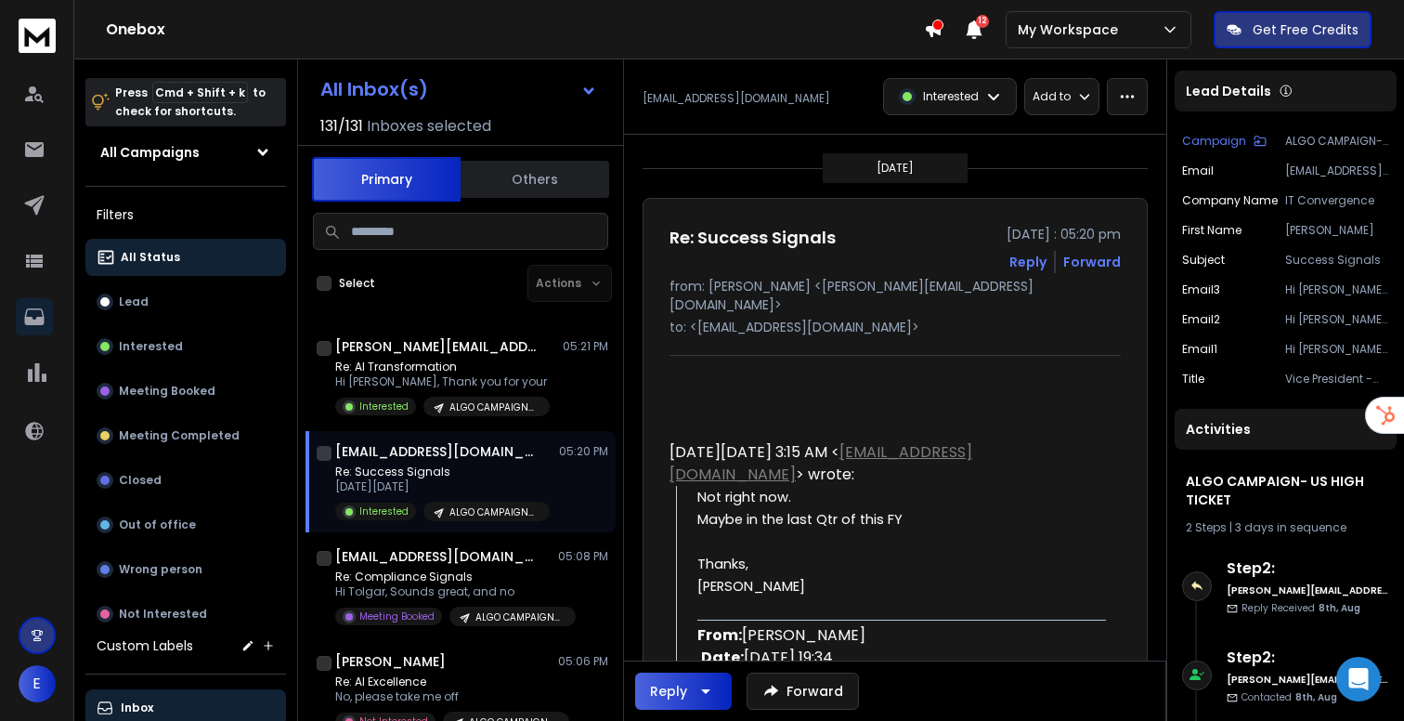
click at [863, 397] on div at bounding box center [888, 408] width 436 height 22
click at [709, 694] on icon "button" at bounding box center [706, 691] width 22 height 22
click at [707, 633] on p "Reply All" at bounding box center [679, 644] width 84 height 26
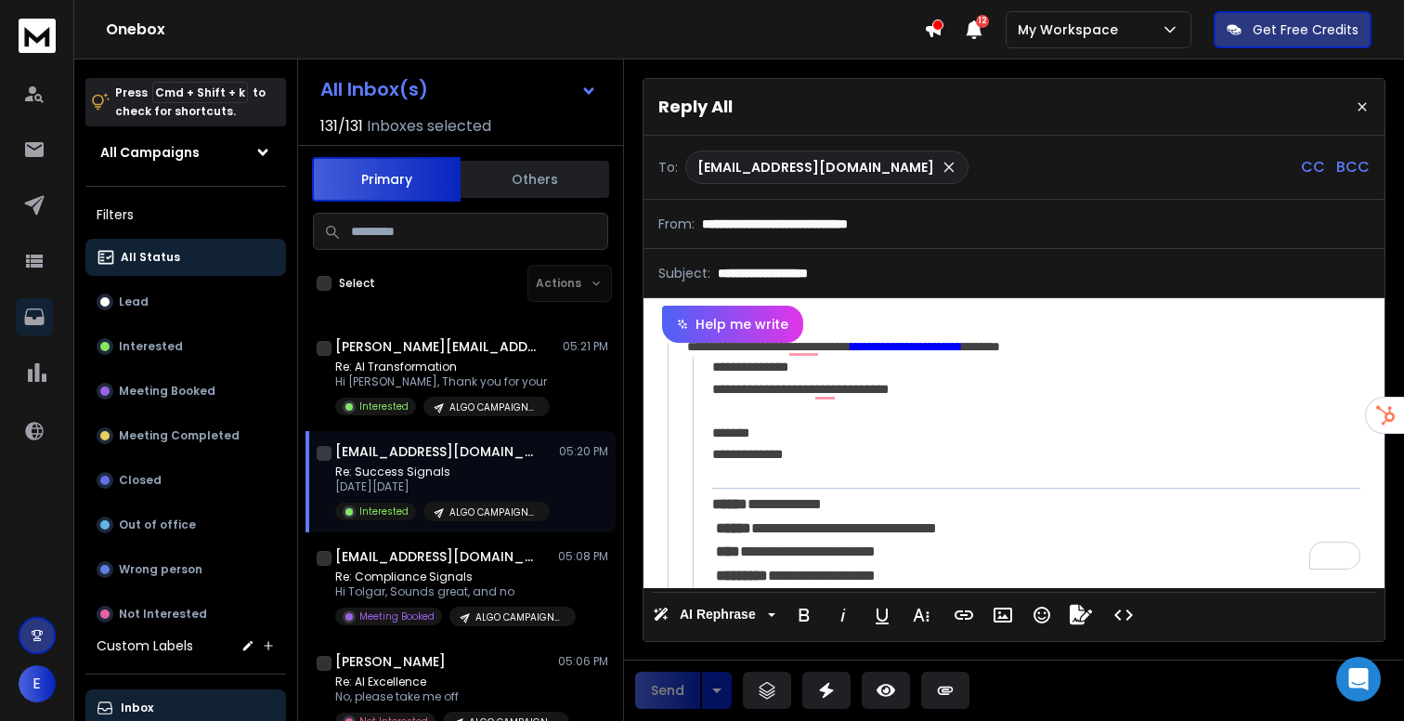
click at [720, 330] on button "Help me write" at bounding box center [732, 324] width 141 height 37
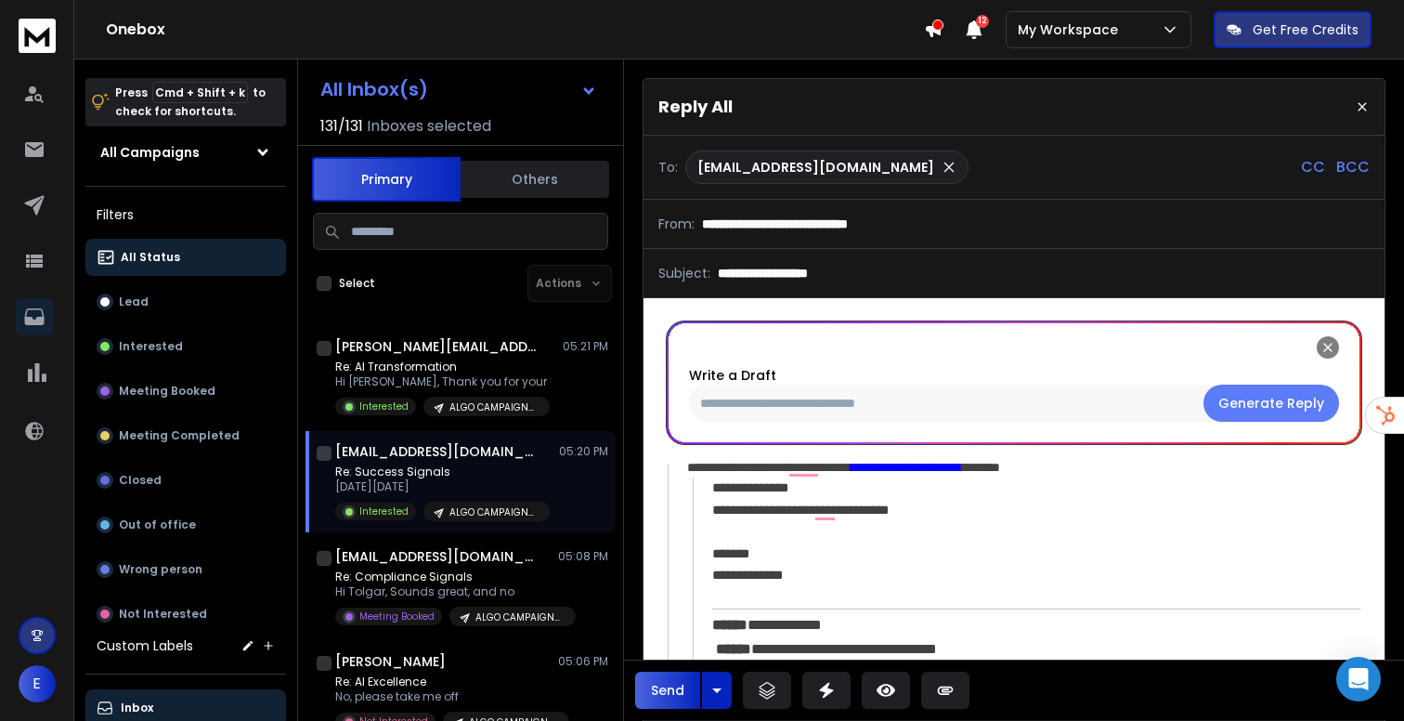
click at [941, 380] on div "Write a Draft Generate Reply" at bounding box center [1014, 394] width 650 height 56
click at [941, 399] on input "text" at bounding box center [1014, 402] width 650 height 37
paste input "**********"
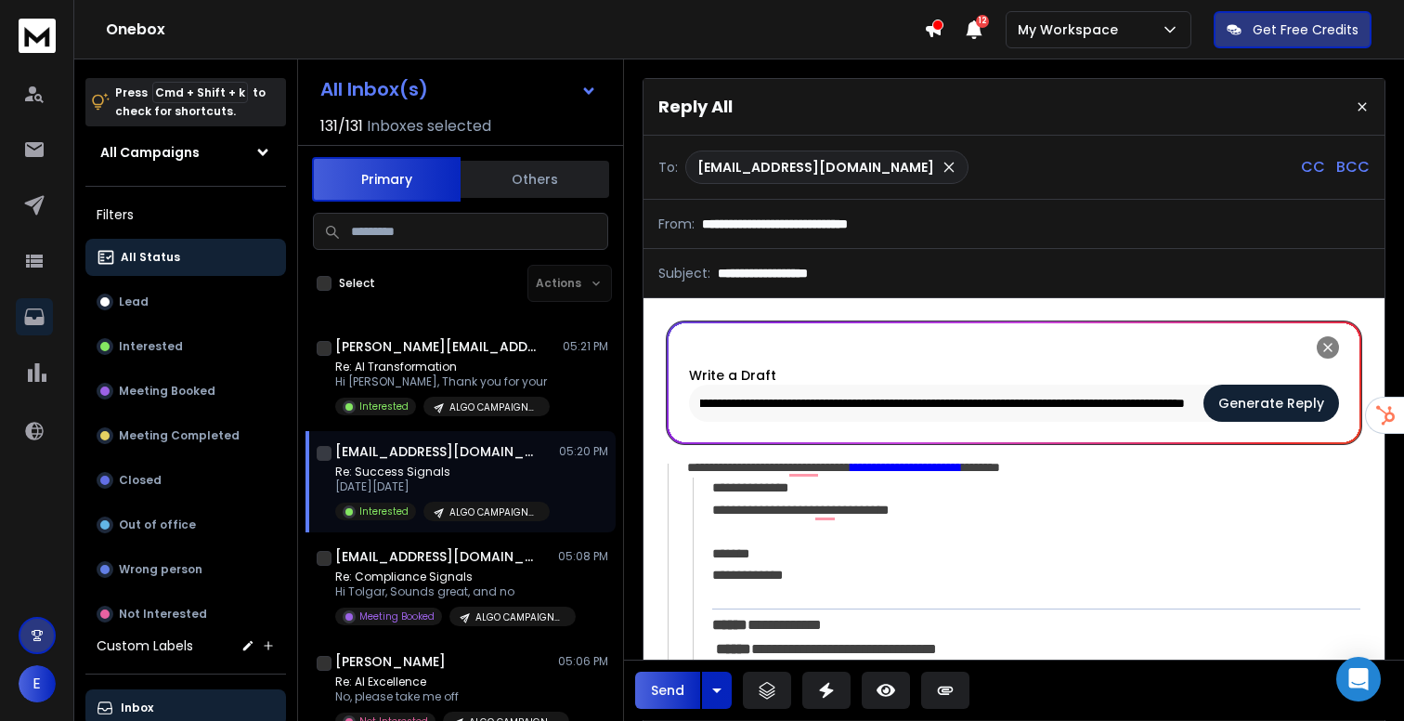
type input "**********"
click at [1289, 390] on button "Generate Reply" at bounding box center [1271, 402] width 136 height 37
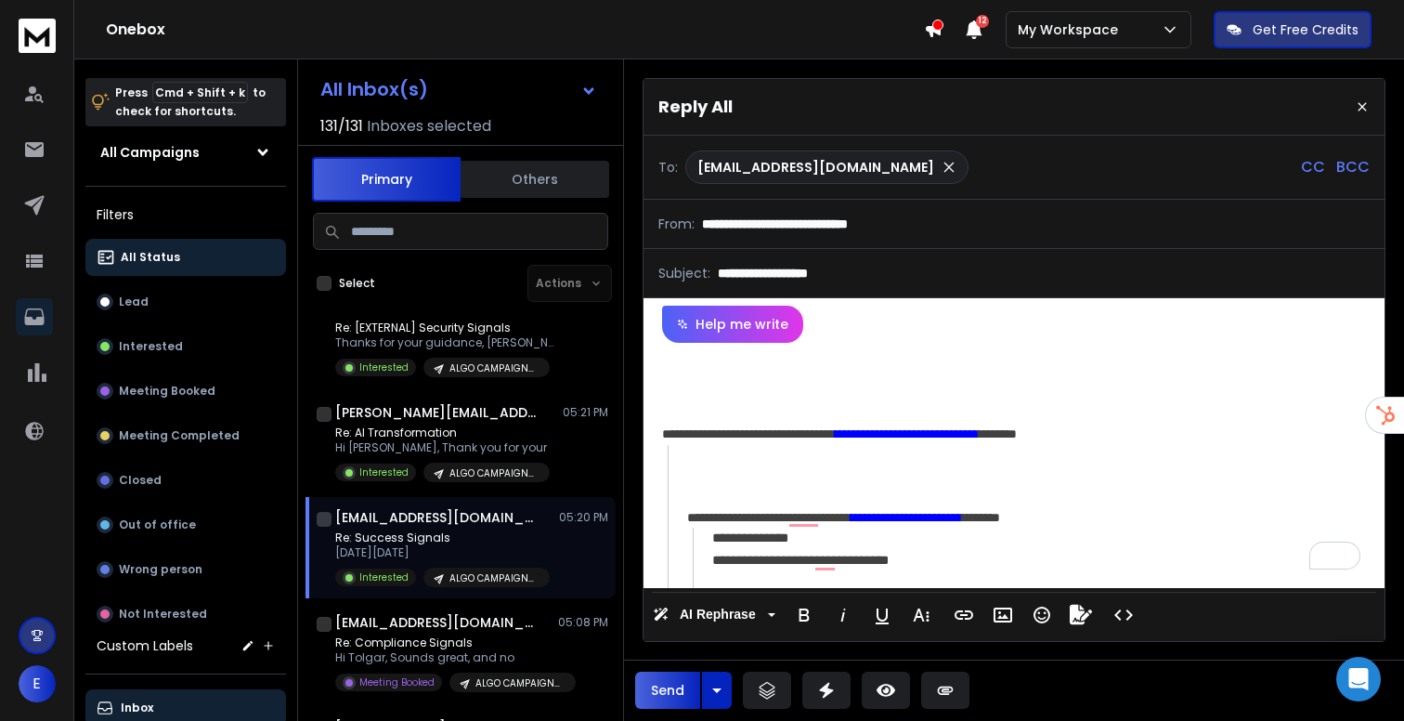
click at [851, 363] on div "To enrich screen reader interactions, please activate Accessibility in Grammarl…" at bounding box center [1011, 371] width 698 height 20
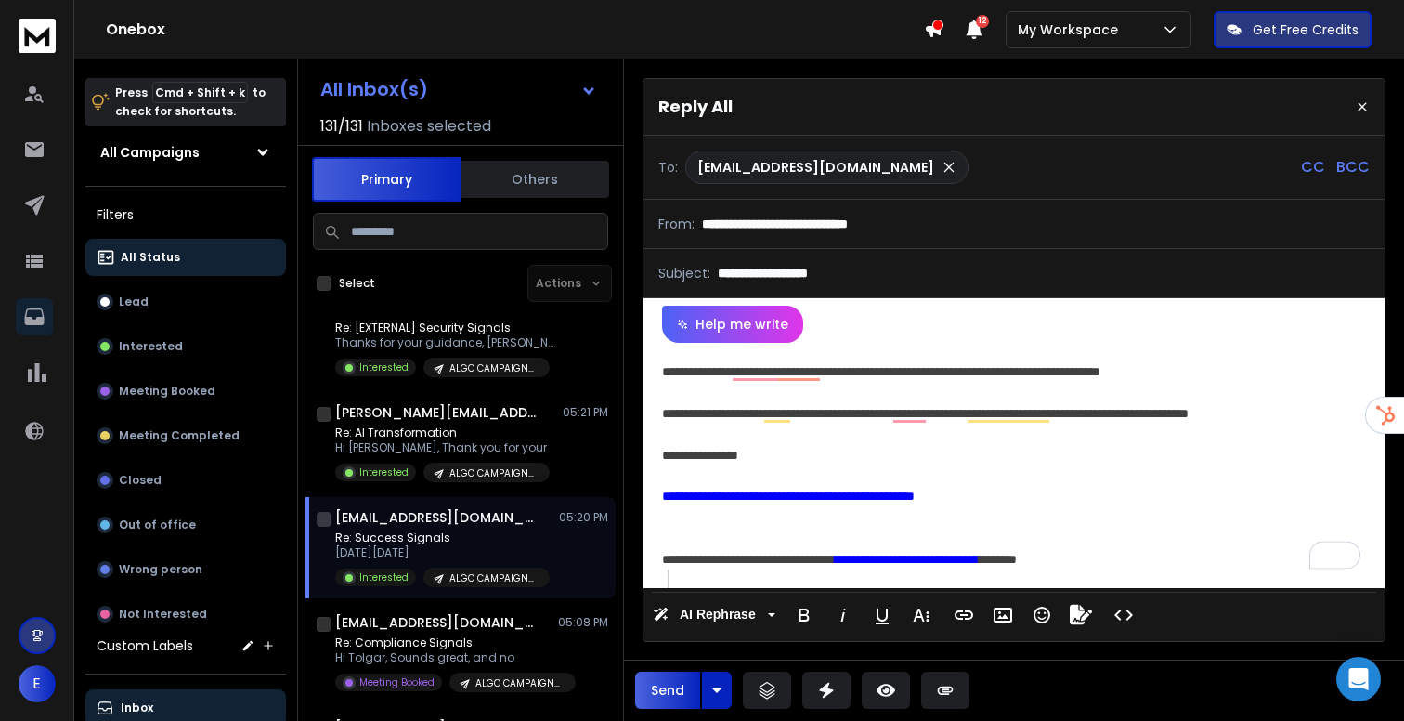
click at [660, 681] on button "Send" at bounding box center [667, 689] width 65 height 37
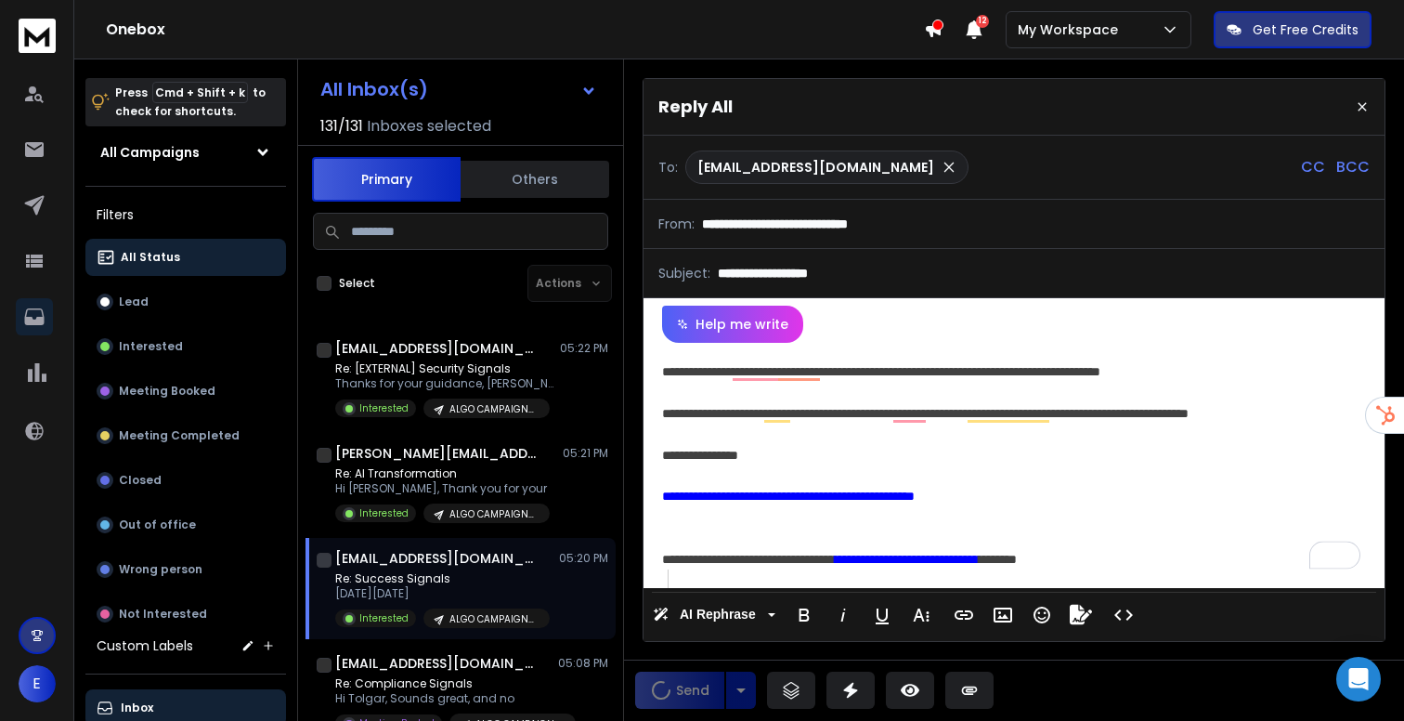
scroll to position [411, 0]
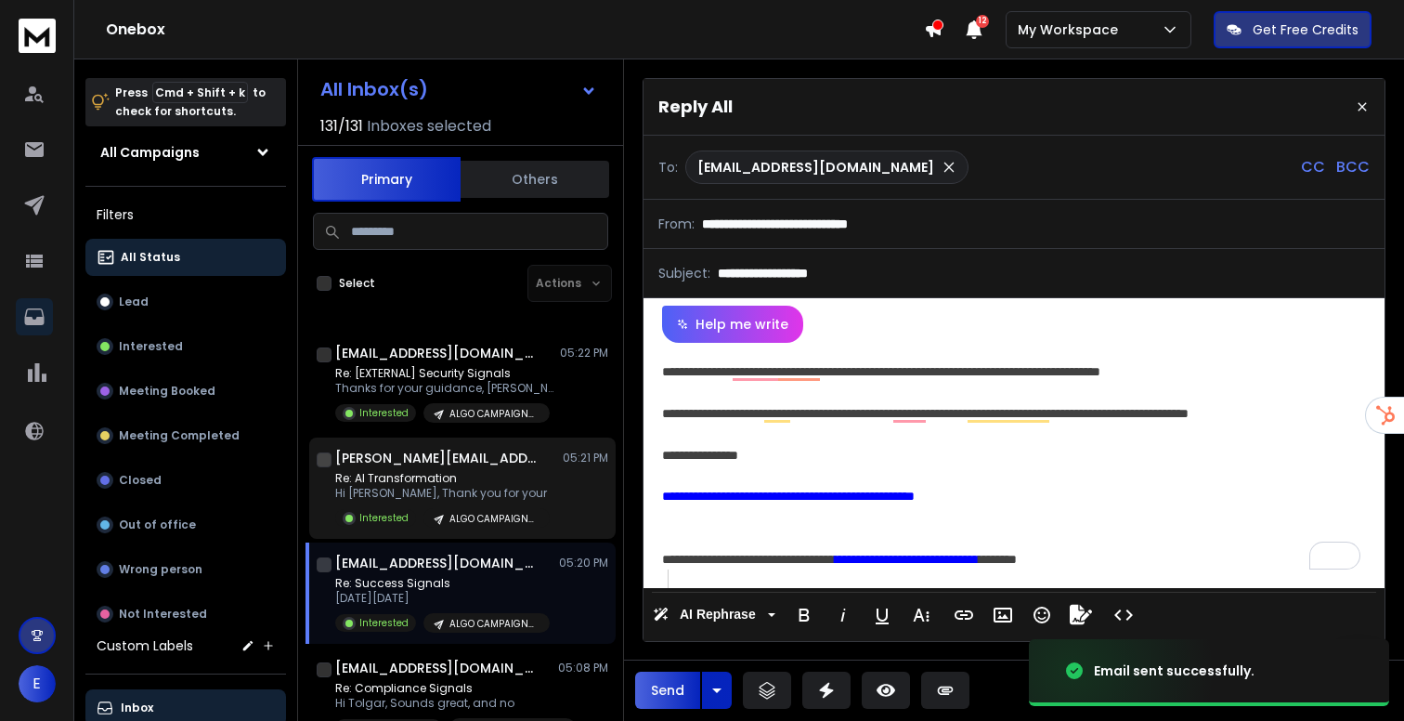
click at [495, 469] on div "[PERSON_NAME][EMAIL_ADDRESS][PERSON_NAME][DOMAIN_NAME] 05:21 PM Re: AI Transfor…" at bounding box center [471, 488] width 273 height 79
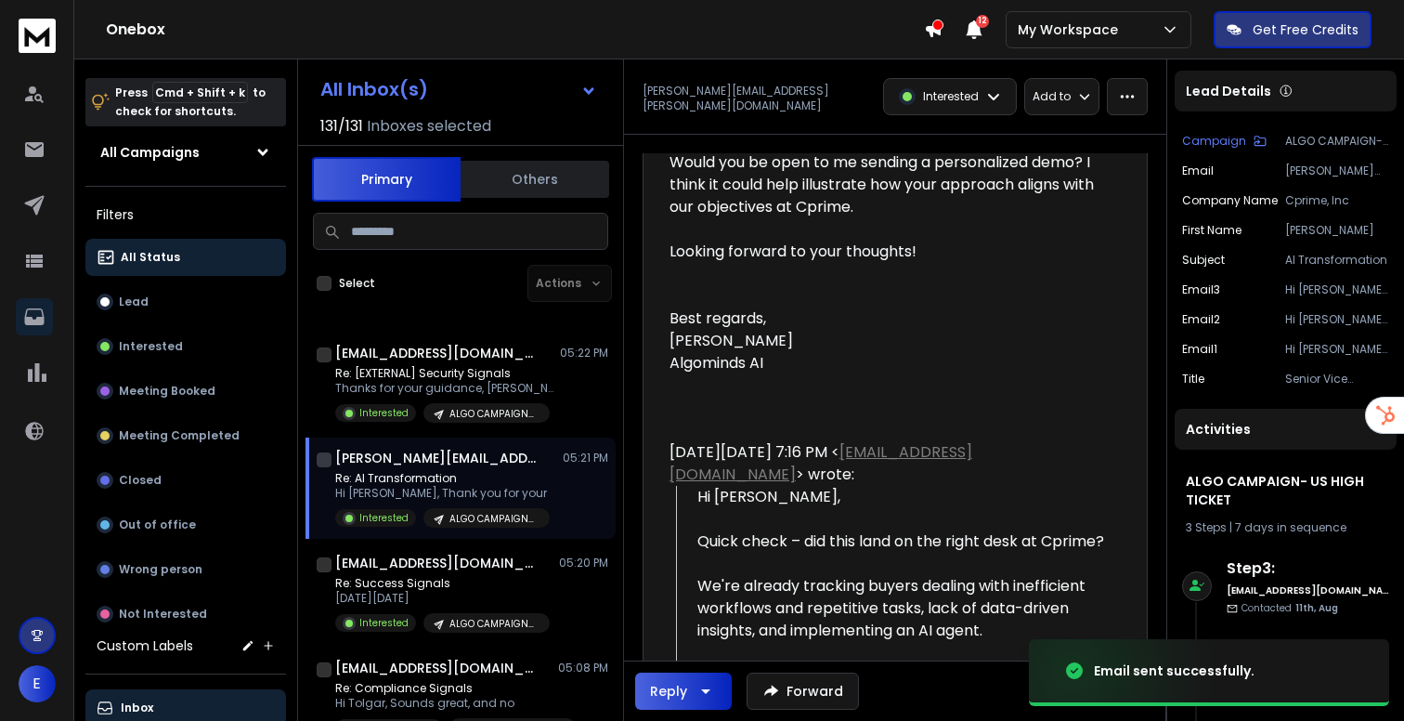
scroll to position [394, 0]
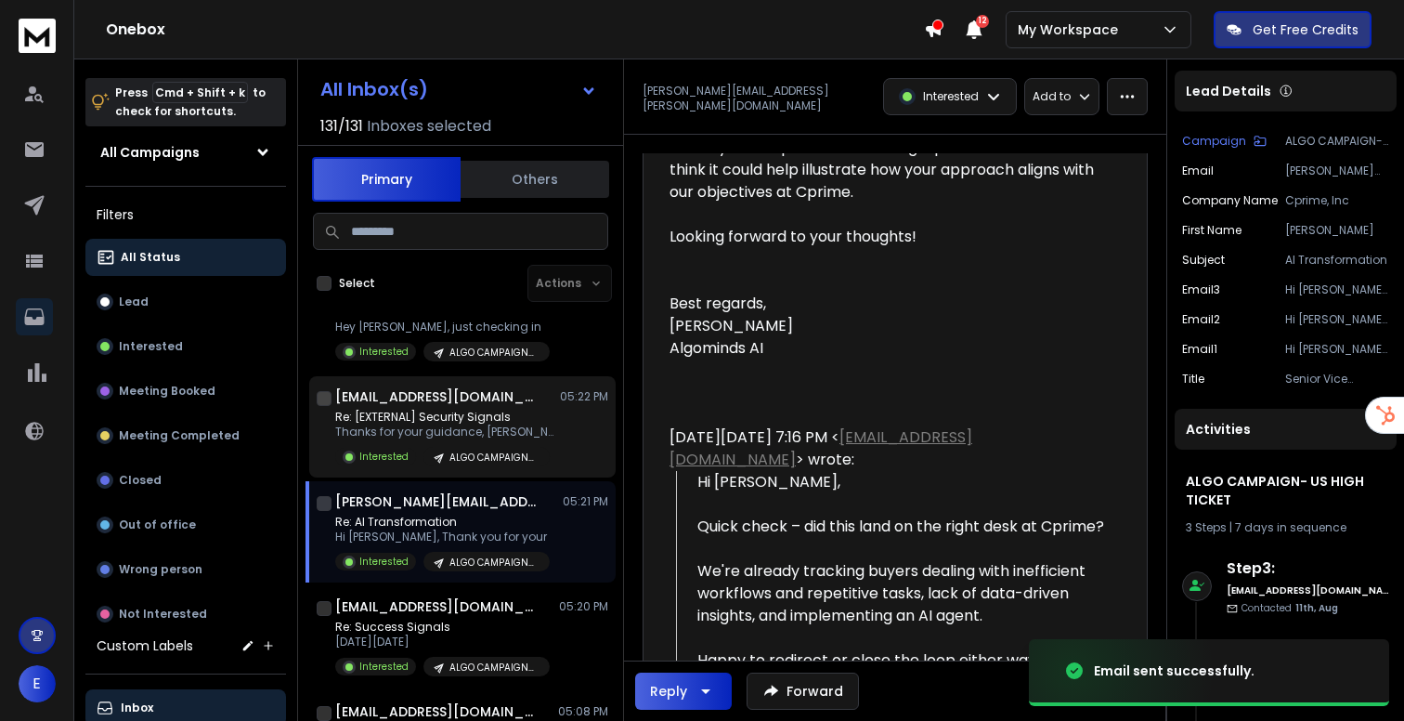
click at [453, 403] on h1 "[EMAIL_ADDRESS][DOMAIN_NAME]" at bounding box center [437, 396] width 204 height 19
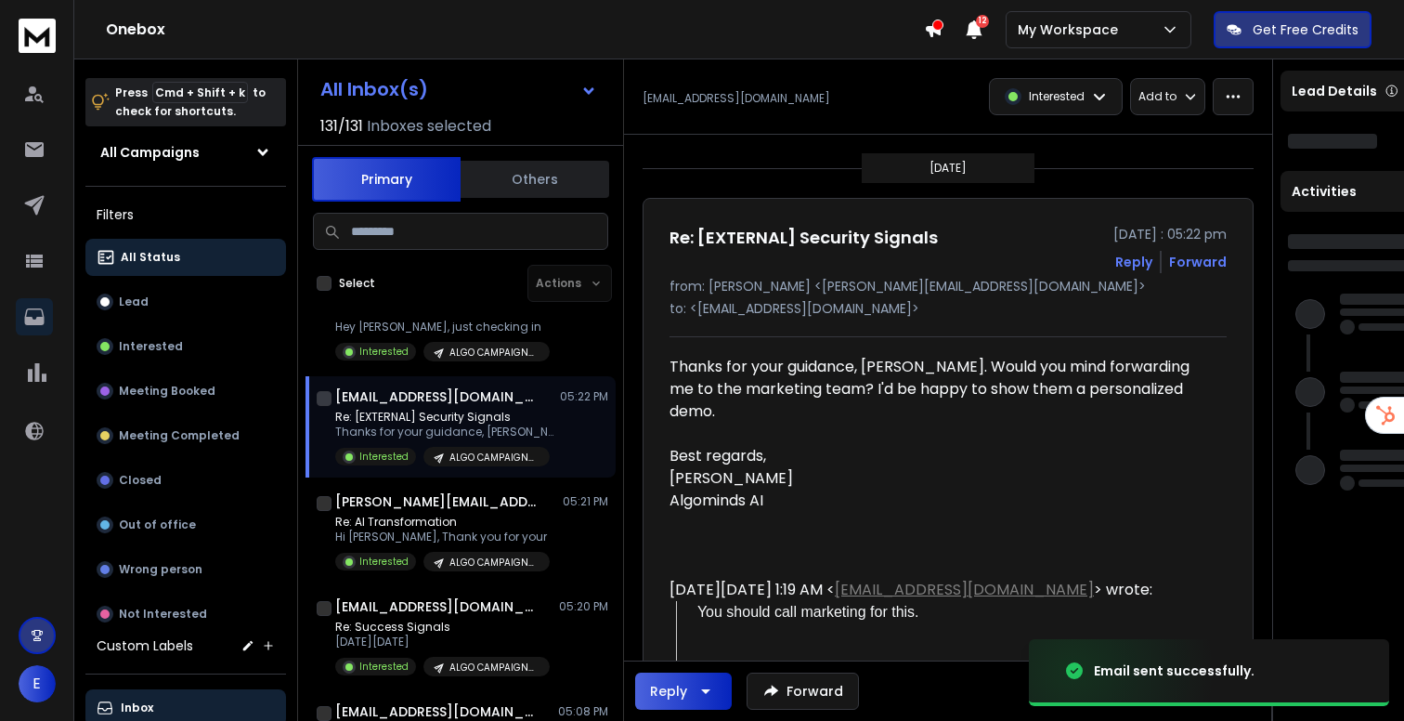
scroll to position [291, 0]
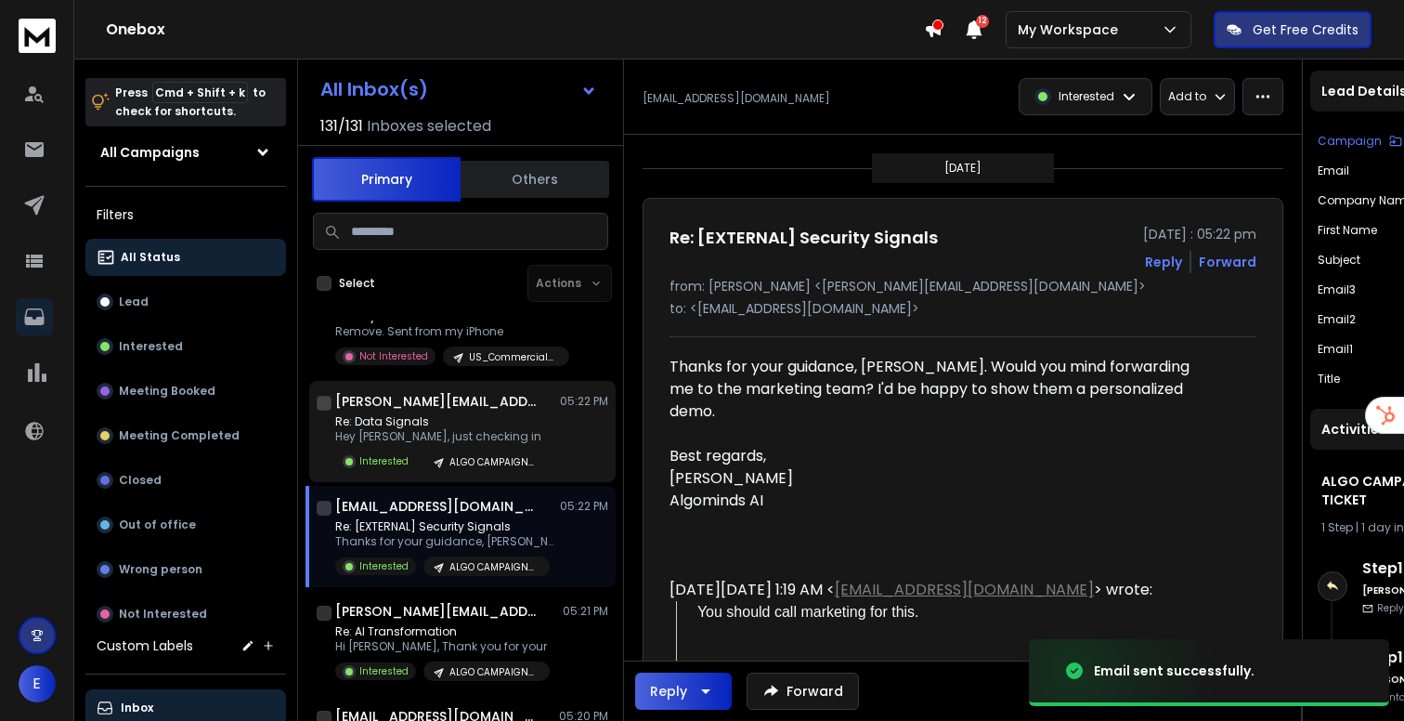
click at [472, 423] on p "Re: Data Signals" at bounding box center [442, 421] width 215 height 15
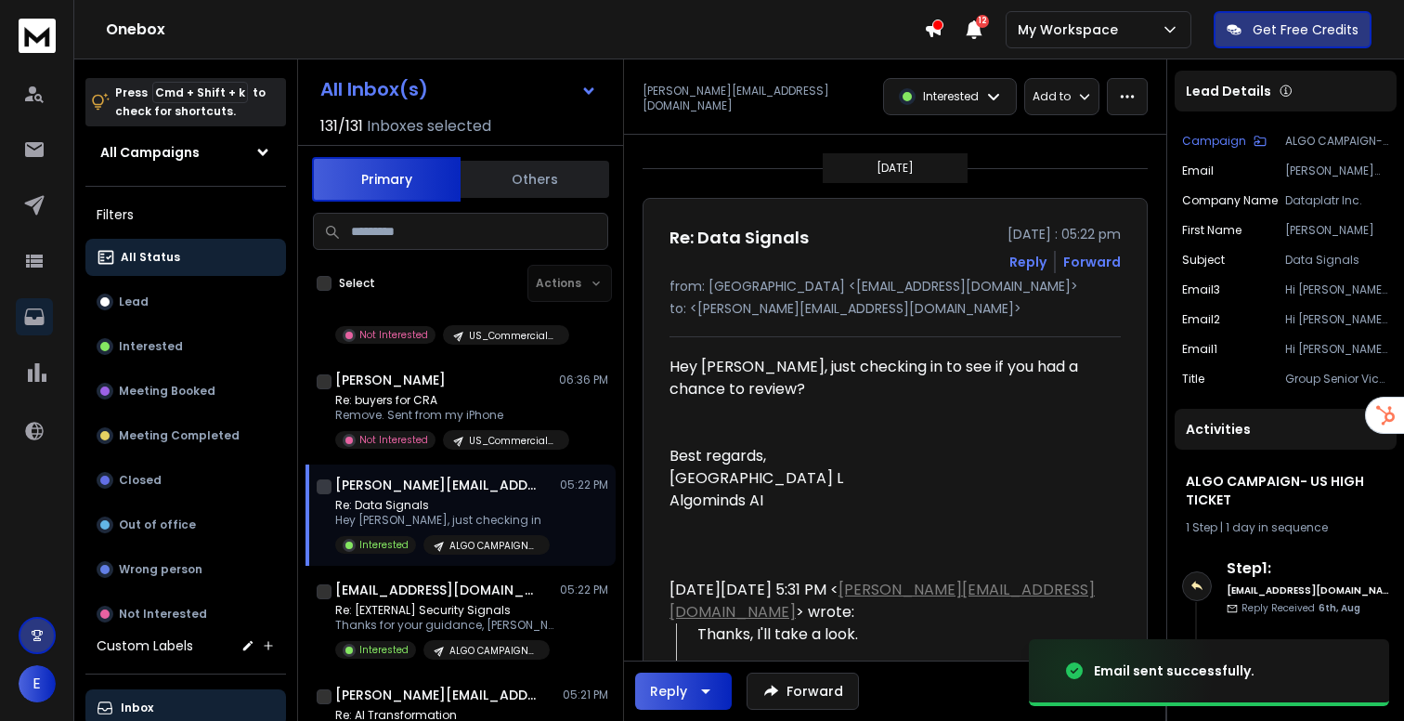
scroll to position [115, 0]
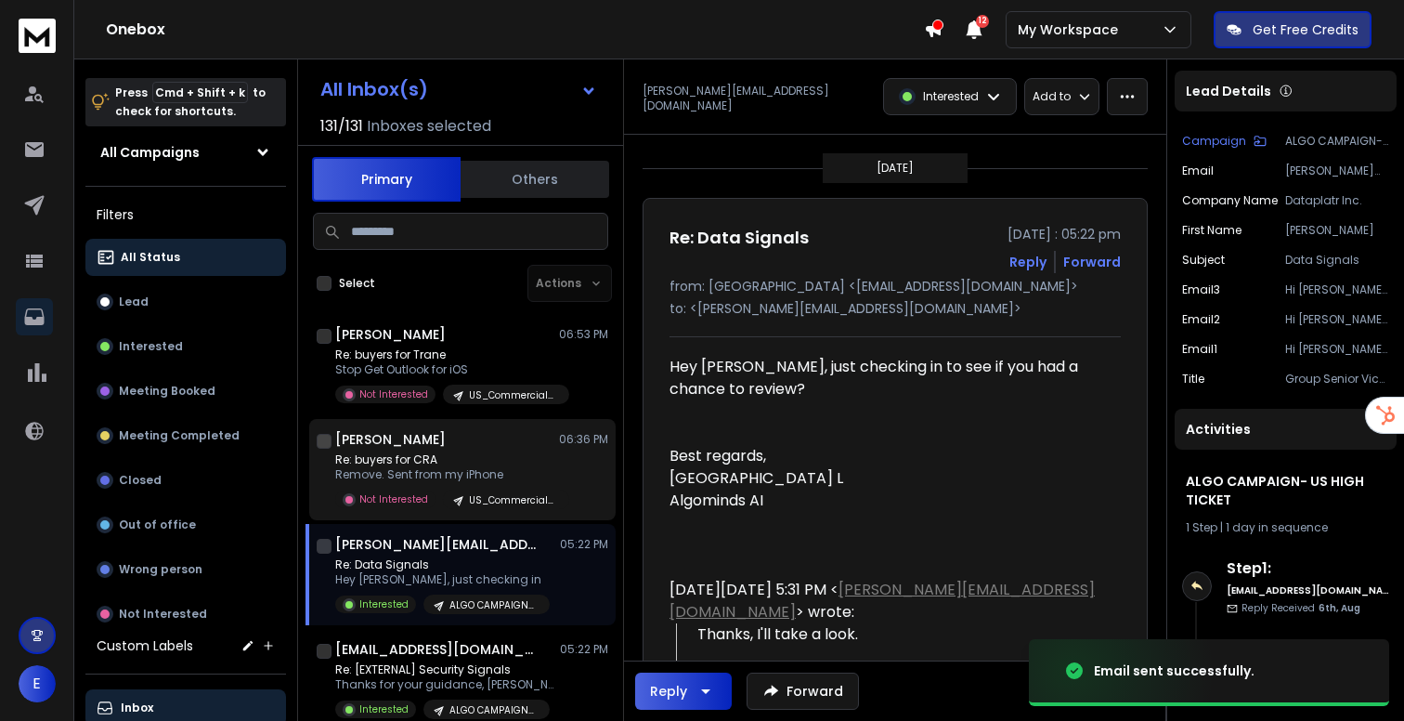
click at [478, 433] on div "[PERSON_NAME] 06:36 PM" at bounding box center [471, 439] width 273 height 19
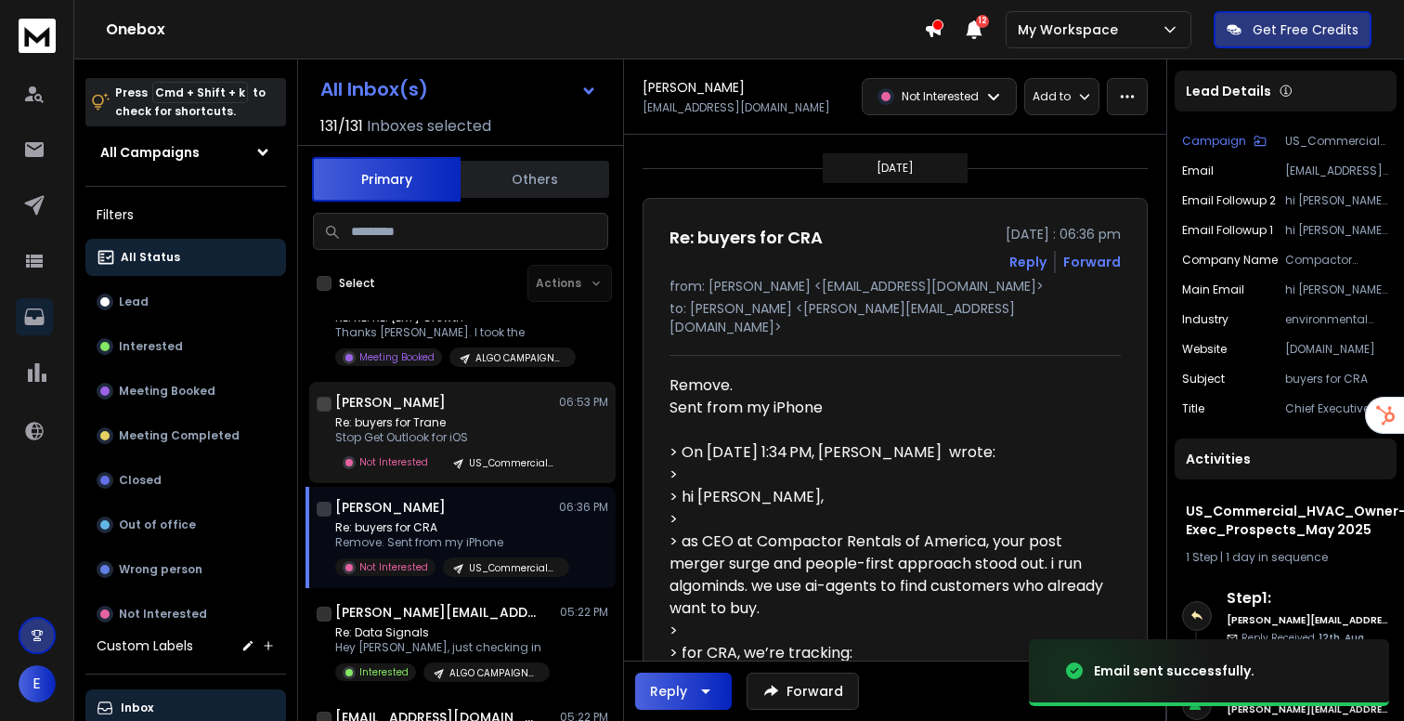
click at [484, 423] on p "Re: buyers for Trane" at bounding box center [446, 422] width 223 height 15
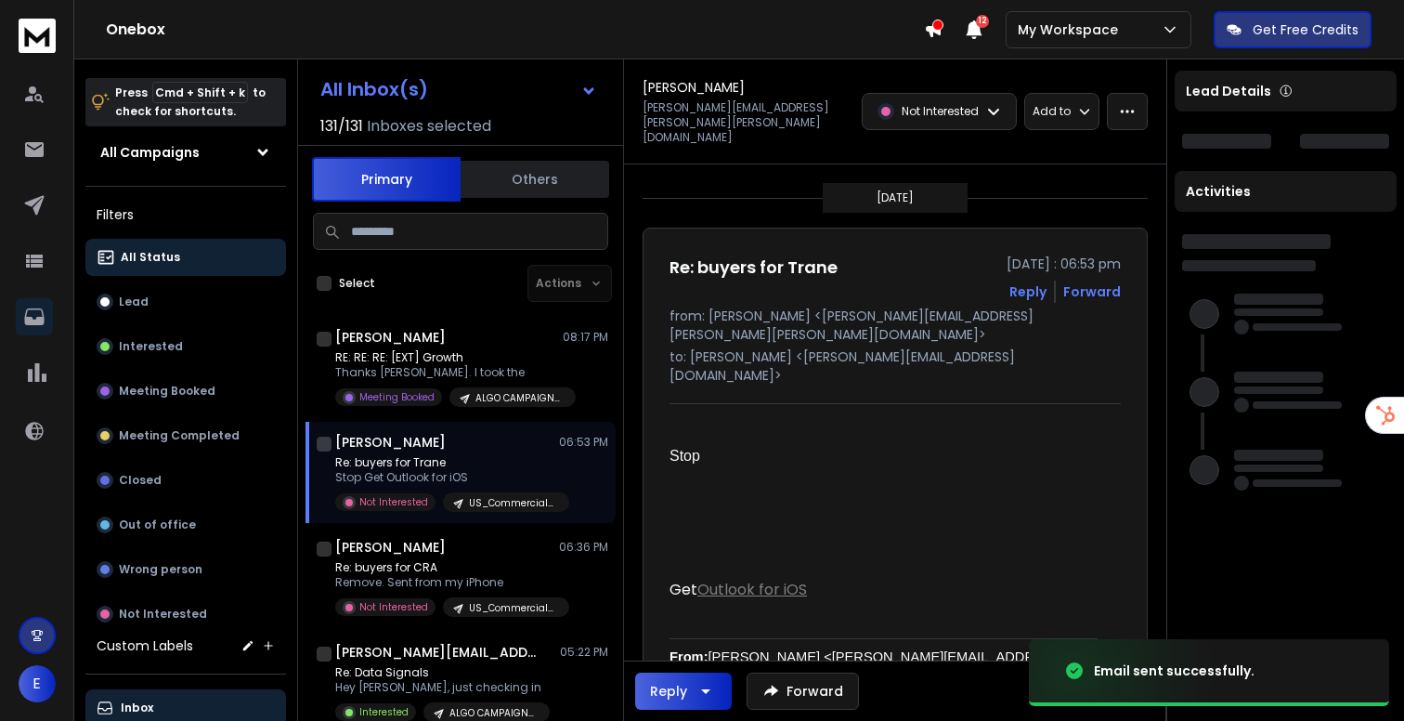
scroll to position [0, 0]
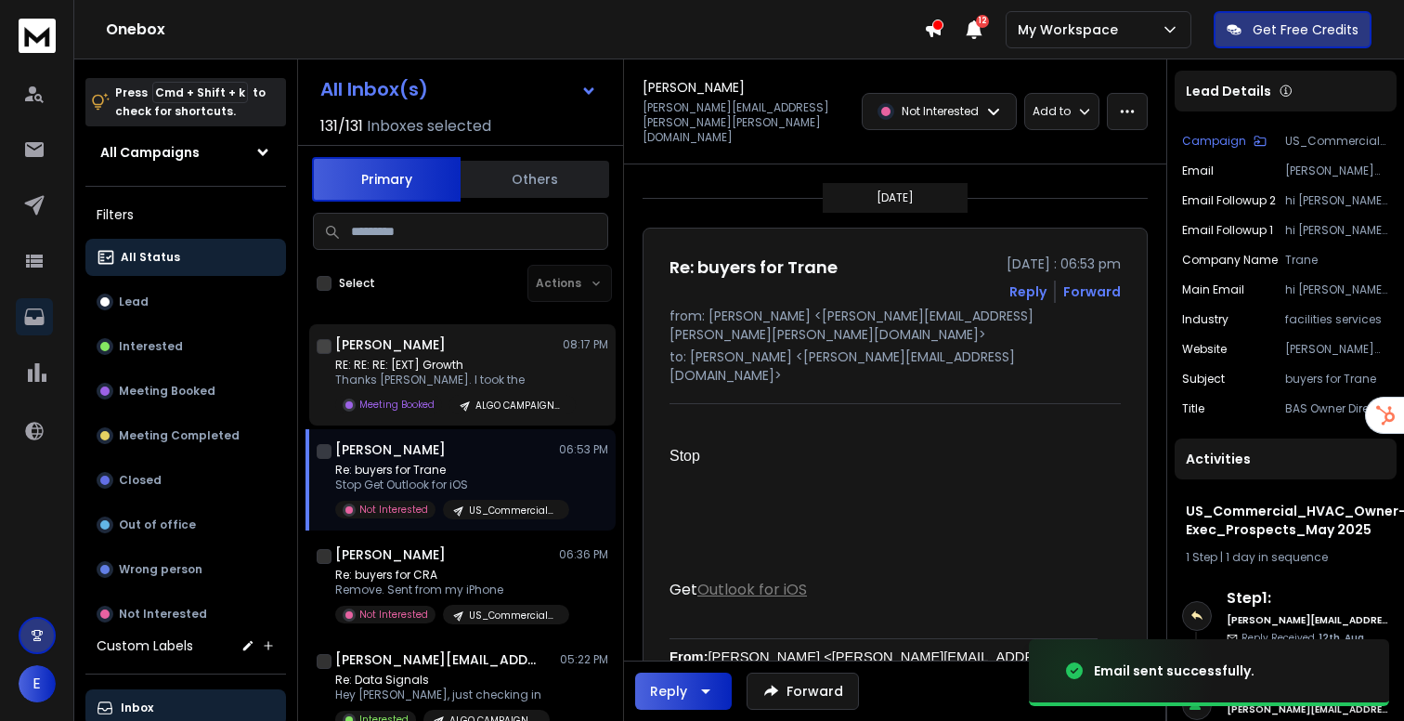
click at [518, 343] on div "[PERSON_NAME] 08:17 PM" at bounding box center [471, 344] width 273 height 19
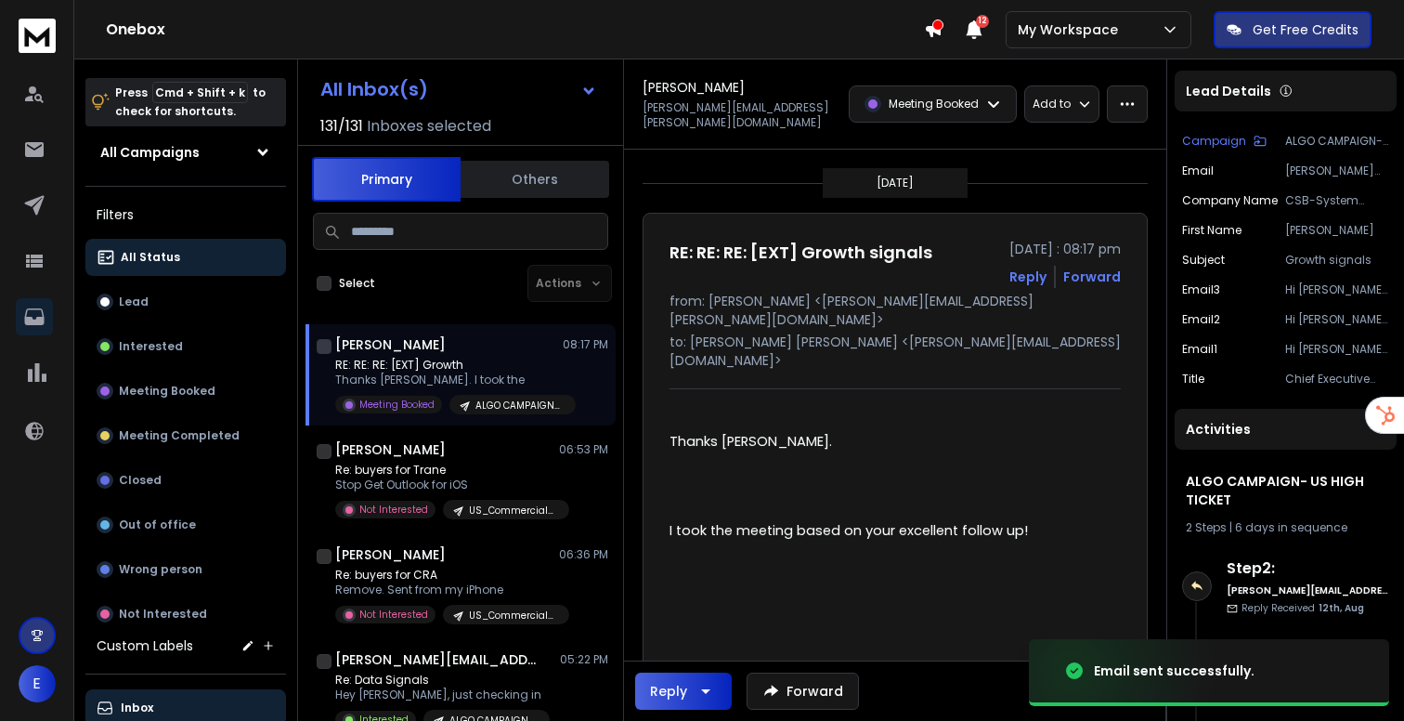
click at [714, 692] on icon "button" at bounding box center [706, 691] width 22 height 22
click at [714, 648] on p "Reply All" at bounding box center [691, 643] width 52 height 19
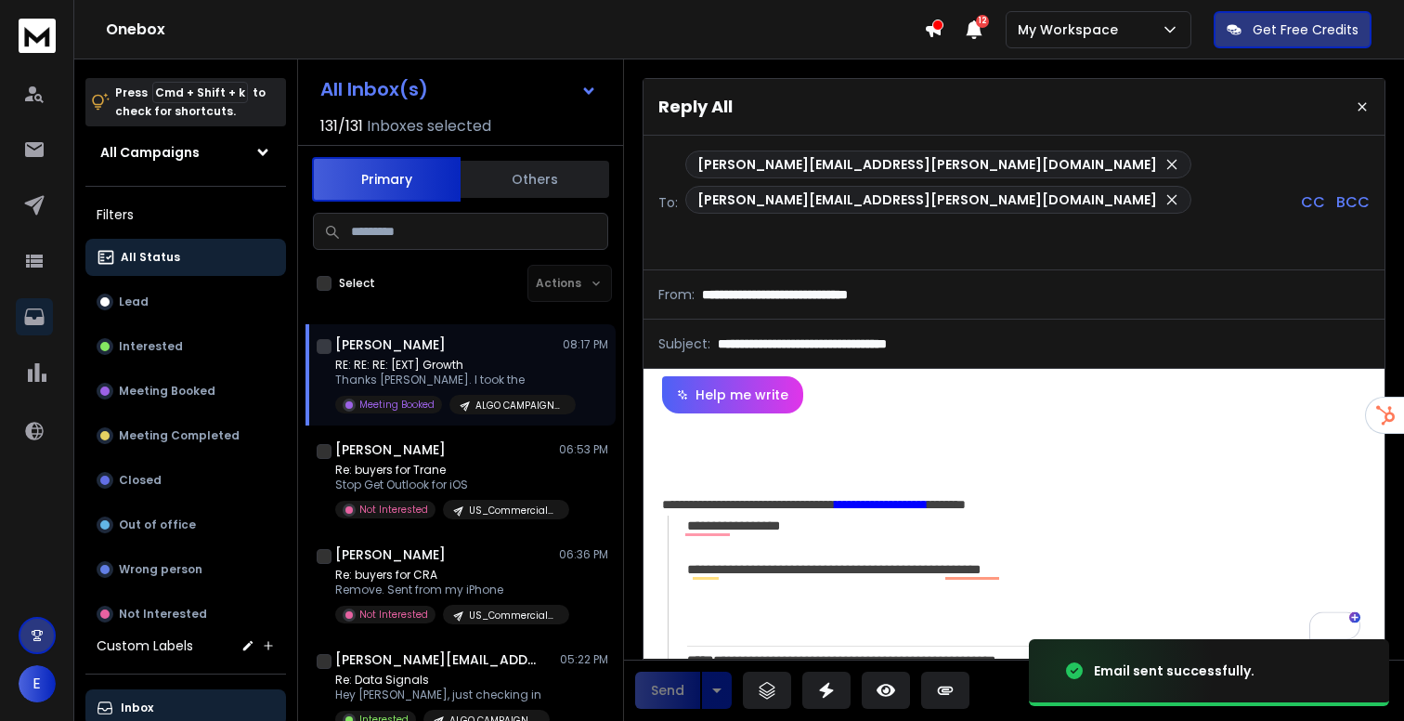
click at [705, 376] on button "Help me write" at bounding box center [732, 394] width 141 height 37
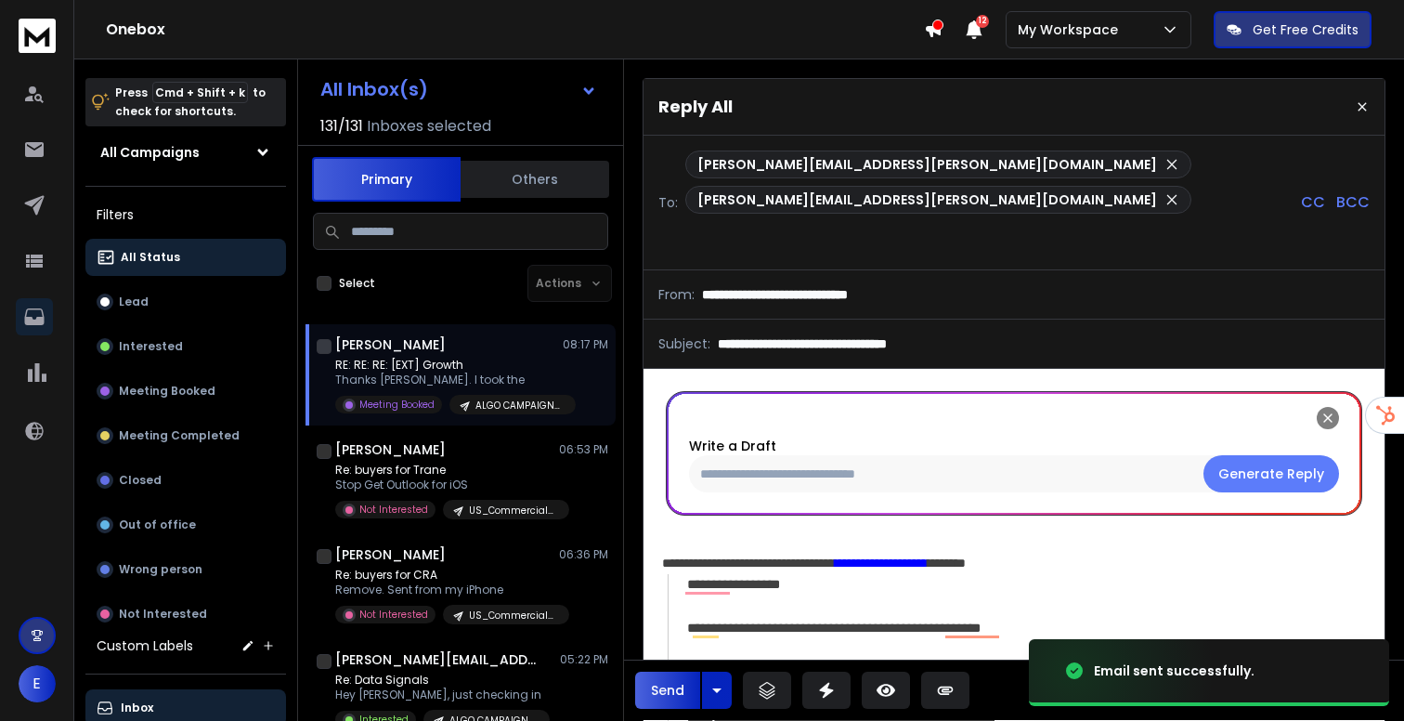
scroll to position [63, 0]
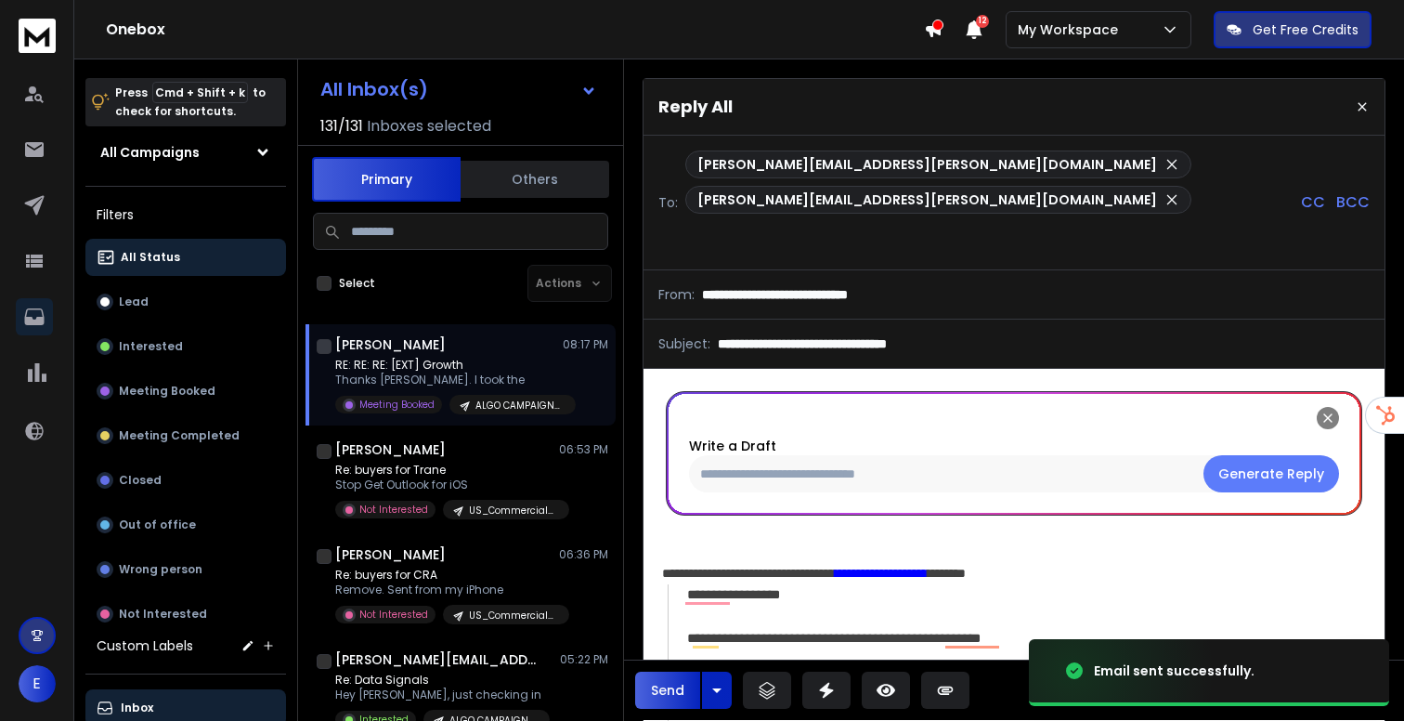
click at [850, 455] on input "text" at bounding box center [1014, 473] width 650 height 37
type input "**********"
click at [1258, 455] on button "Generate Reply" at bounding box center [1271, 473] width 136 height 37
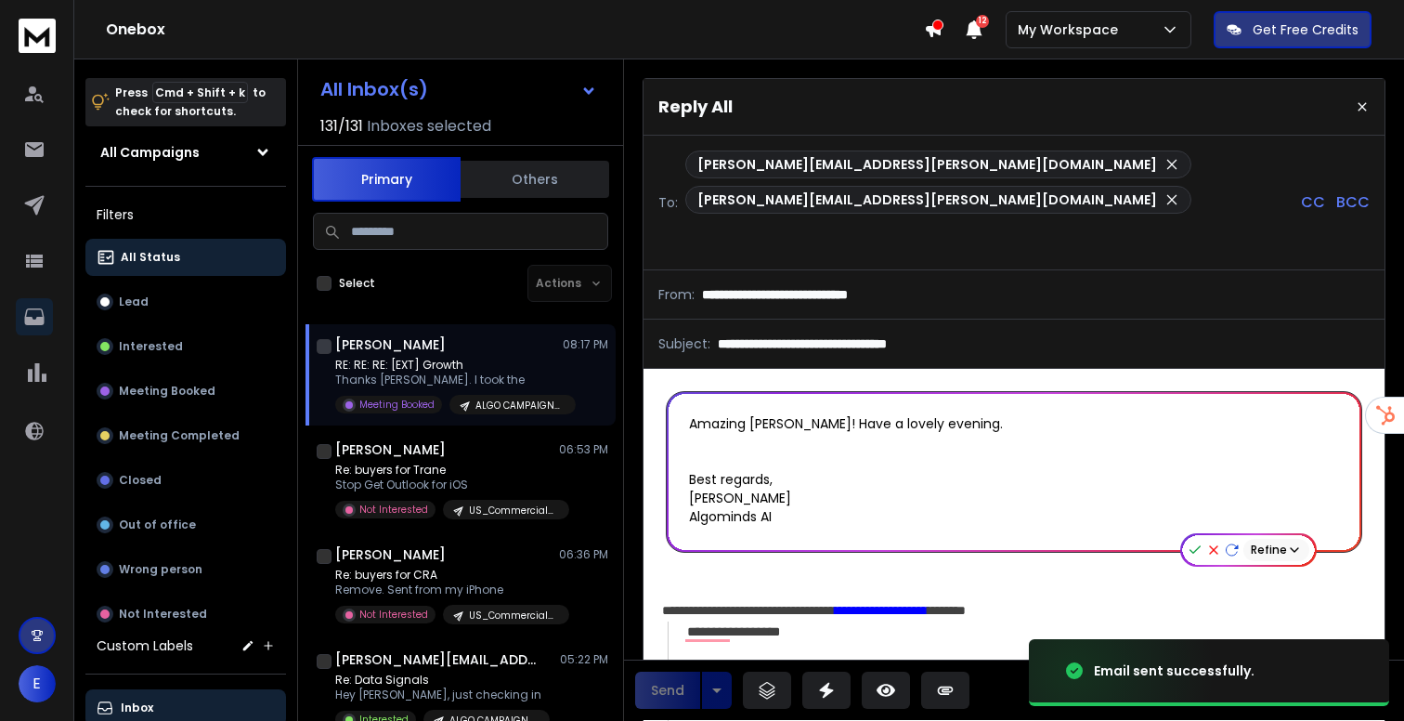
click at [1188, 542] on icon at bounding box center [1195, 549] width 15 height 15
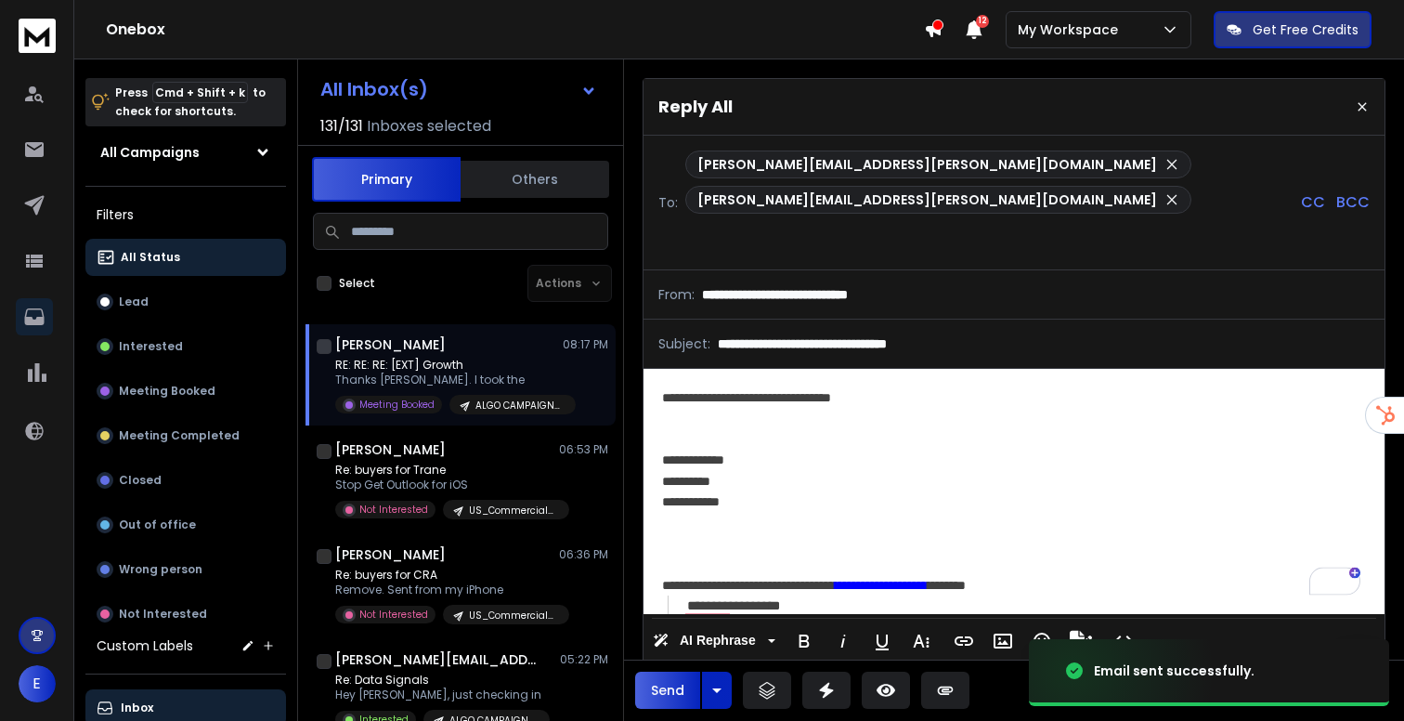
click at [788, 408] on div "To enrich screen reader interactions, please activate Accessibility in Grammarl…" at bounding box center [1011, 418] width 698 height 20
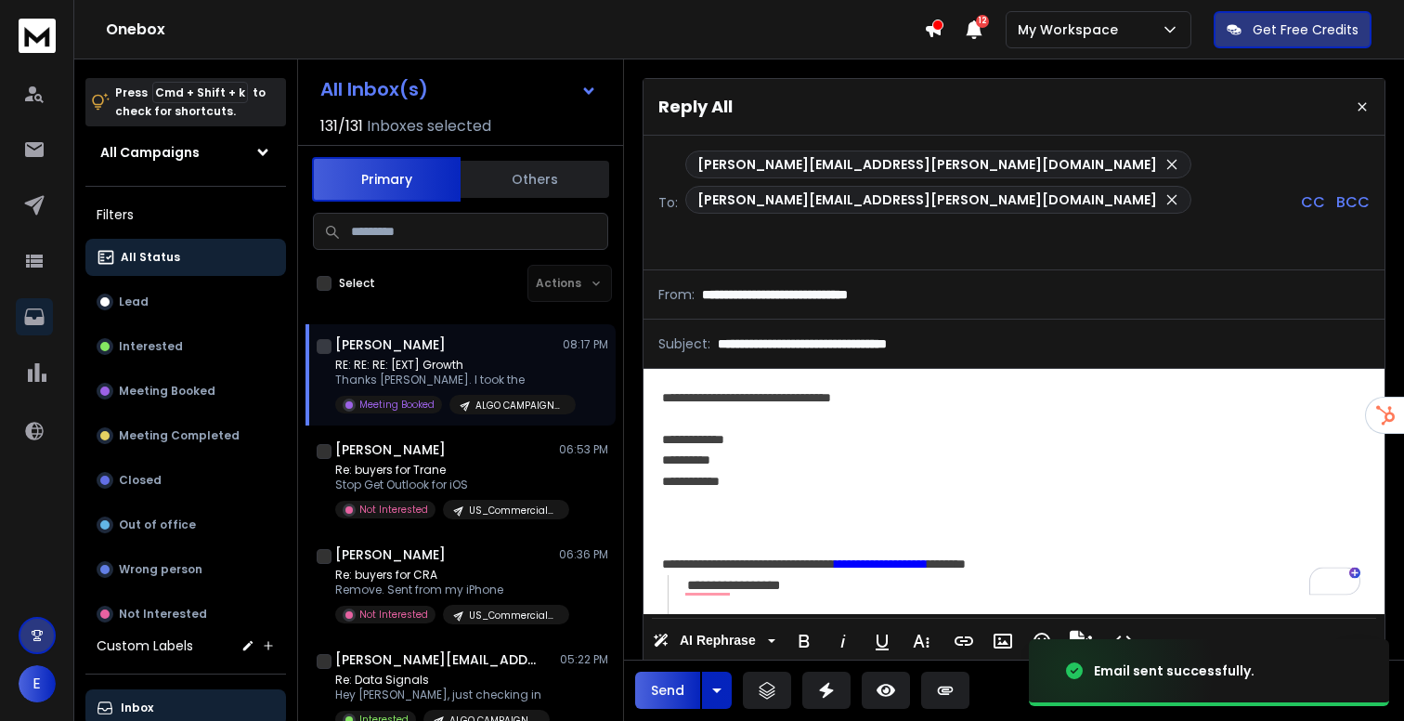
scroll to position [22, 0]
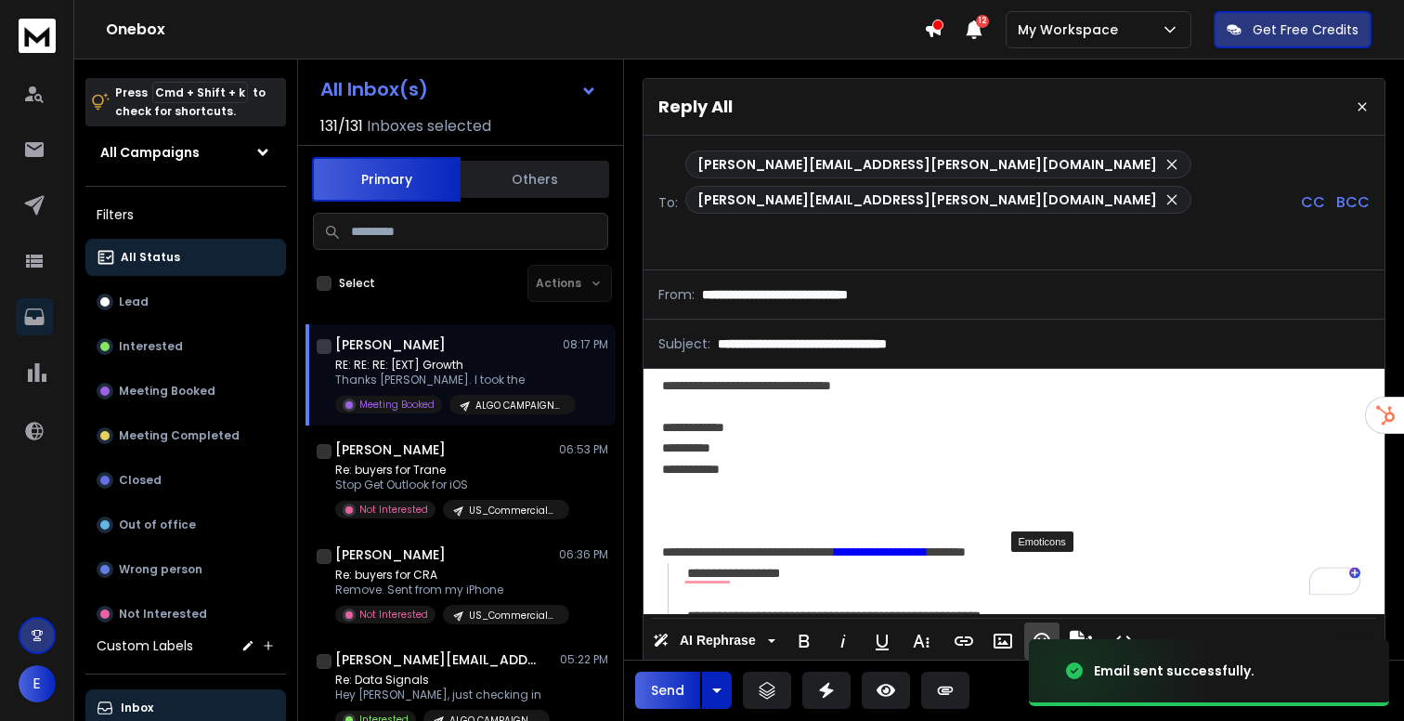
click at [1037, 630] on icon "button" at bounding box center [1042, 641] width 22 height 22
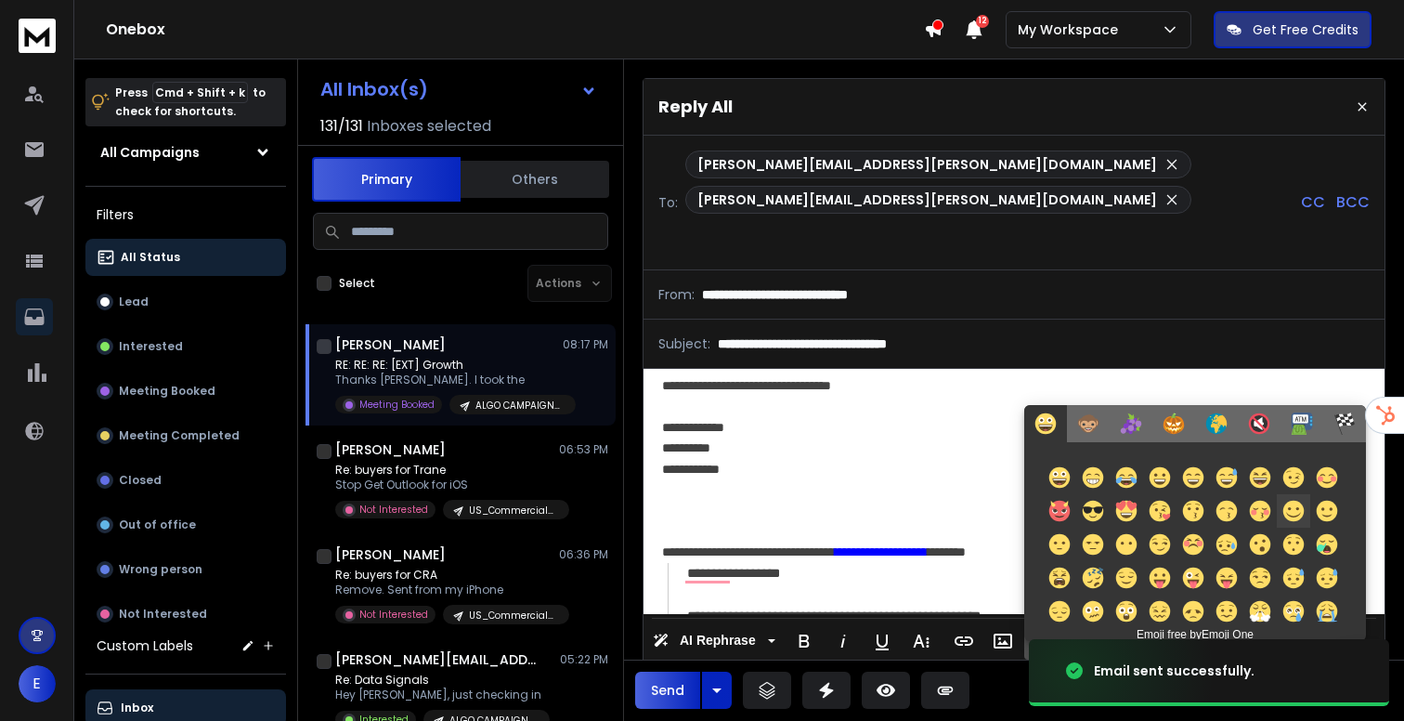
click at [1296, 500] on img at bounding box center [1293, 511] width 22 height 22
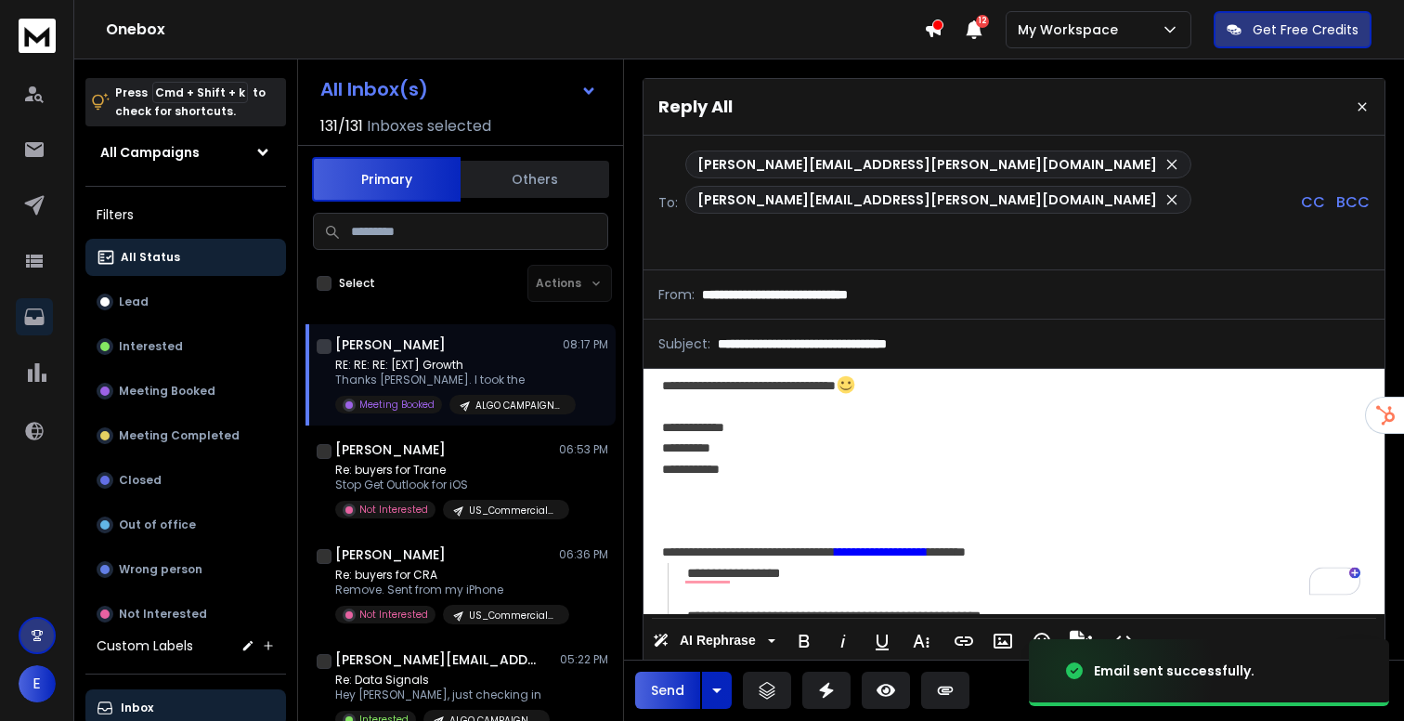
click at [1021, 417] on div "**********" at bounding box center [1011, 427] width 698 height 20
click at [870, 437] on div "**********" at bounding box center [1011, 447] width 698 height 20
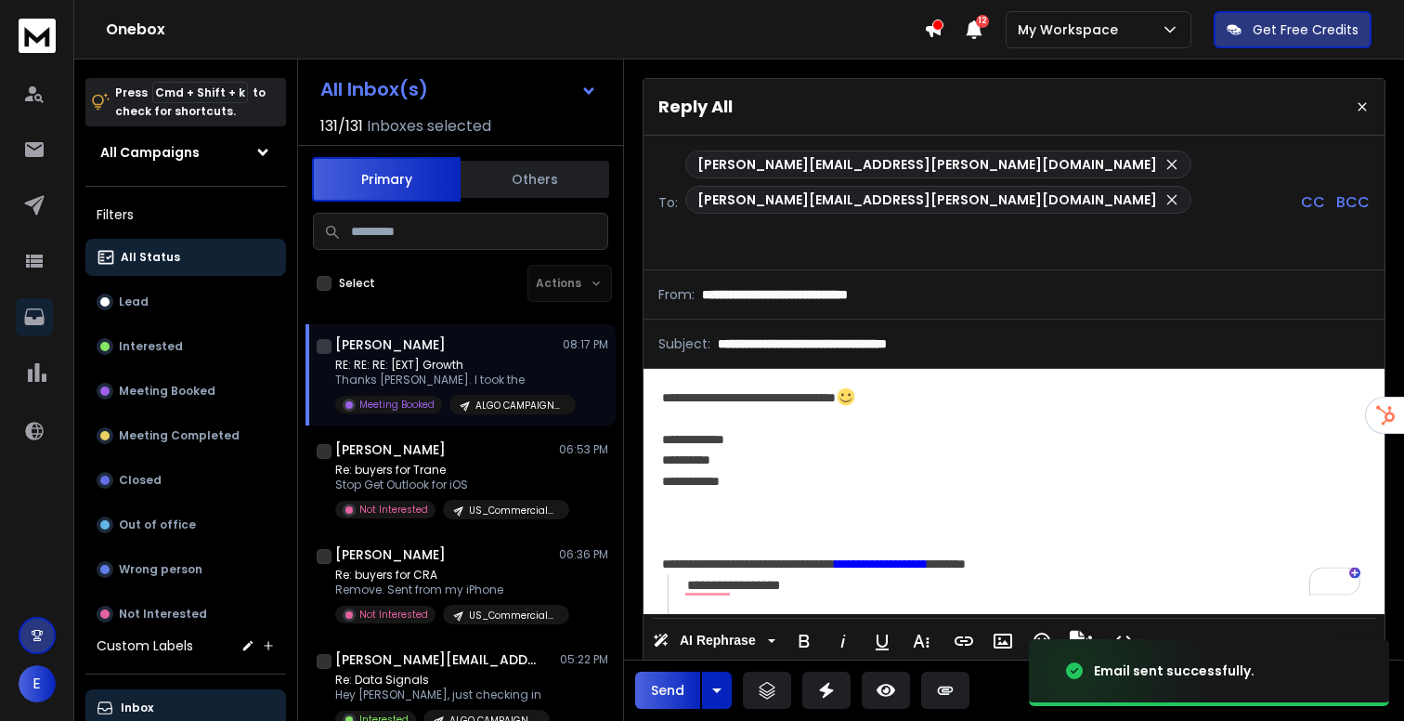
click at [917, 387] on div "**********" at bounding box center [1011, 397] width 698 height 20
click at [915, 387] on div "**********" at bounding box center [1011, 397] width 698 height 20
drag, startPoint x: 805, startPoint y: 426, endPoint x: 637, endPoint y: 371, distance: 176.8
click at [637, 371] on div "**********" at bounding box center [1014, 479] width 780 height 840
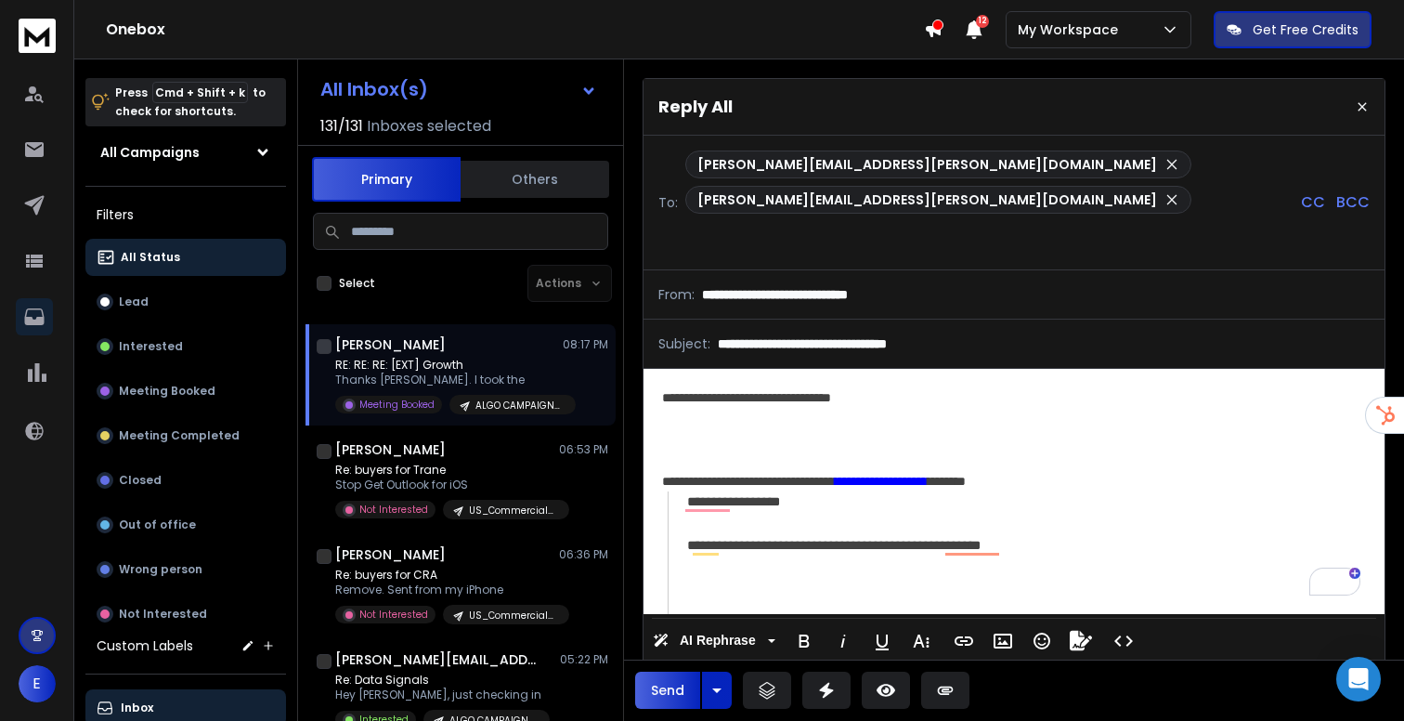
click at [748, 387] on div "**********" at bounding box center [1011, 397] width 698 height 20
click at [660, 685] on button "Send" at bounding box center [667, 689] width 65 height 37
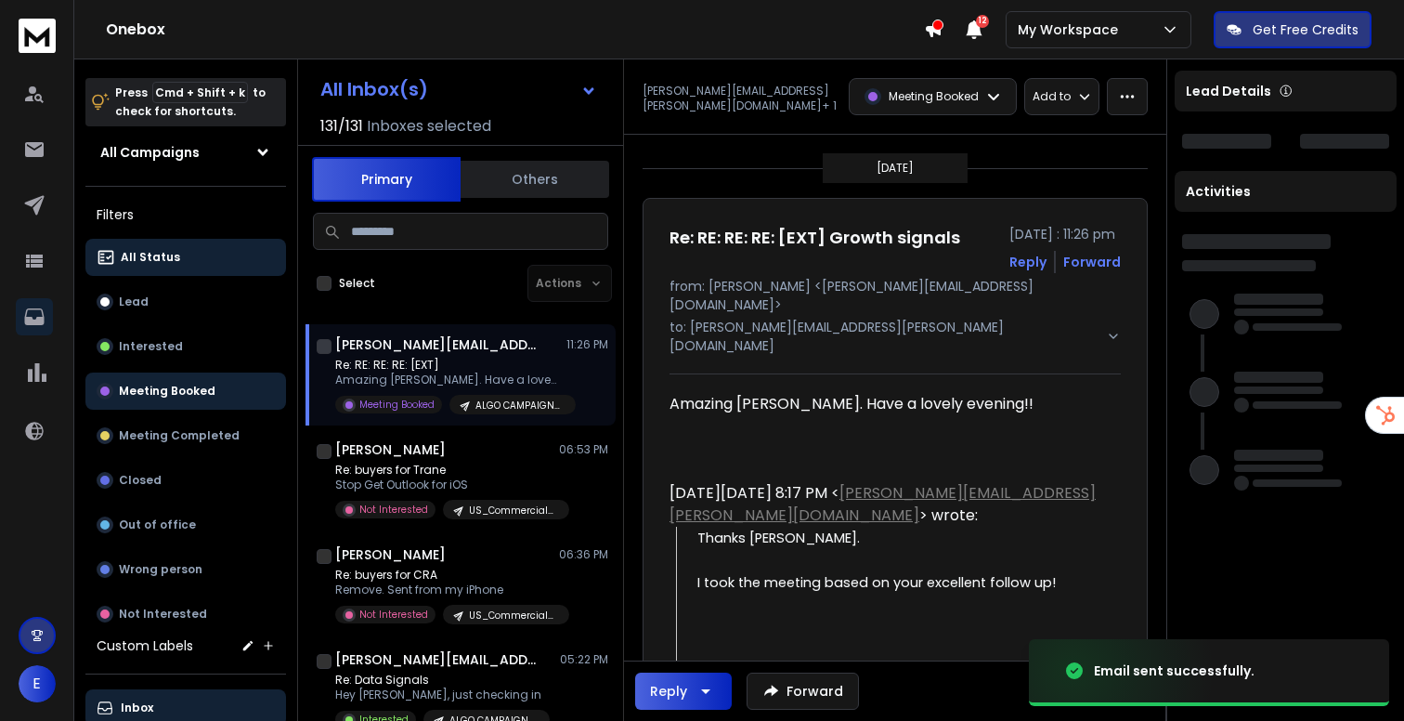
click at [153, 393] on p "Meeting Booked" at bounding box center [167, 391] width 97 height 15
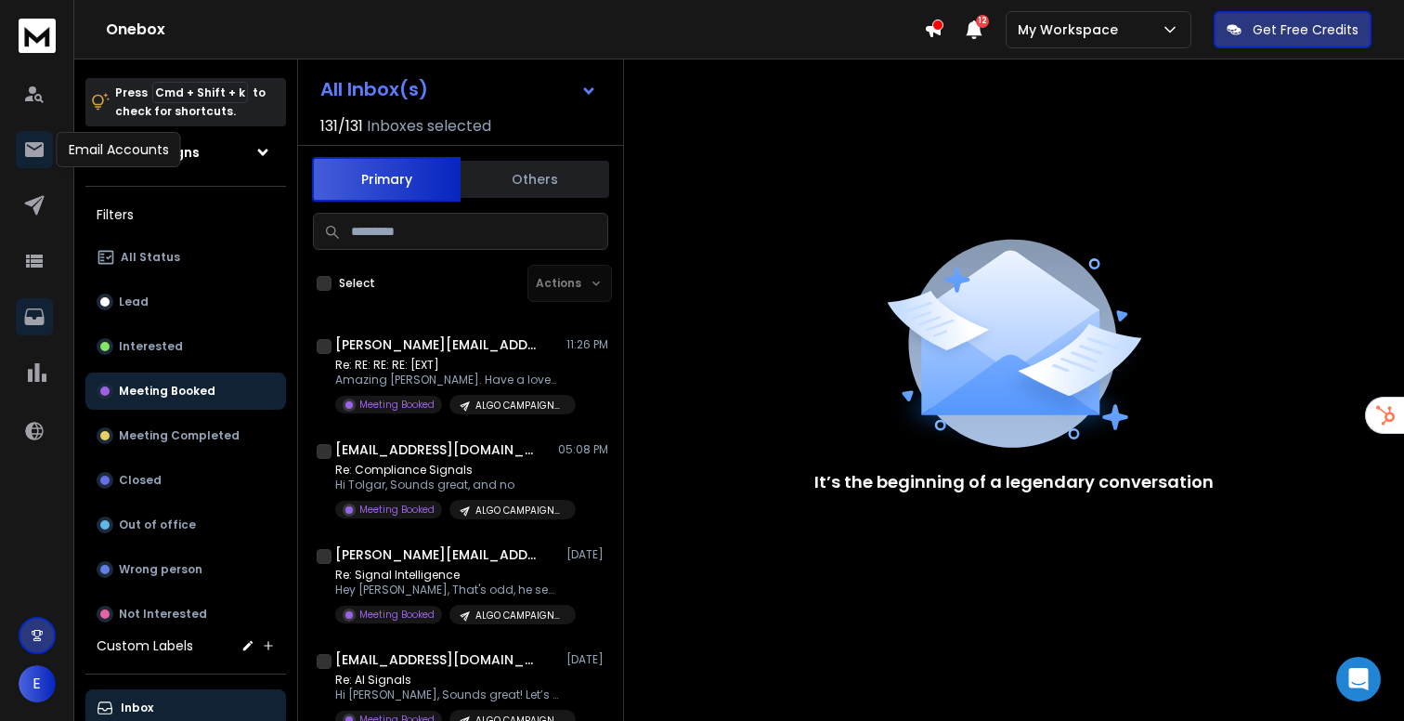
click at [33, 137] on link at bounding box center [34, 149] width 37 height 37
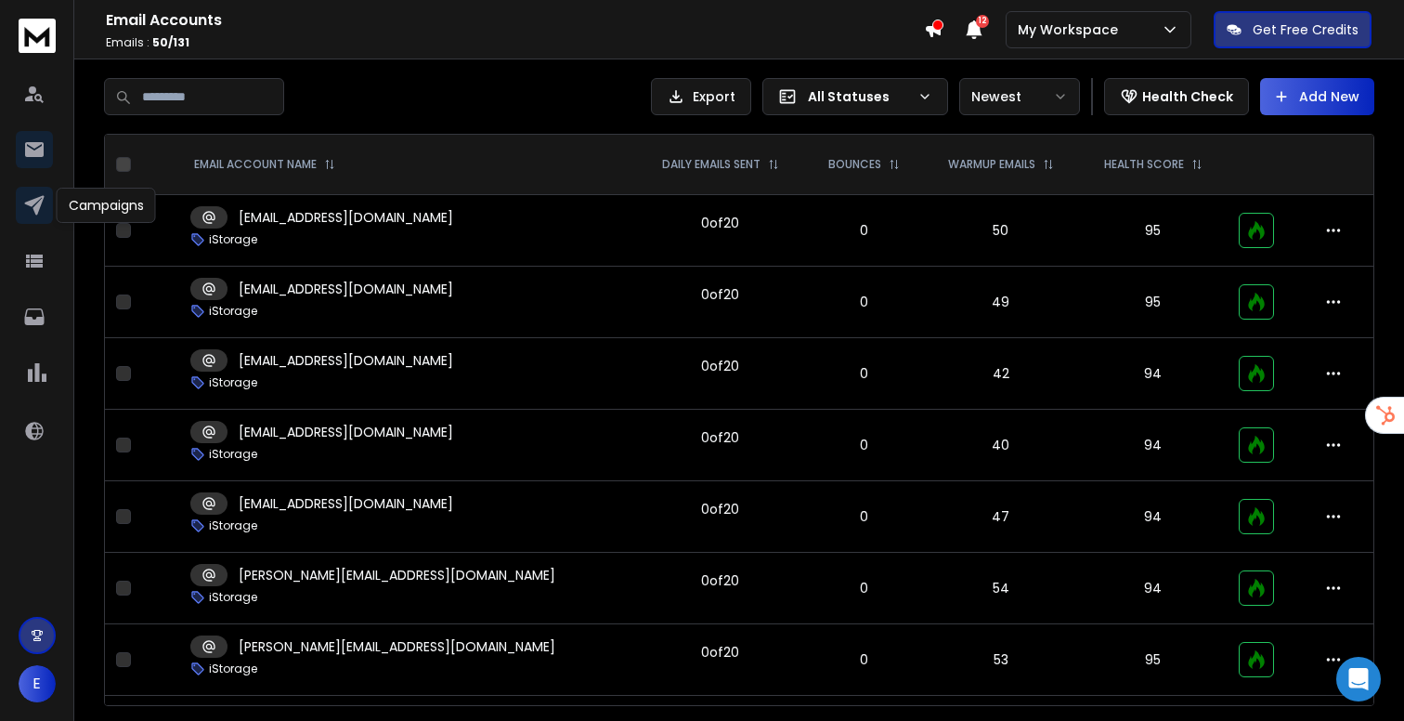
click at [47, 212] on link at bounding box center [34, 205] width 37 height 37
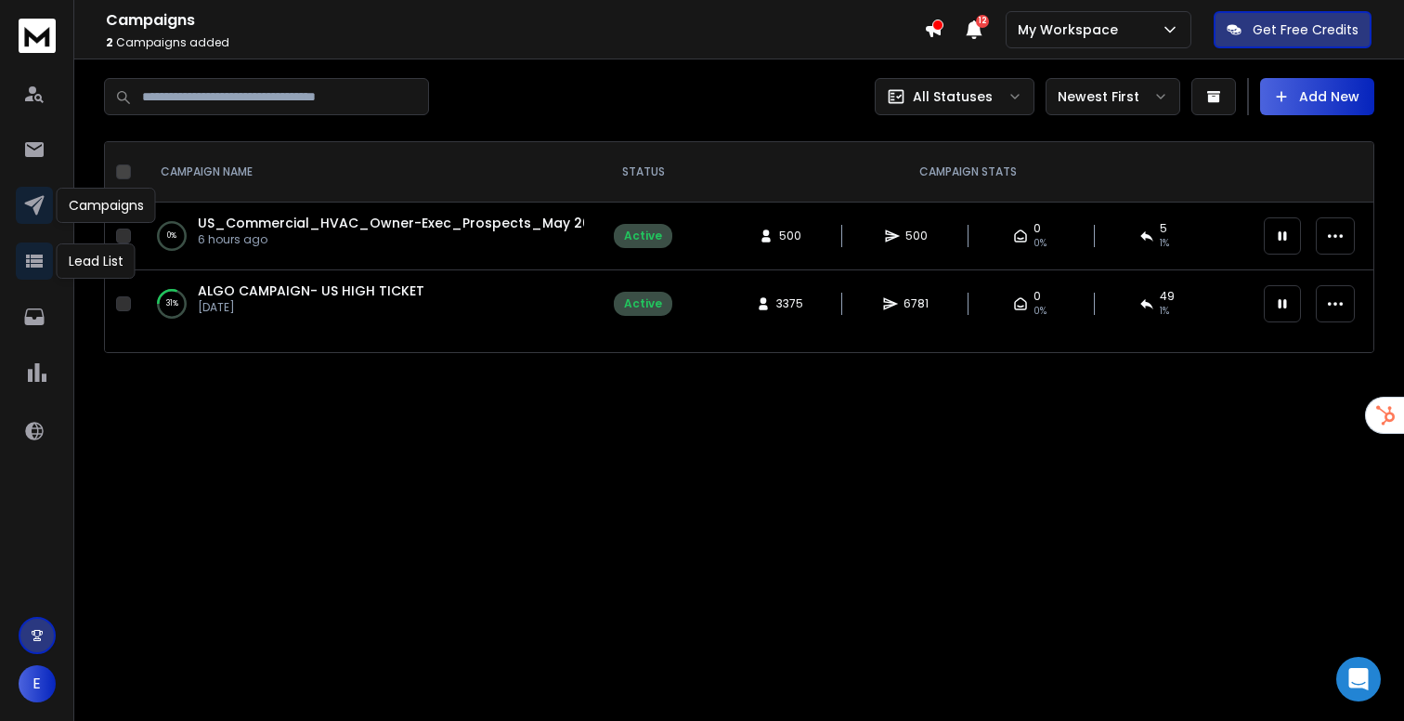
click at [30, 252] on icon at bounding box center [34, 261] width 22 height 22
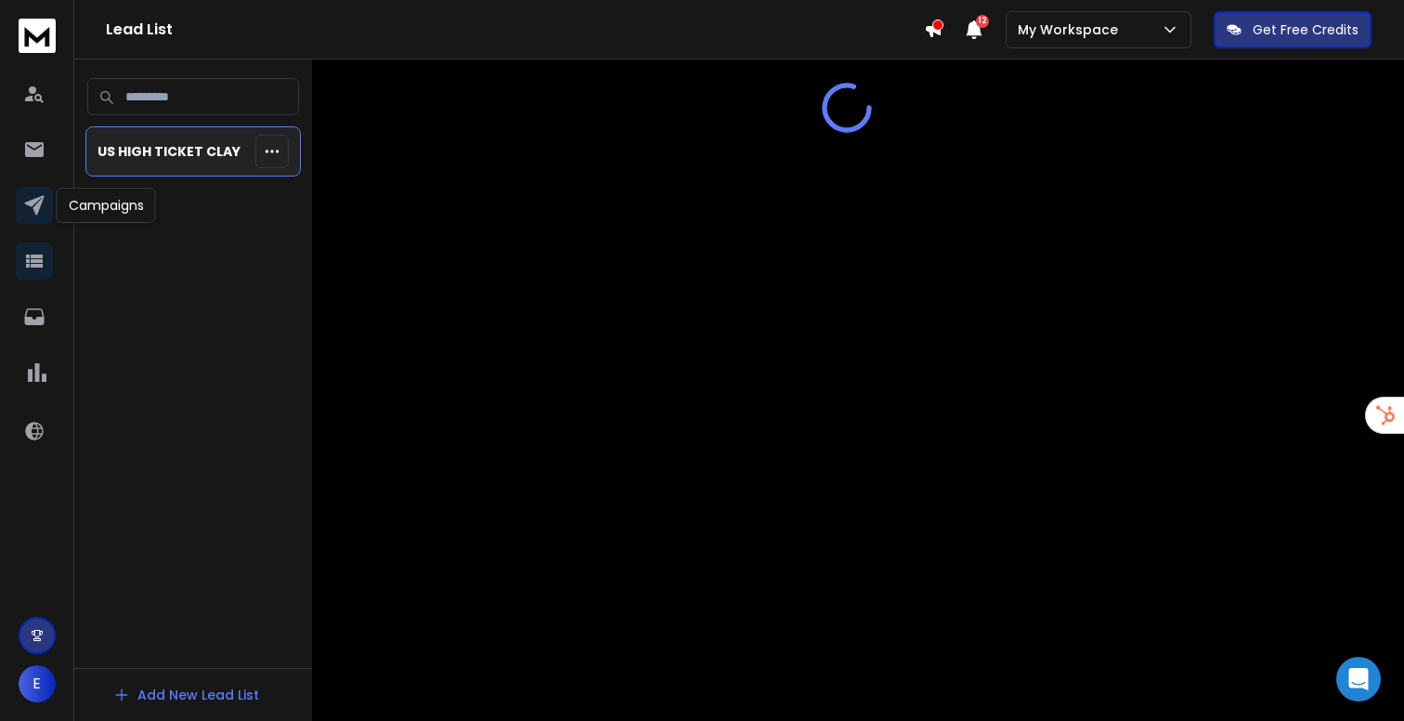
click at [41, 202] on icon at bounding box center [34, 205] width 22 height 22
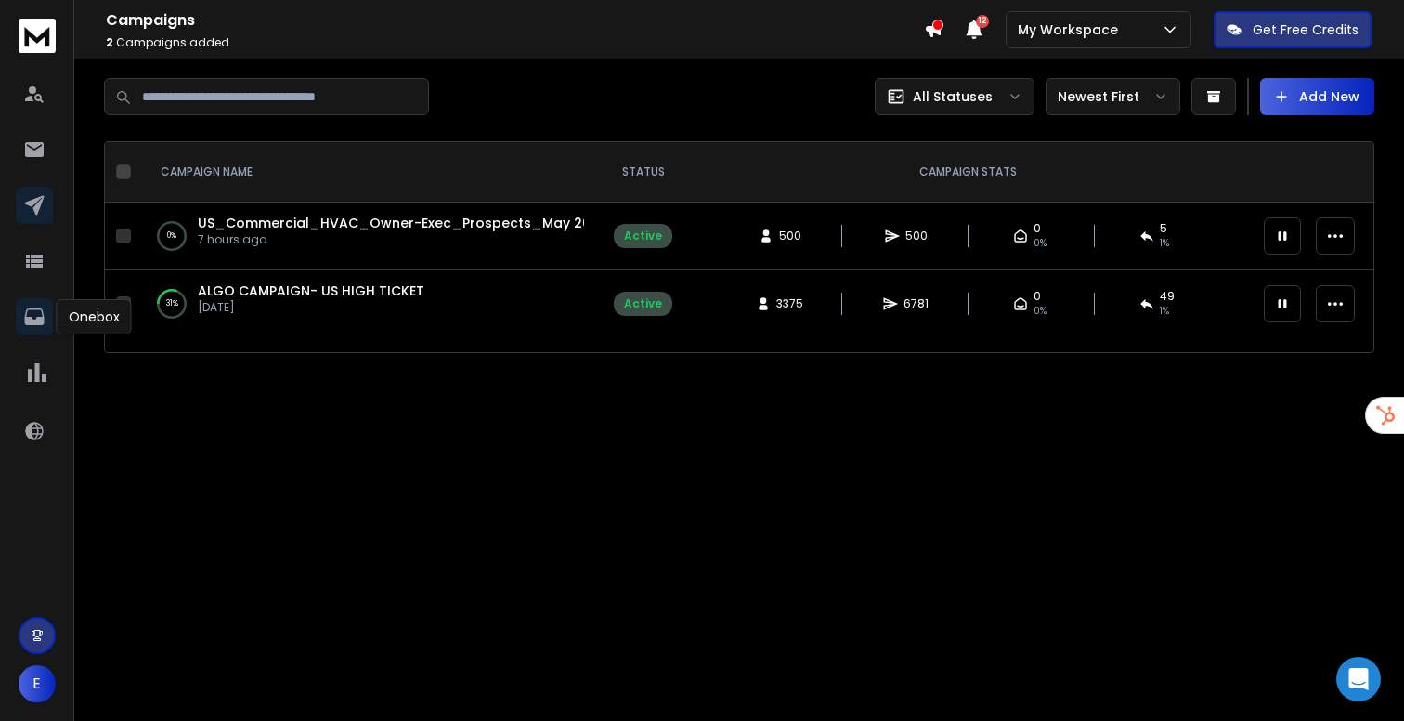
click at [24, 319] on icon at bounding box center [34, 316] width 20 height 17
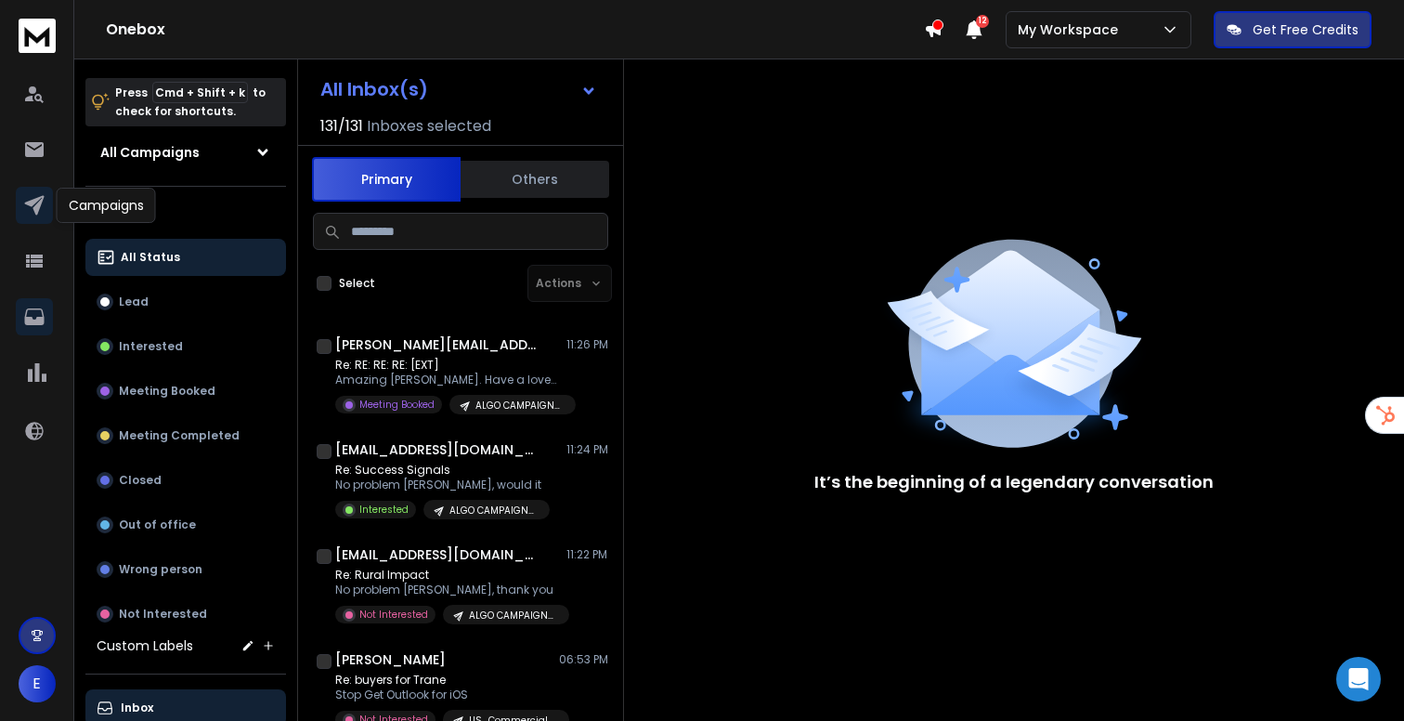
click at [40, 209] on icon at bounding box center [34, 205] width 22 height 22
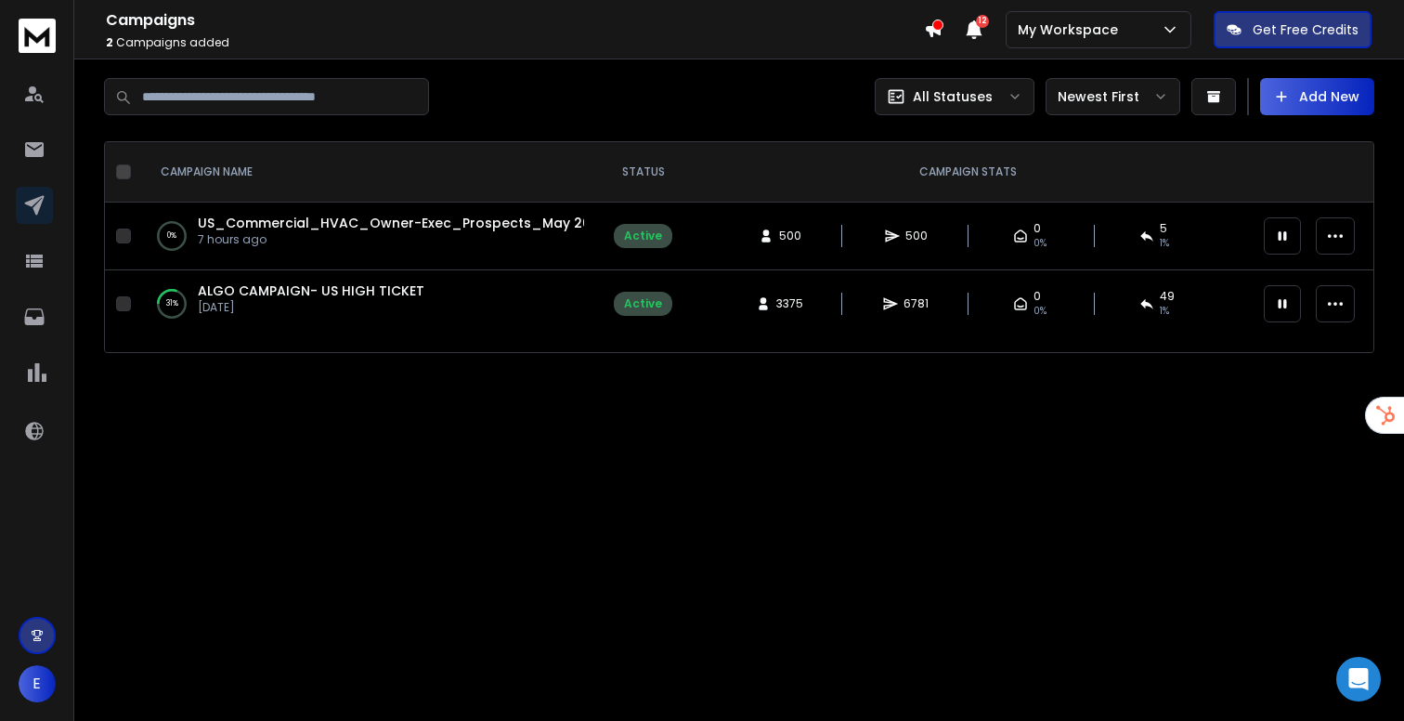
click at [1098, 252] on td "500 500 0 0% 5 1 %" at bounding box center [967, 236] width 569 height 68
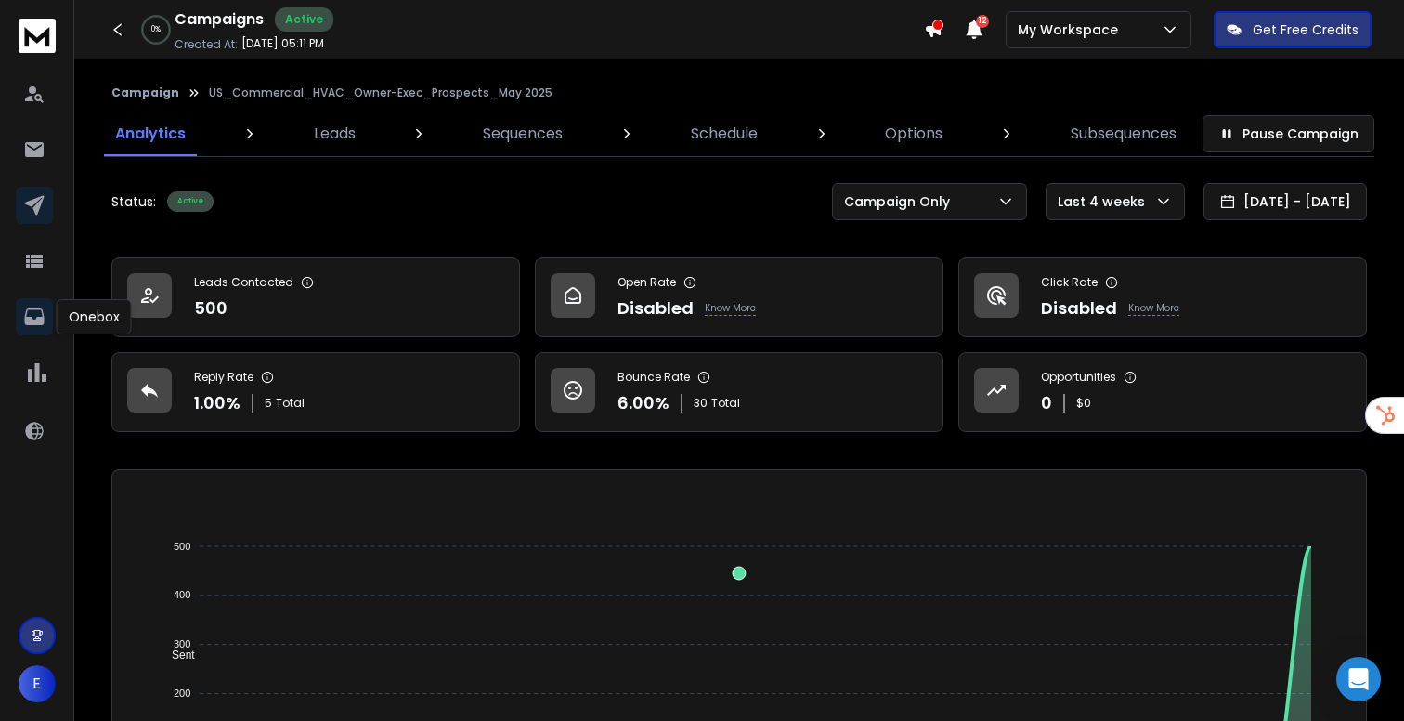
click at [37, 327] on icon at bounding box center [34, 317] width 22 height 22
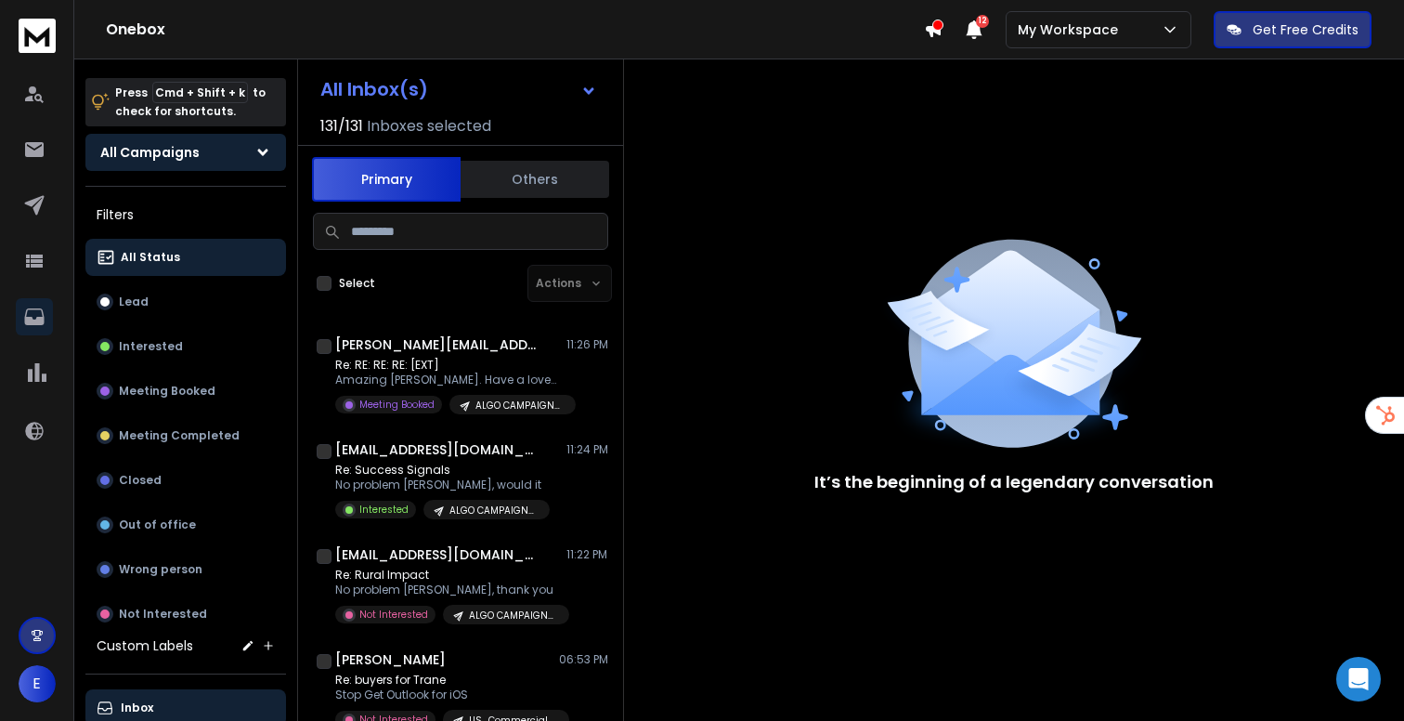
click at [206, 160] on button "All Campaigns" at bounding box center [185, 152] width 201 height 37
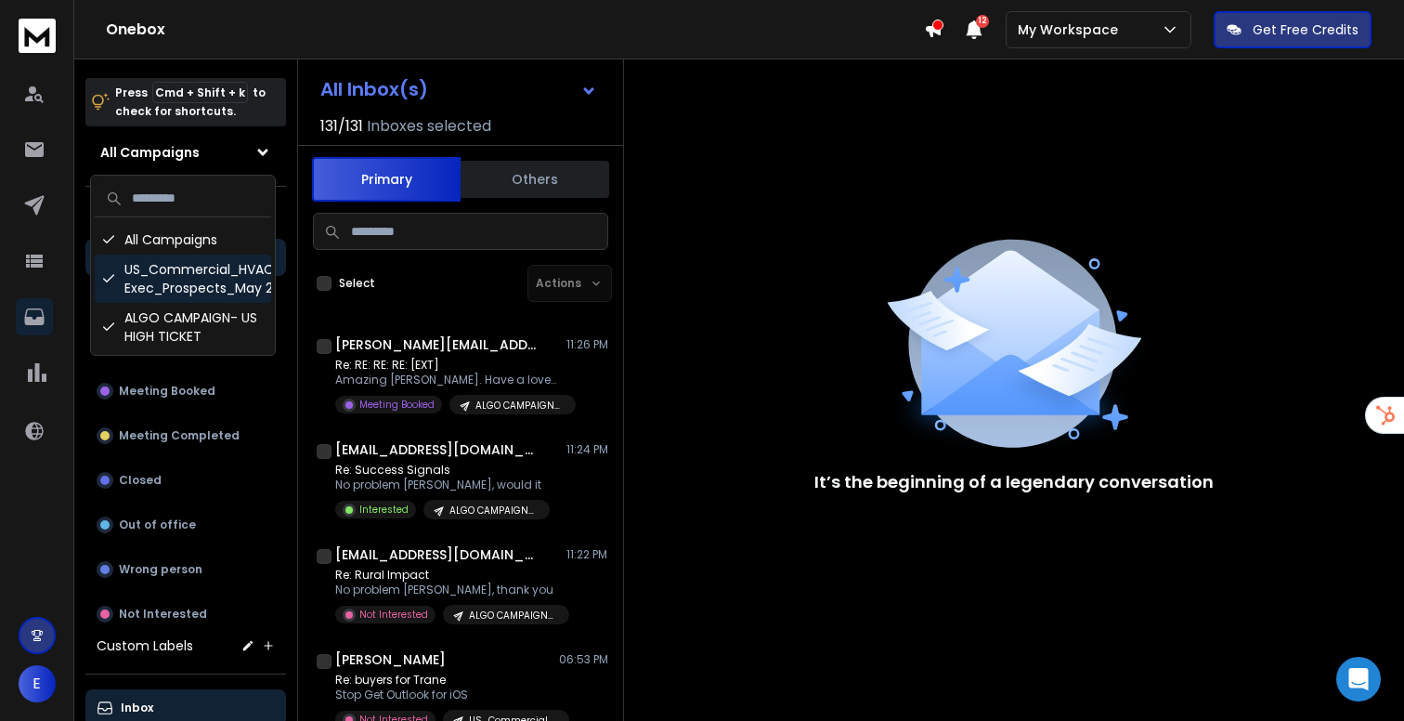
click at [200, 273] on div "US_Commercial_HVAC_Owner-Exec_Prospects_May 2025" at bounding box center [183, 278] width 176 height 48
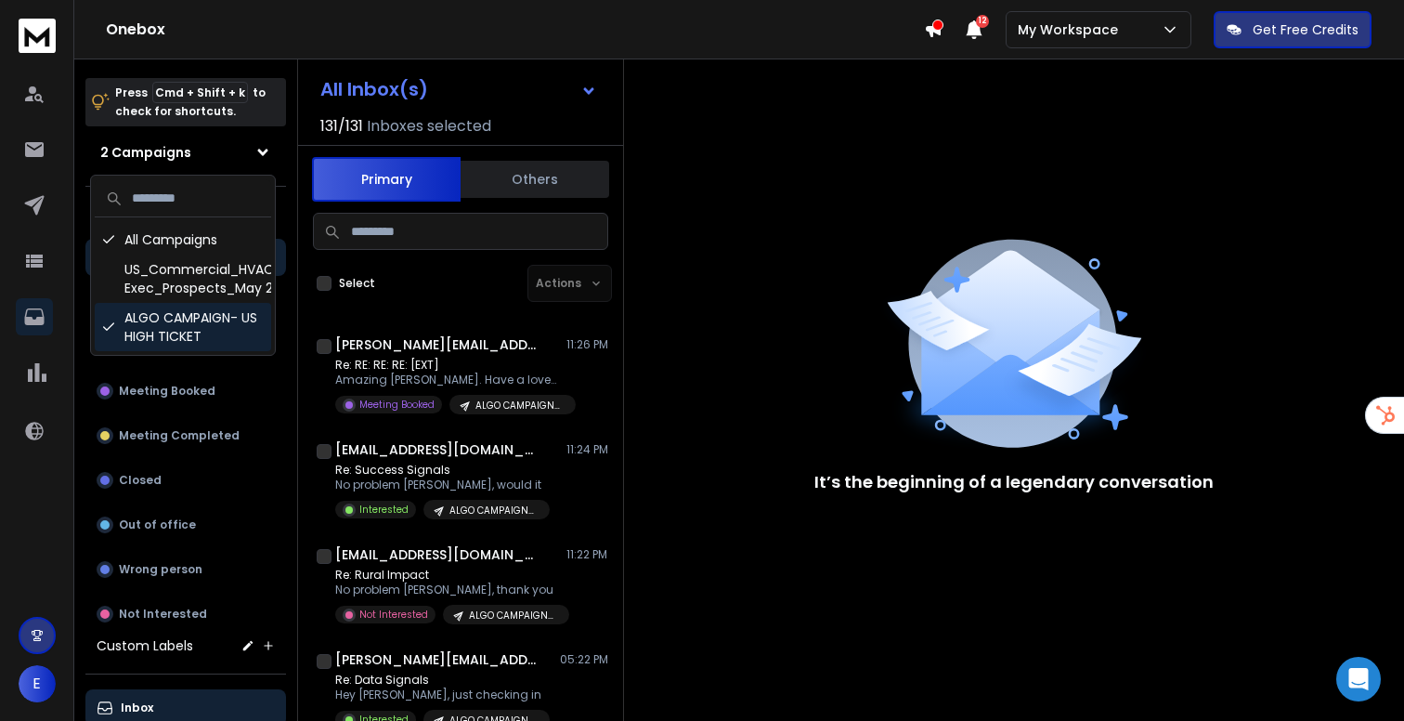
click at [190, 312] on div "ALGO CAMPAIGN- US HIGH TICKET" at bounding box center [183, 327] width 176 height 48
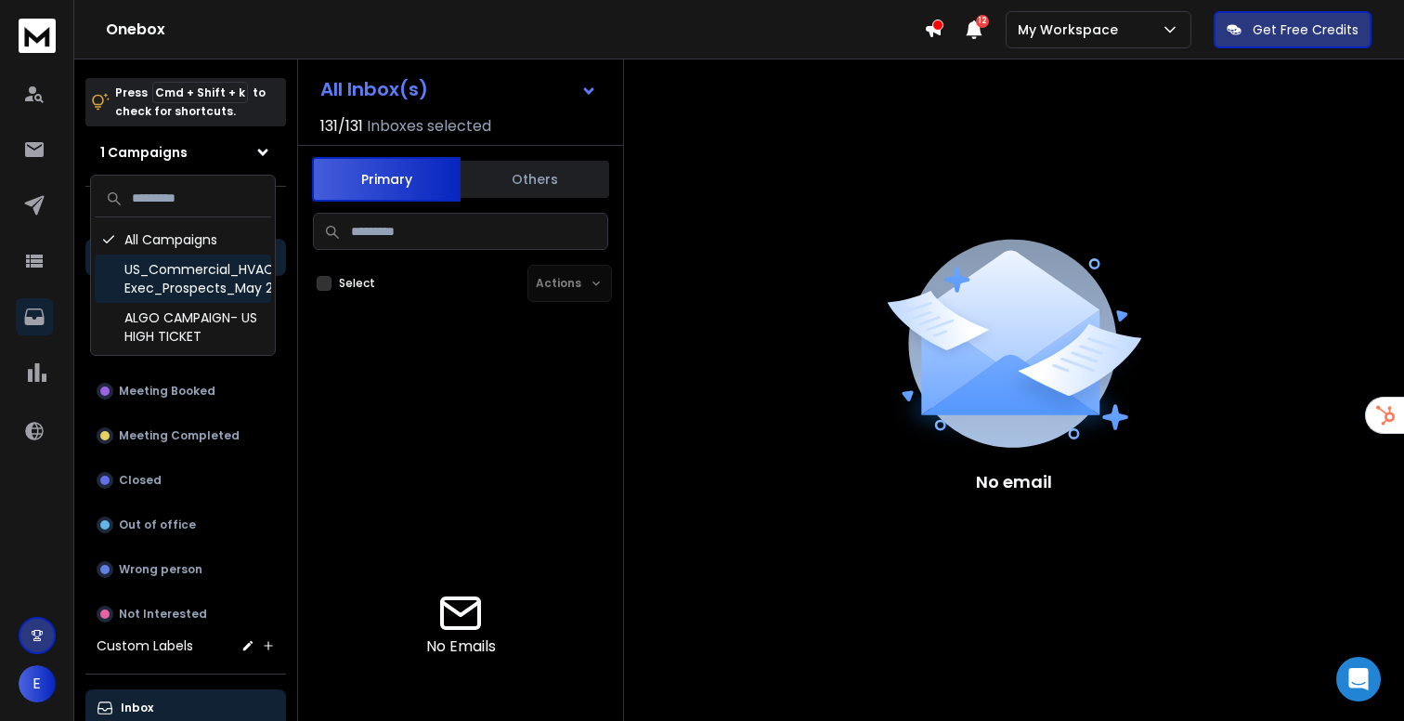
click at [201, 285] on div "US_Commercial_HVAC_Owner-Exec_Prospects_May 2025" at bounding box center [183, 278] width 176 height 48
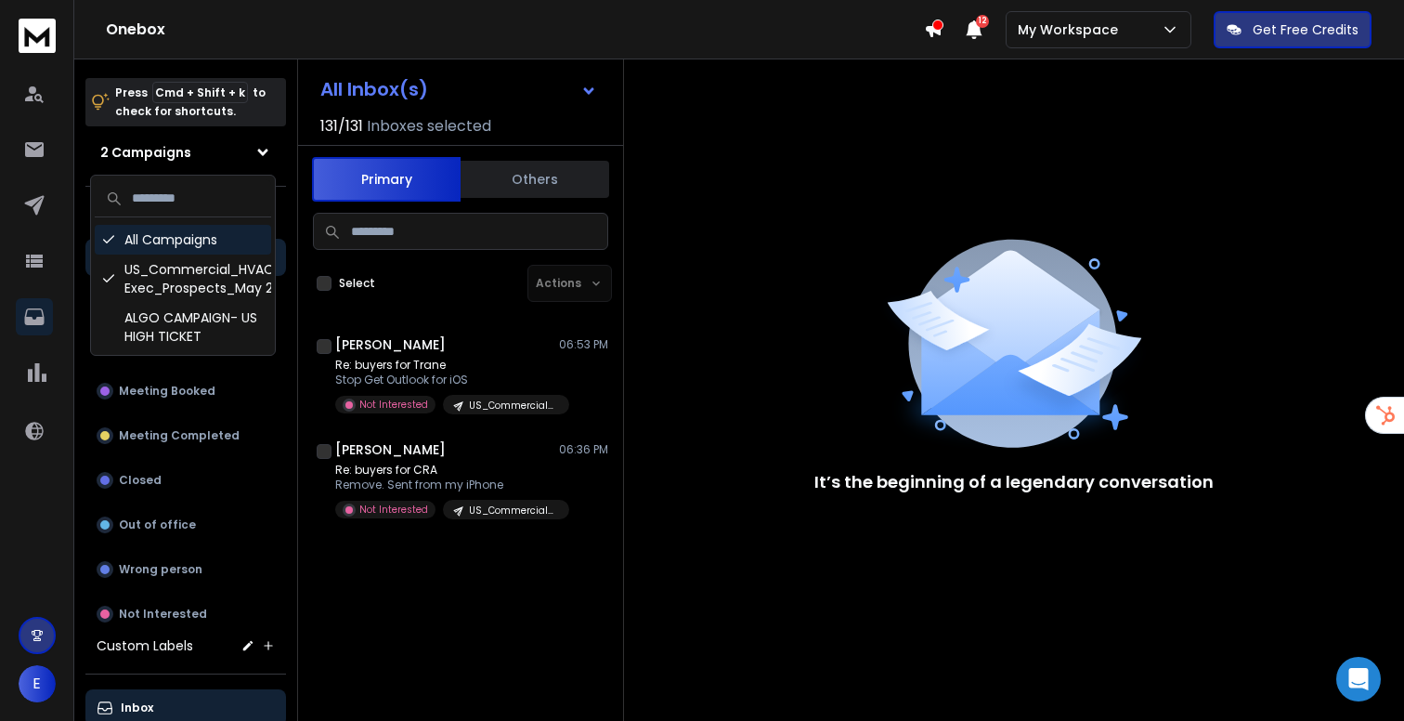
click at [205, 235] on div "All Campaigns" at bounding box center [183, 240] width 176 height 30
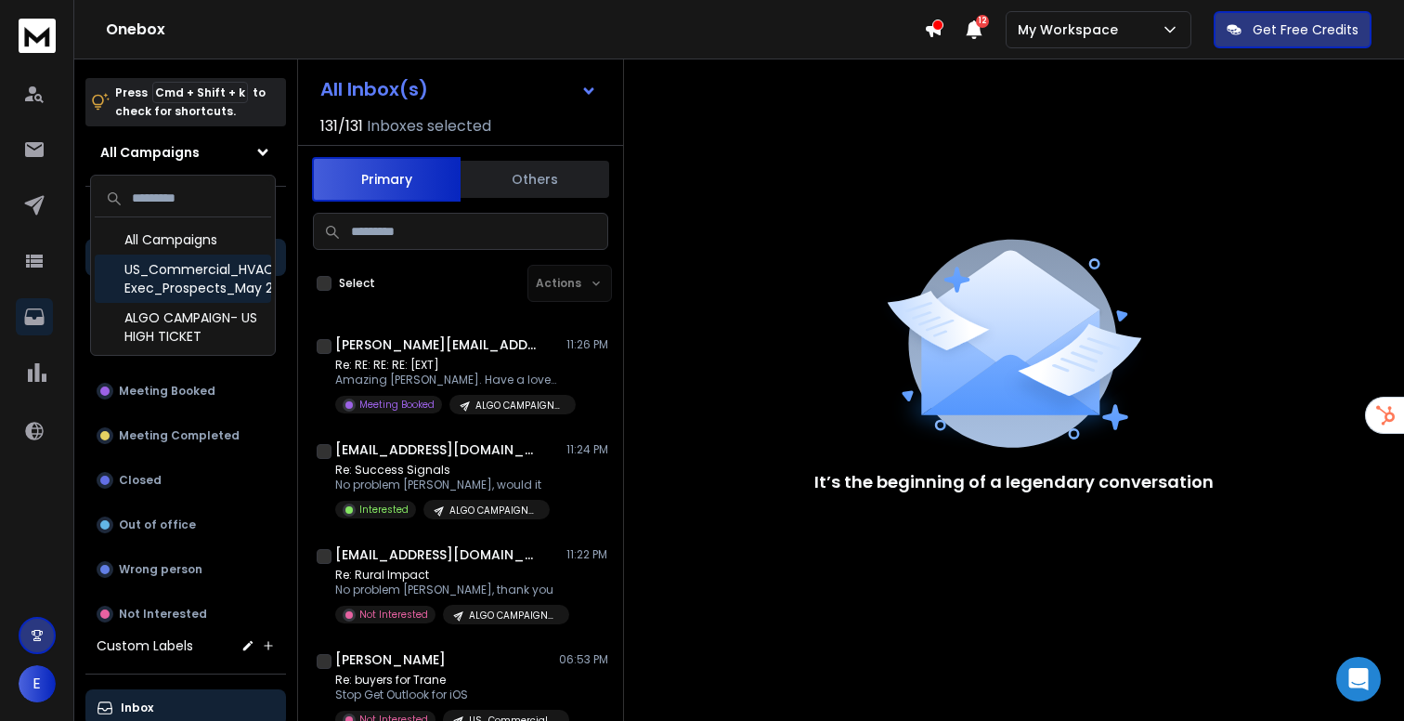
click at [205, 283] on div "US_Commercial_HVAC_Owner-Exec_Prospects_May 2025" at bounding box center [183, 278] width 176 height 48
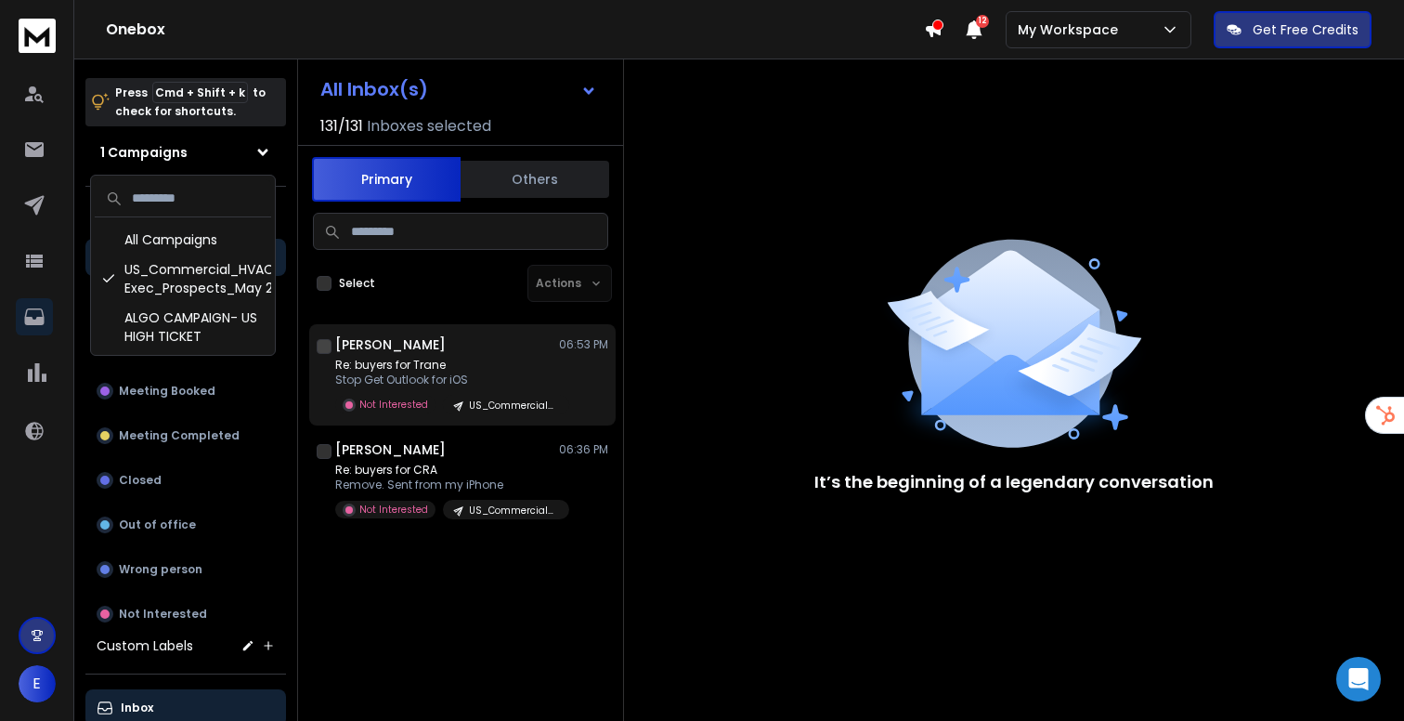
click at [410, 366] on p "Re: buyers for Trane" at bounding box center [446, 365] width 223 height 15
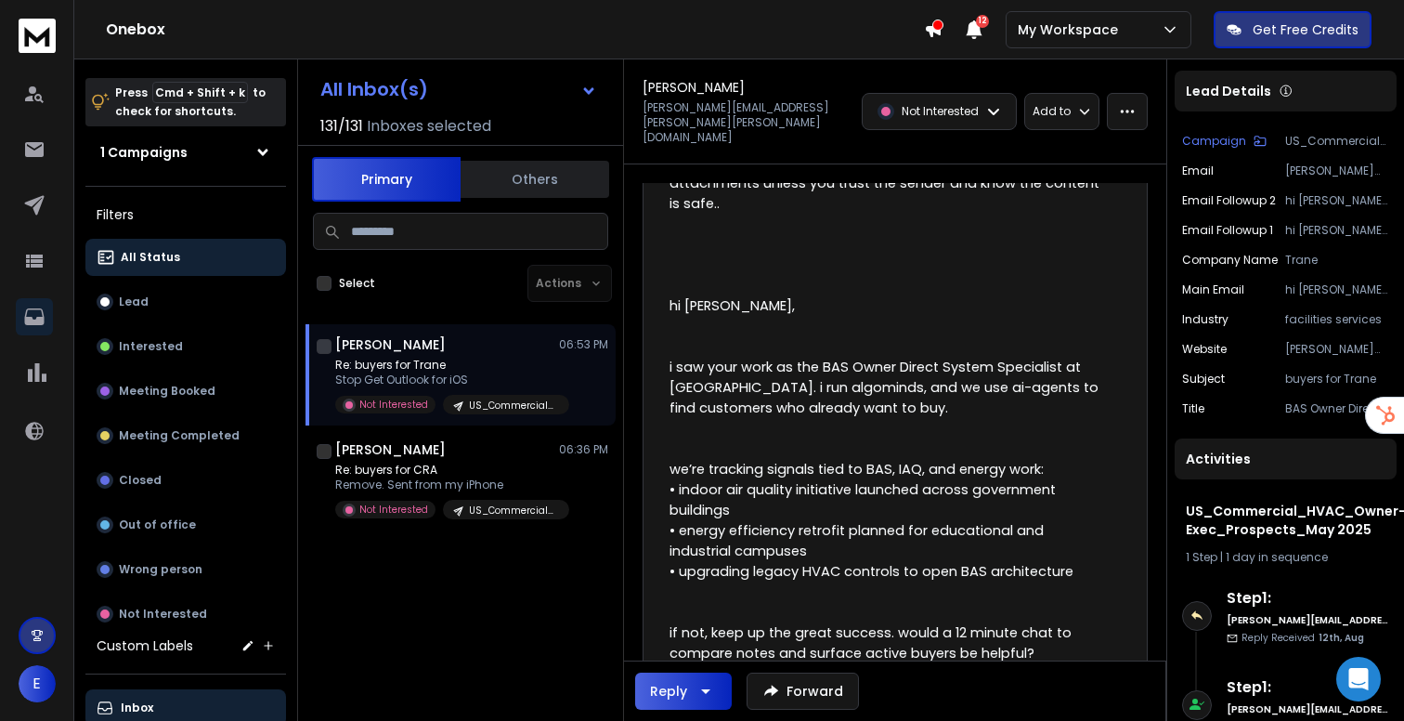
scroll to position [569, 0]
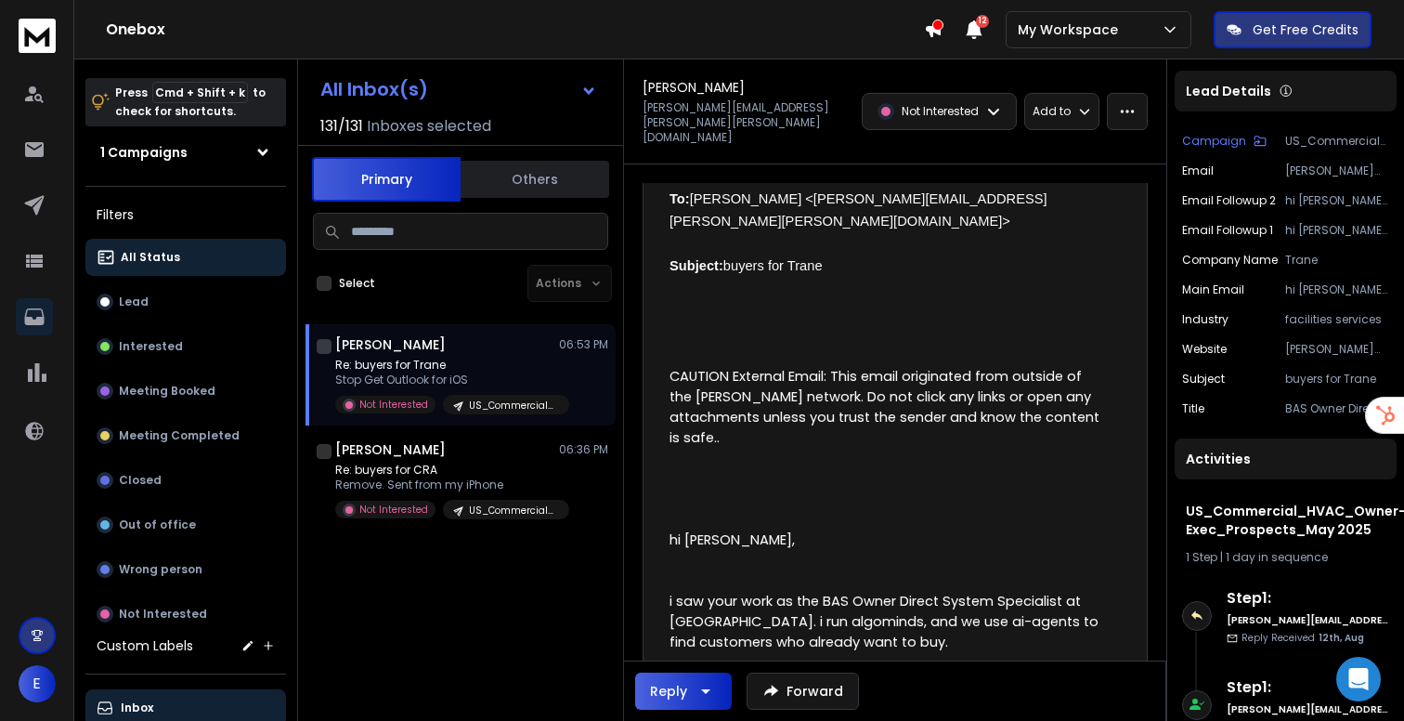
click at [753, 98] on div "[PERSON_NAME] [PERSON_NAME] [PERSON_NAME][EMAIL_ADDRESS][PERSON_NAME][PERSON_NA…" at bounding box center [747, 111] width 208 height 67
drag, startPoint x: 808, startPoint y: 106, endPoint x: 728, endPoint y: 114, distance: 80.3
click at [728, 114] on div "[PERSON_NAME] [PERSON_NAME] [PERSON_NAME][EMAIL_ADDRESS][PERSON_NAME][PERSON_NA…" at bounding box center [747, 111] width 208 height 67
copy p "[PERSON_NAME][DOMAIN_NAME]"
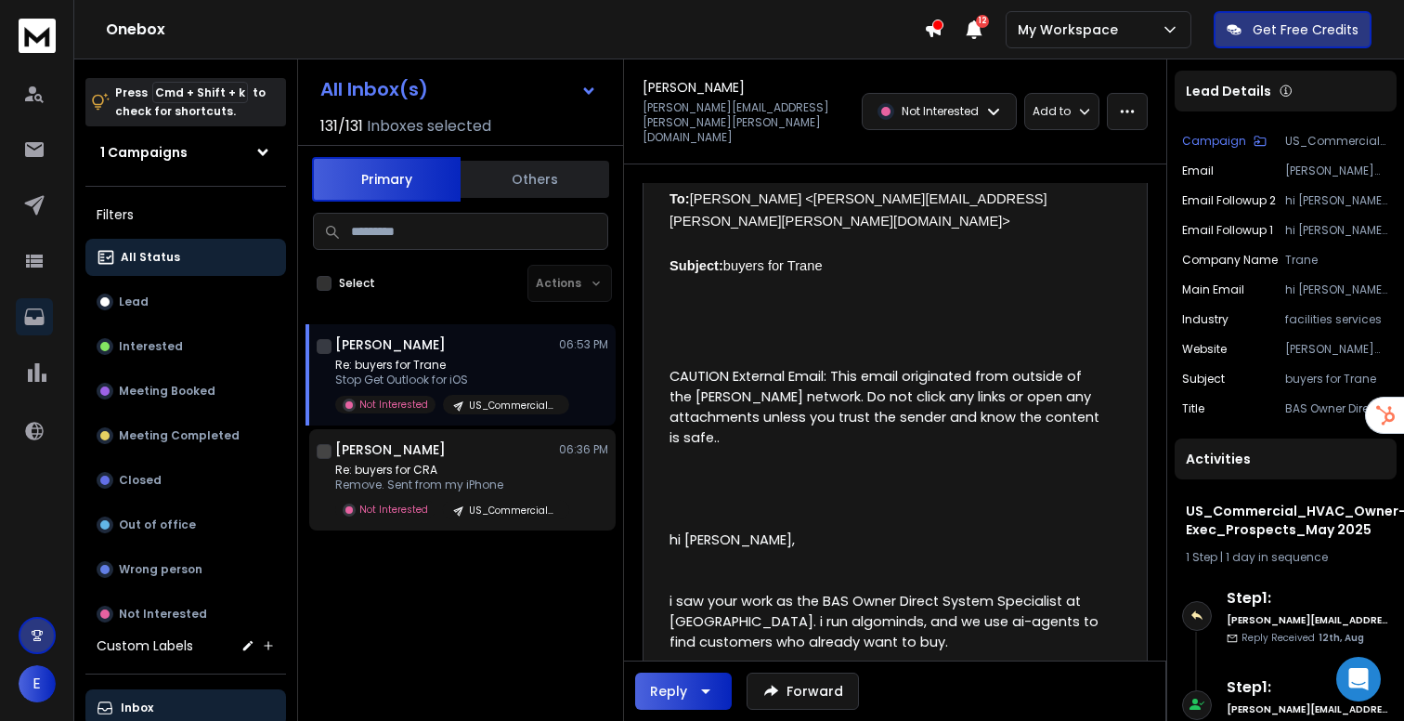
click at [430, 473] on p "Re: buyers for CRA" at bounding box center [446, 469] width 223 height 15
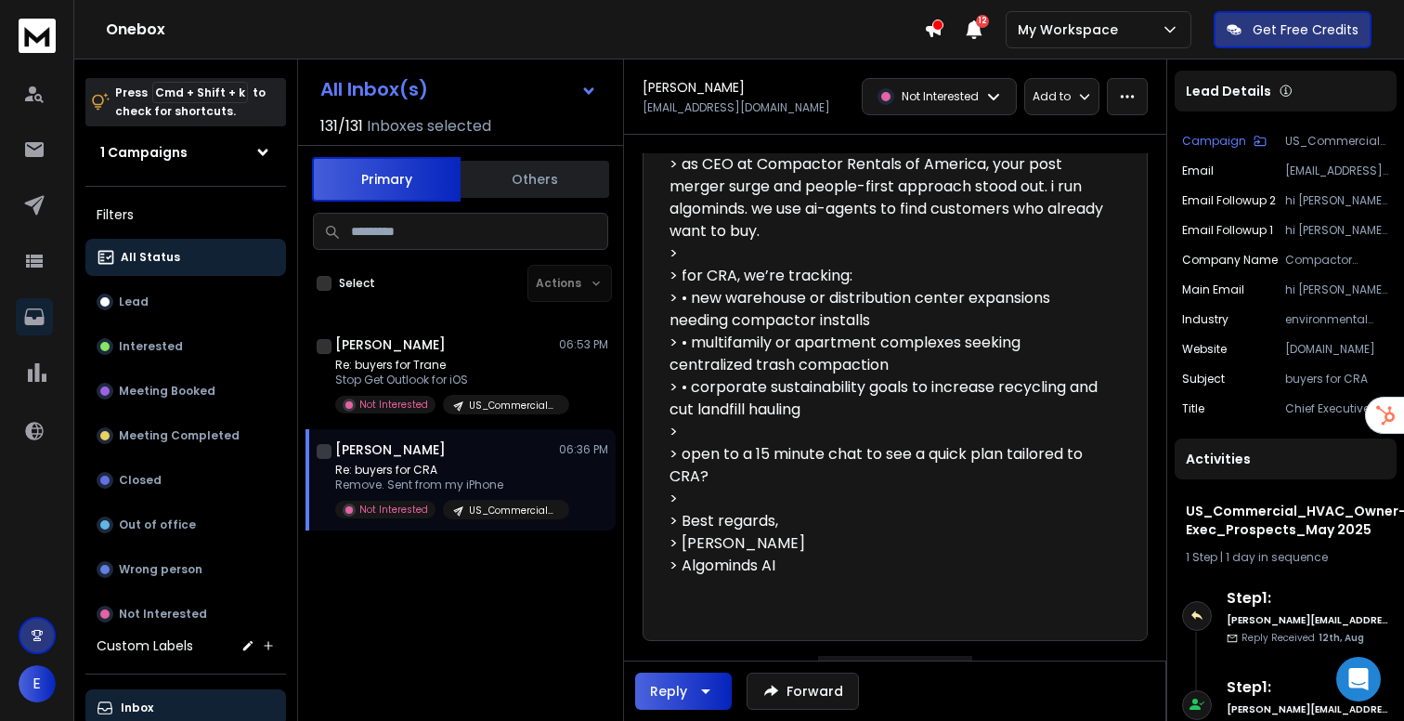
scroll to position [389, 0]
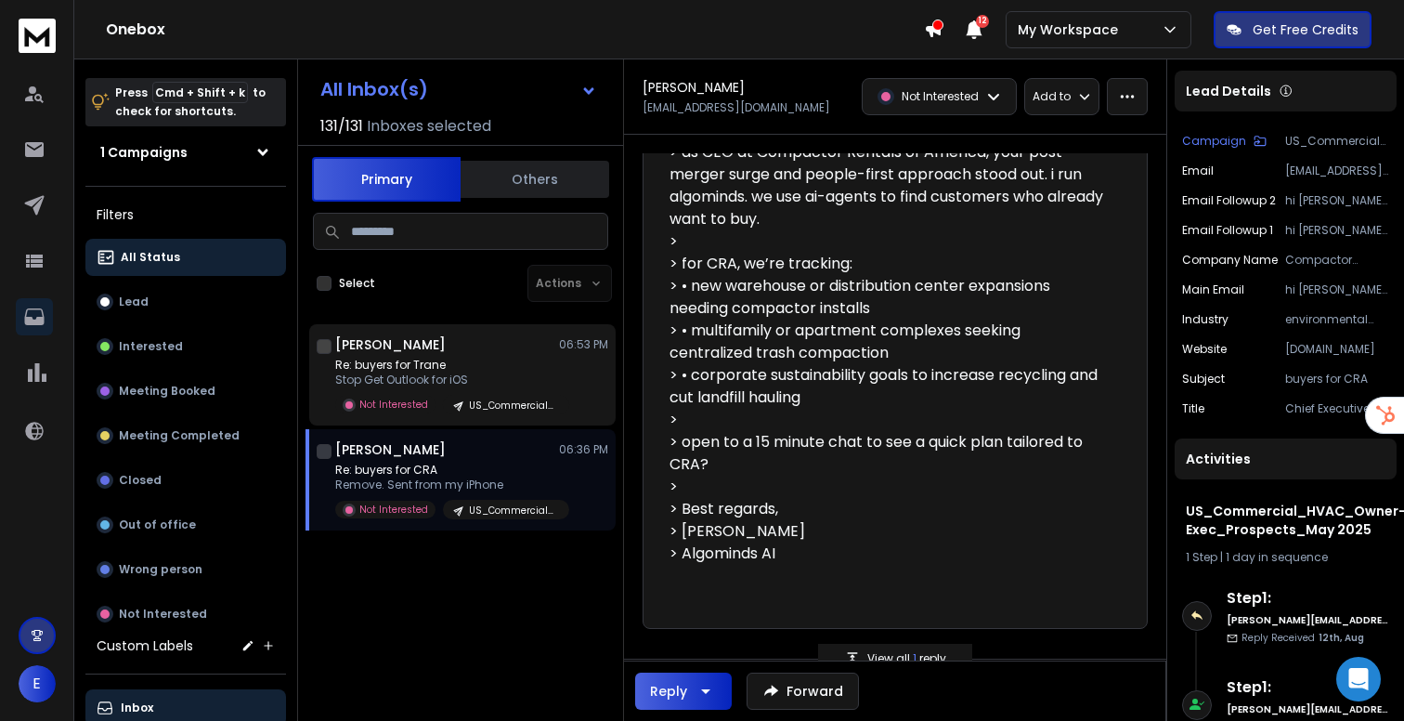
click at [436, 342] on div "[PERSON_NAME] 06:53 PM" at bounding box center [471, 344] width 273 height 19
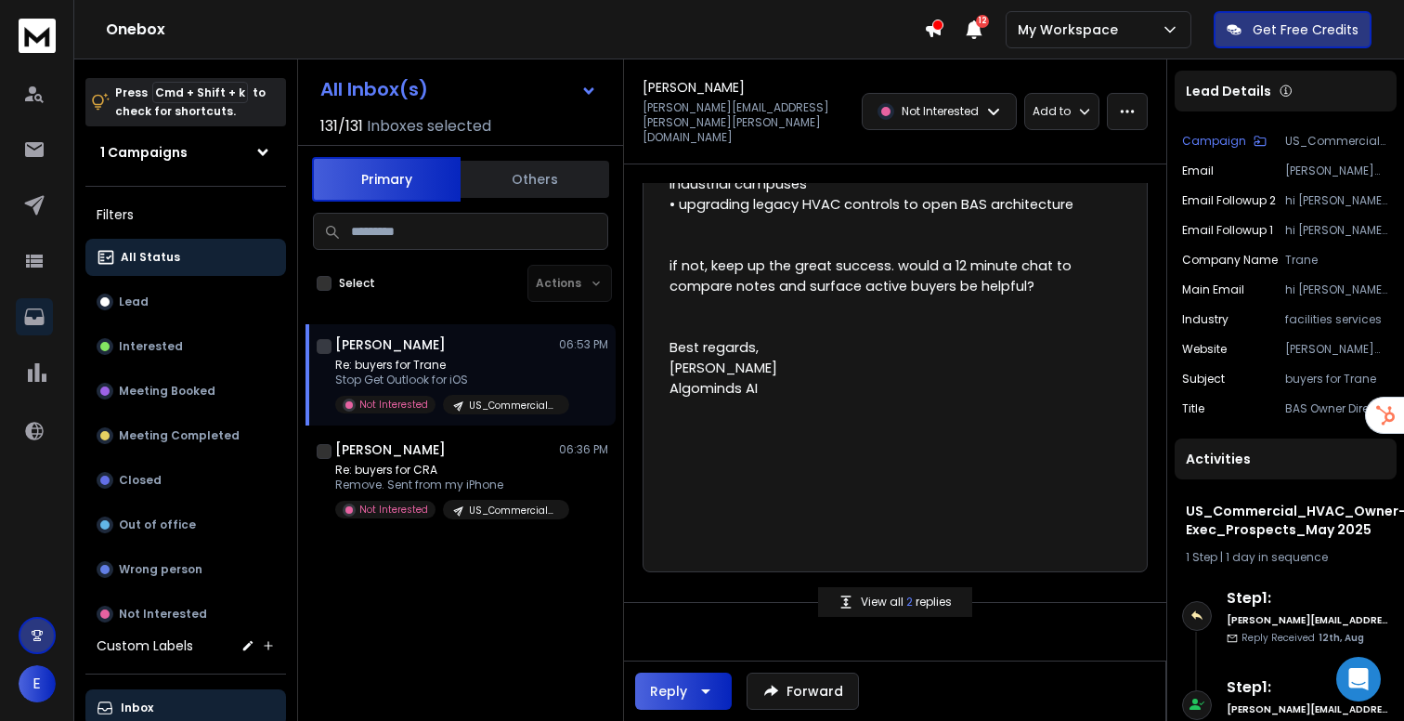
scroll to position [879, 0]
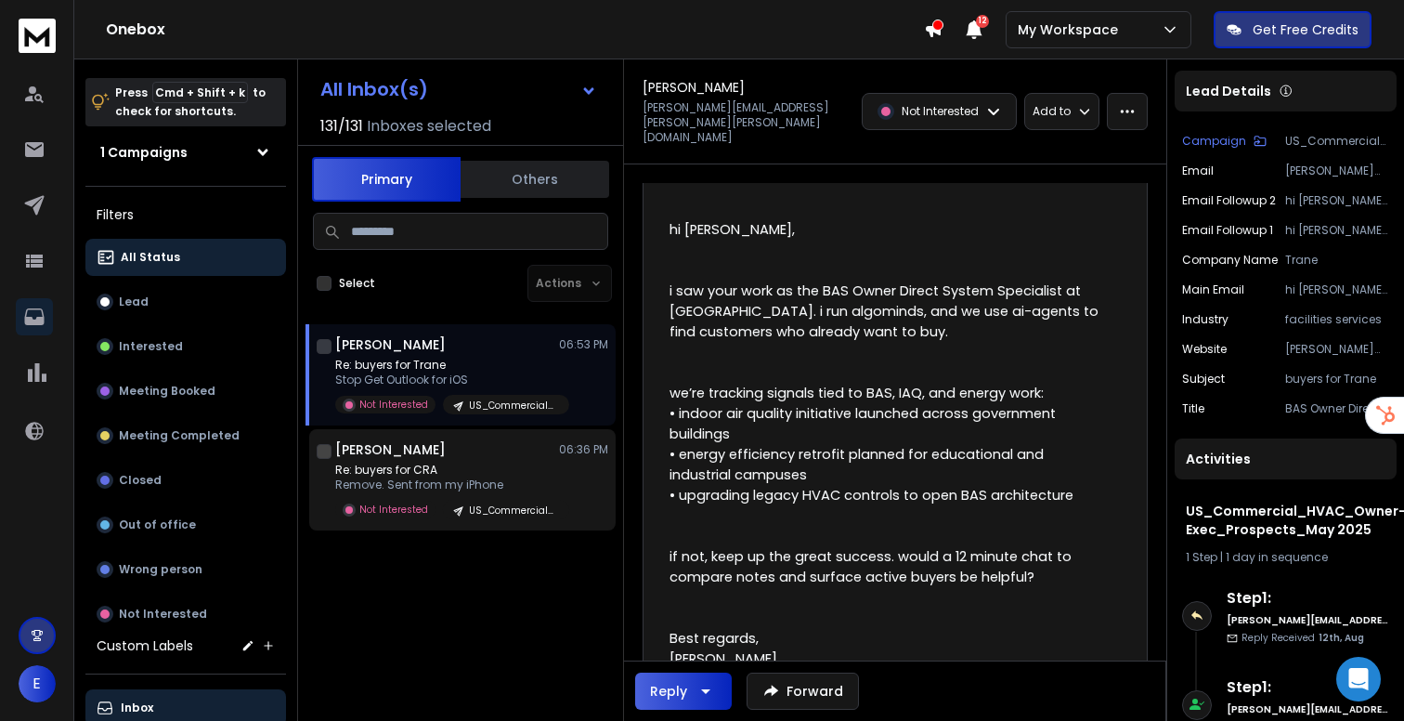
click at [489, 482] on p "Remove. Sent from my iPhone" at bounding box center [446, 484] width 223 height 15
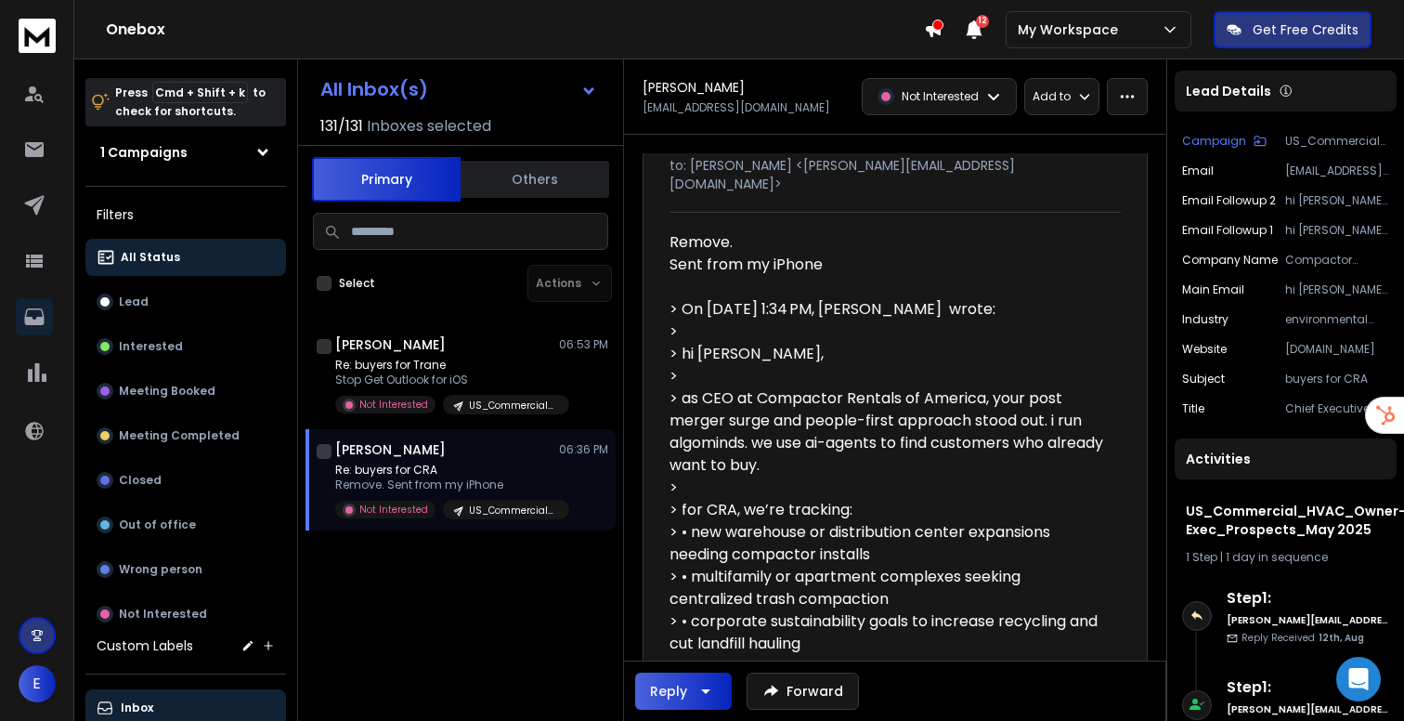
scroll to position [195, 0]
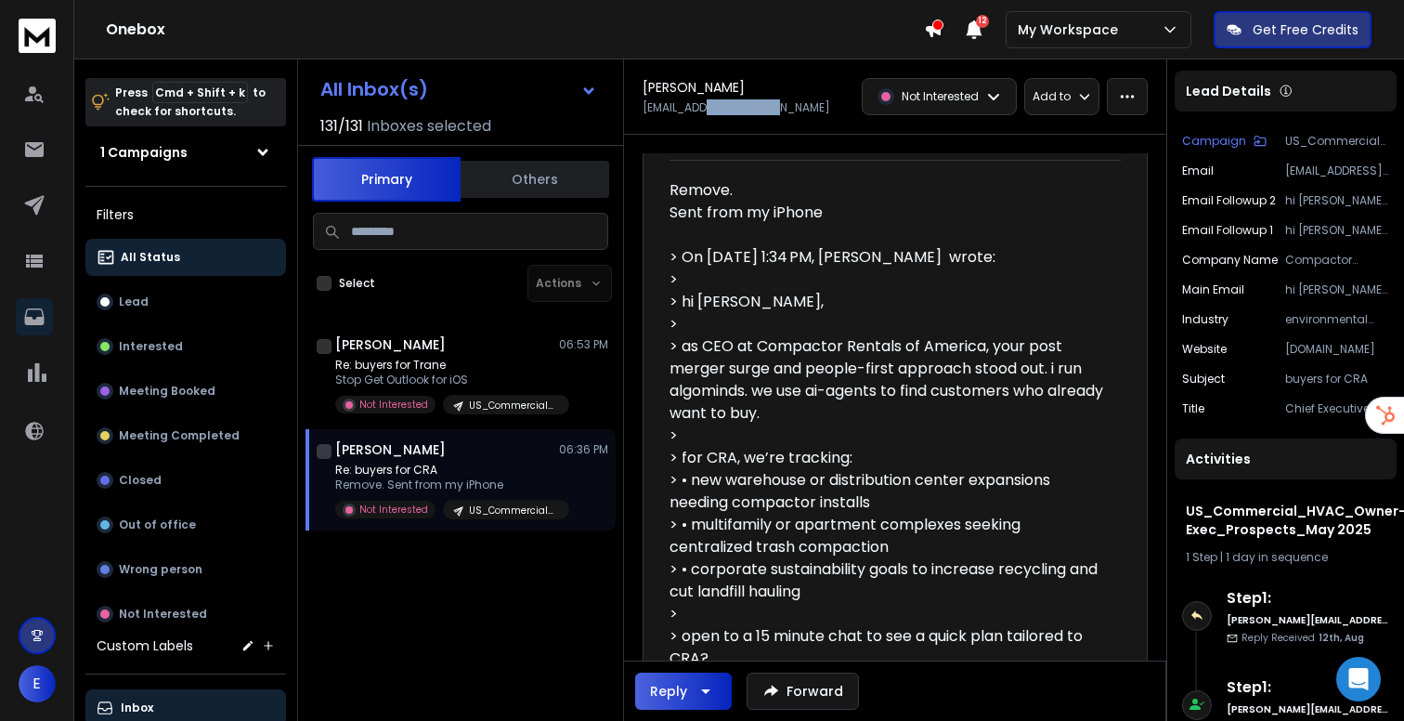
drag, startPoint x: 778, startPoint y: 111, endPoint x: 706, endPoint y: 113, distance: 72.5
click at [706, 113] on div "[PERSON_NAME] [PERSON_NAME] [EMAIL_ADDRESS][DOMAIN_NAME]" at bounding box center [747, 96] width 208 height 37
copy p "[DOMAIN_NAME]"
